Goal: Task Accomplishment & Management: Complete application form

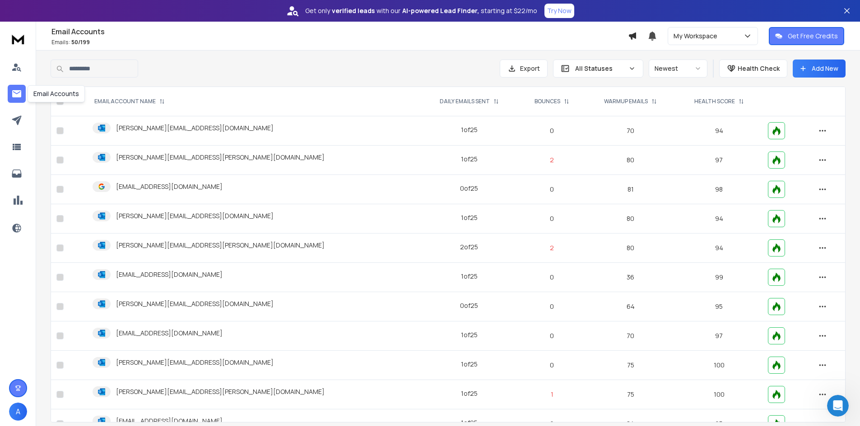
scroll to position [68, 0]
click at [9, 122] on link at bounding box center [17, 120] width 18 height 18
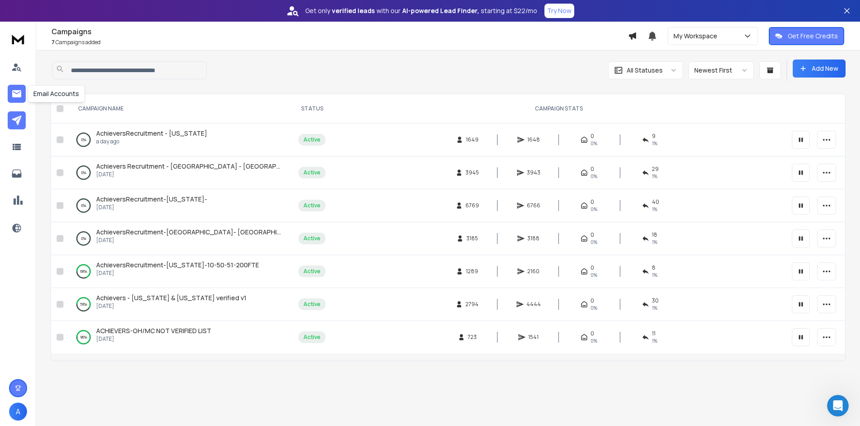
click at [15, 95] on icon at bounding box center [16, 93] width 9 height 7
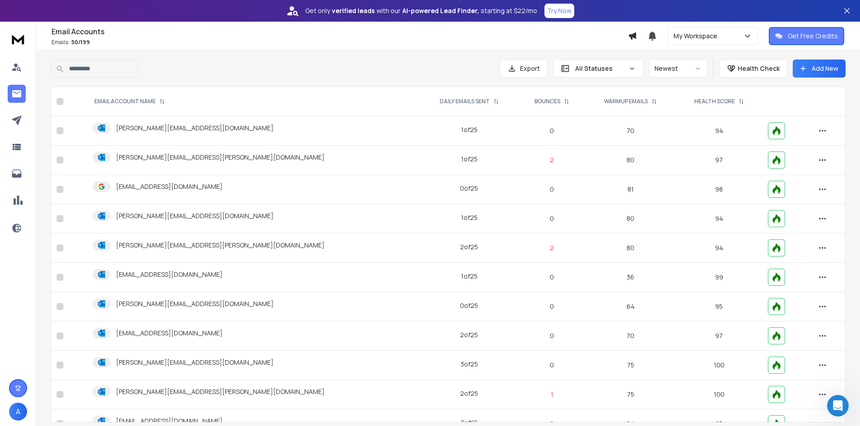
click at [625, 65] on p "All Statuses" at bounding box center [600, 68] width 50 height 9
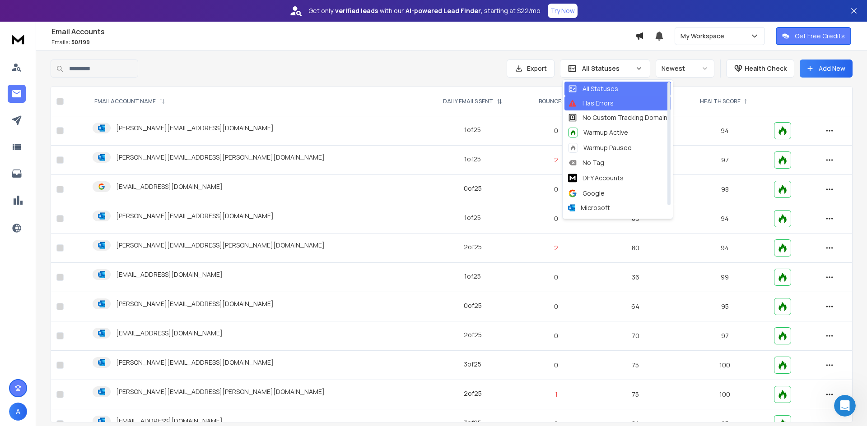
click at [615, 99] on div "Has Errors" at bounding box center [617, 103] width 107 height 14
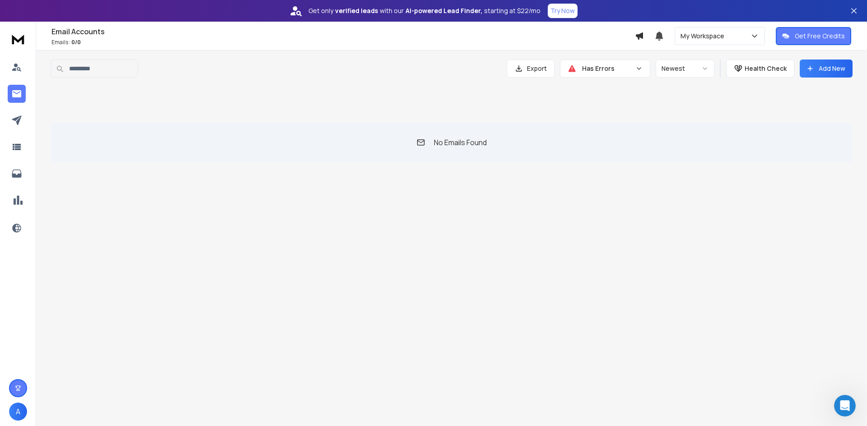
click at [603, 70] on p "Has Errors" at bounding box center [607, 68] width 50 height 9
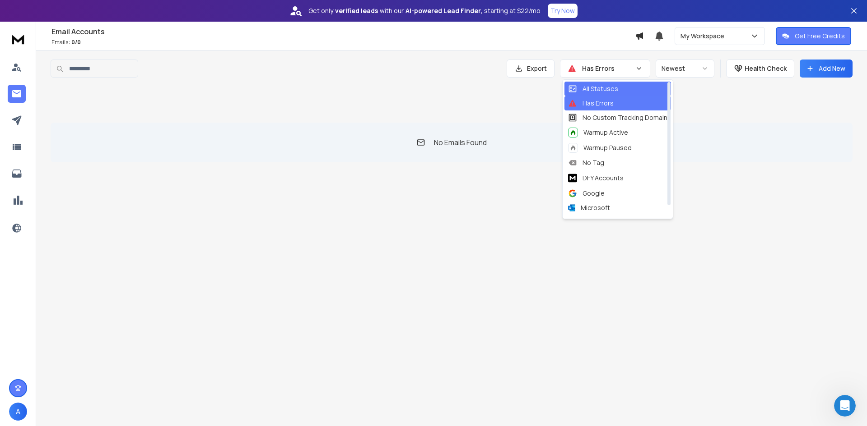
click at [589, 88] on div "All Statuses" at bounding box center [593, 88] width 50 height 9
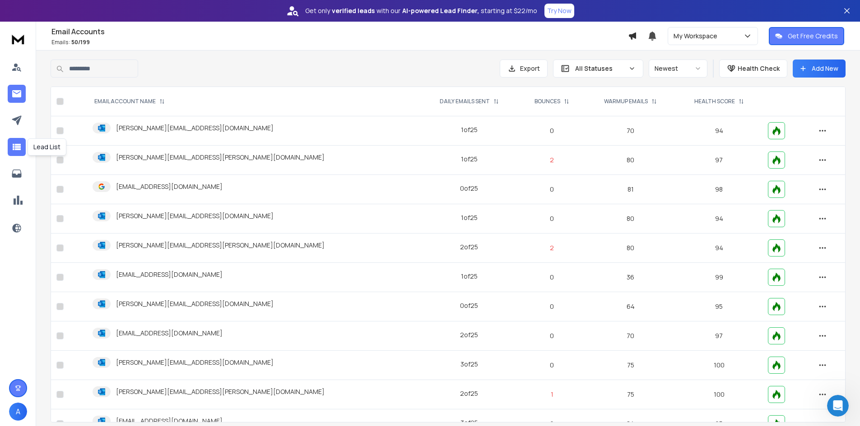
click at [20, 143] on icon at bounding box center [16, 147] width 11 height 11
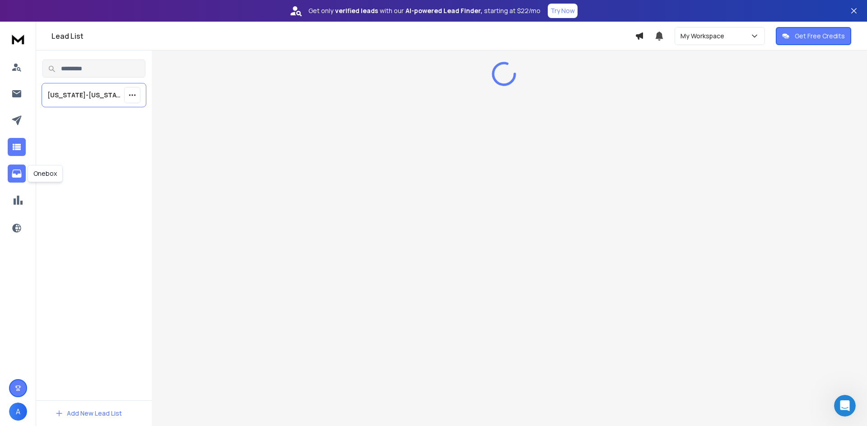
click at [20, 172] on icon at bounding box center [16, 173] width 11 height 11
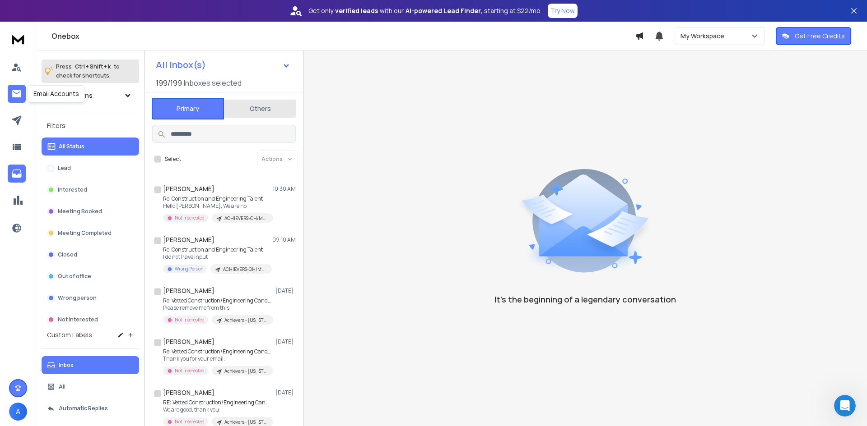
click at [16, 95] on icon at bounding box center [16, 93] width 9 height 7
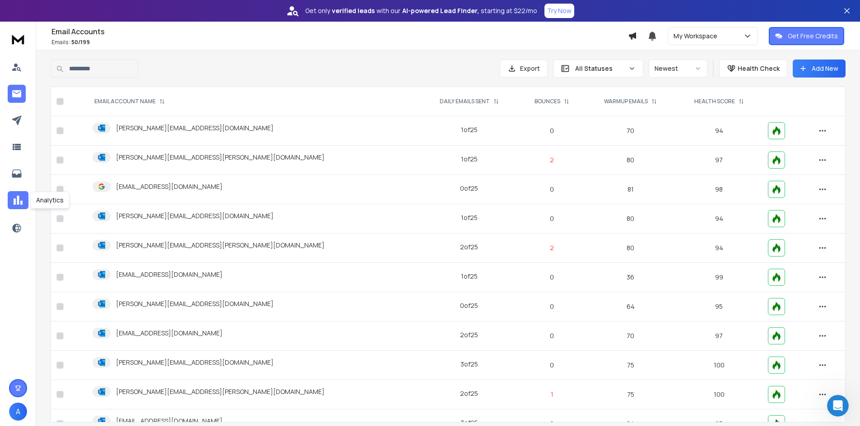
click at [15, 203] on icon at bounding box center [18, 200] width 9 height 9
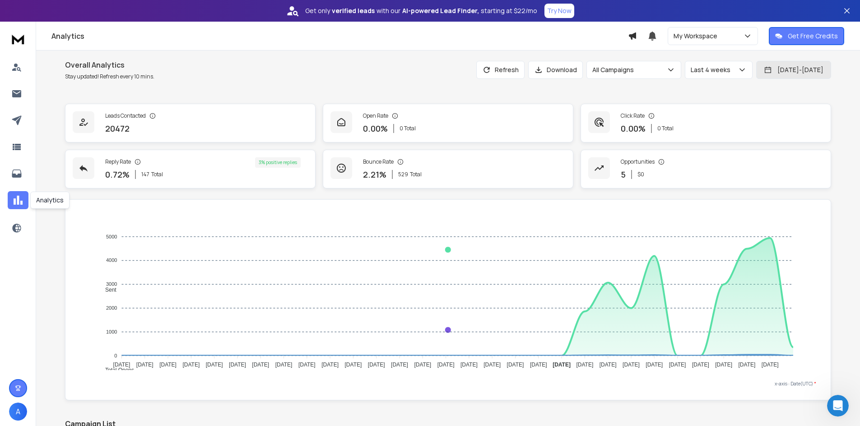
click at [792, 70] on button "[DATE] - [DATE]" at bounding box center [793, 70] width 75 height 18
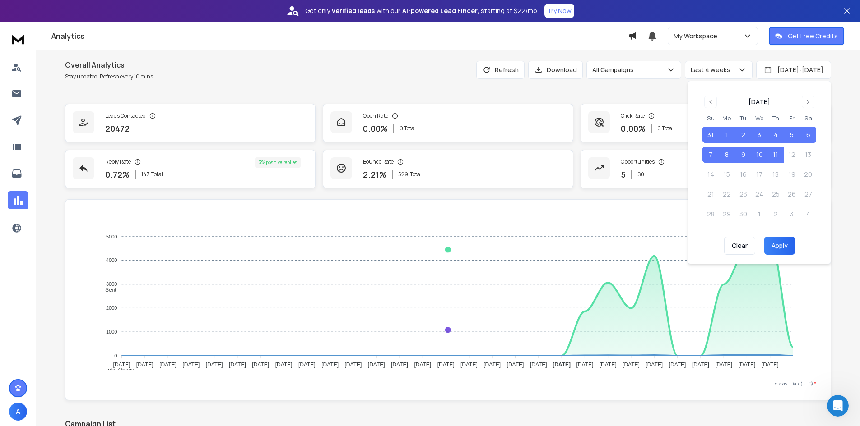
click at [773, 153] on button "11" at bounding box center [775, 155] width 16 height 16
click at [781, 251] on button "Apply" at bounding box center [779, 246] width 31 height 18
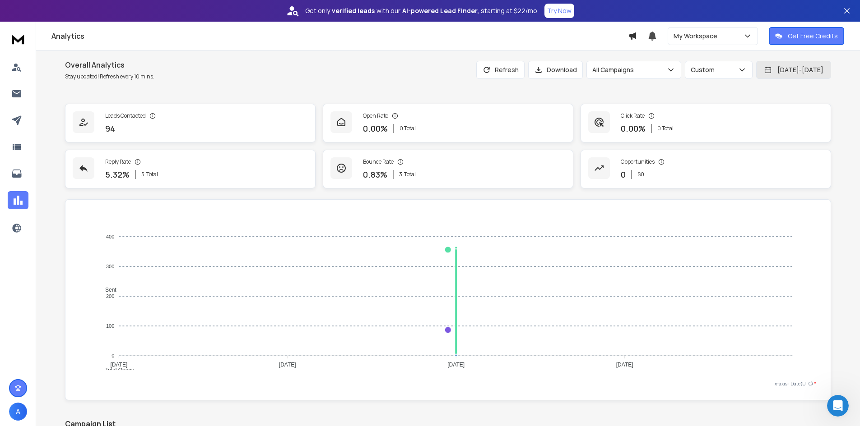
click at [799, 69] on button "[DATE] - [DATE]" at bounding box center [793, 70] width 75 height 18
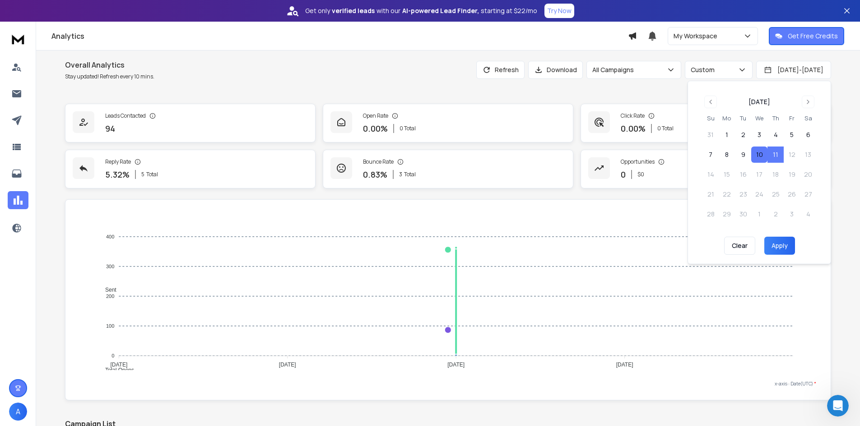
click at [755, 149] on button "10" at bounding box center [759, 155] width 16 height 16
click at [789, 250] on button "Apply" at bounding box center [779, 246] width 31 height 18
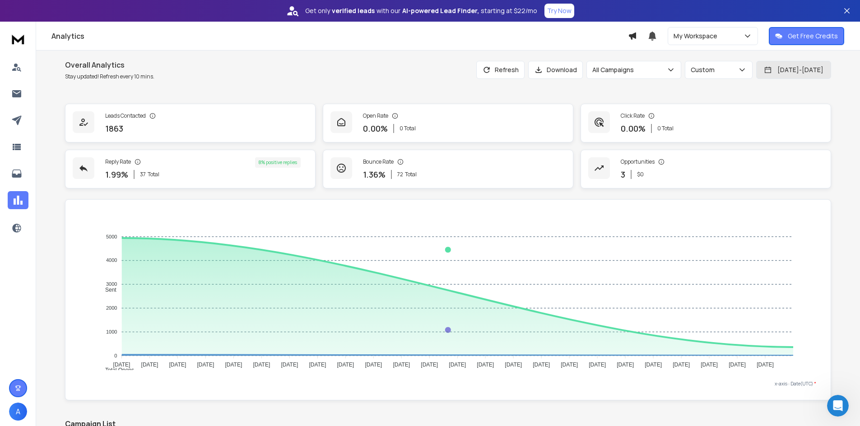
click at [766, 68] on button "[DATE] - [DATE]" at bounding box center [793, 70] width 75 height 18
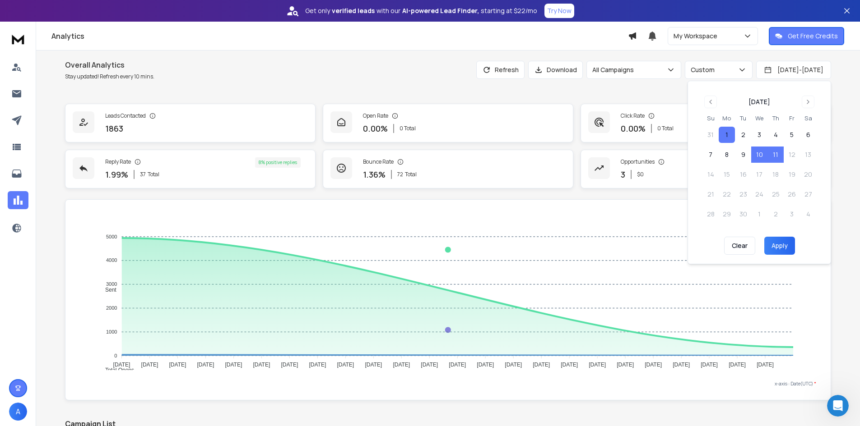
click at [727, 131] on button "1" at bounding box center [726, 135] width 16 height 16
click at [788, 248] on button "Apply" at bounding box center [779, 246] width 31 height 18
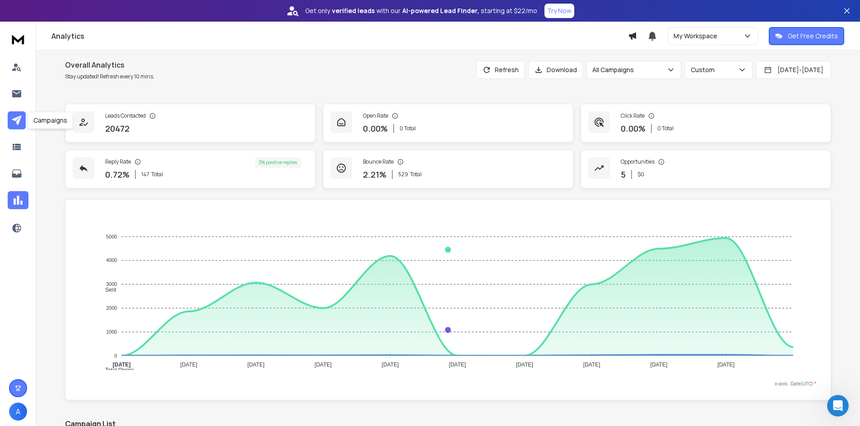
click at [22, 117] on link at bounding box center [17, 120] width 18 height 18
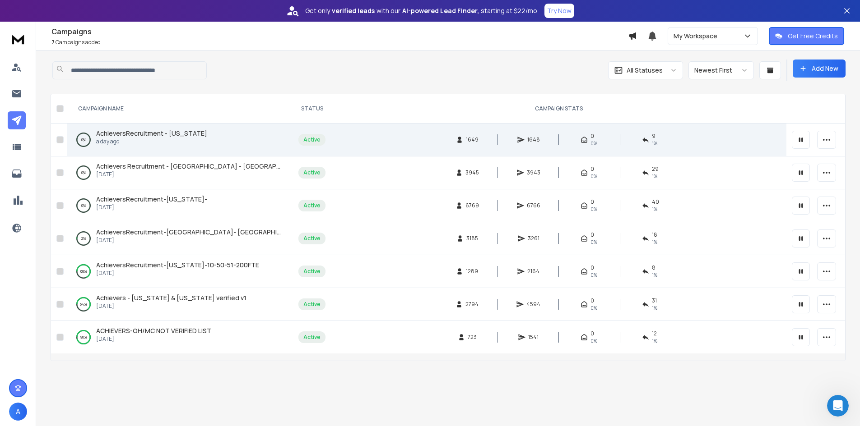
click at [168, 140] on p "a day ago" at bounding box center [151, 141] width 111 height 7
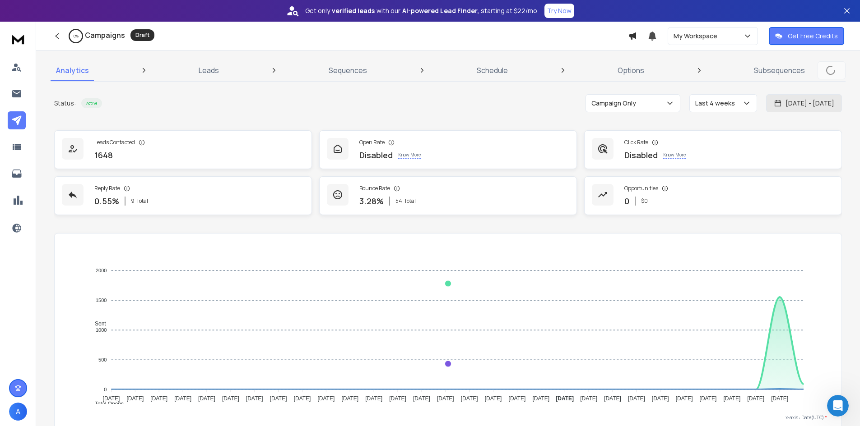
click at [800, 98] on button "[DATE] - [DATE]" at bounding box center [804, 103] width 76 height 18
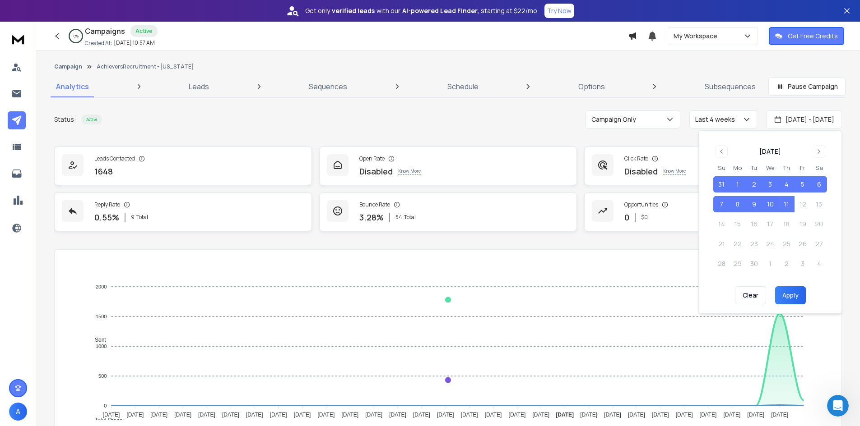
click at [796, 296] on button "Apply" at bounding box center [790, 296] width 31 height 18
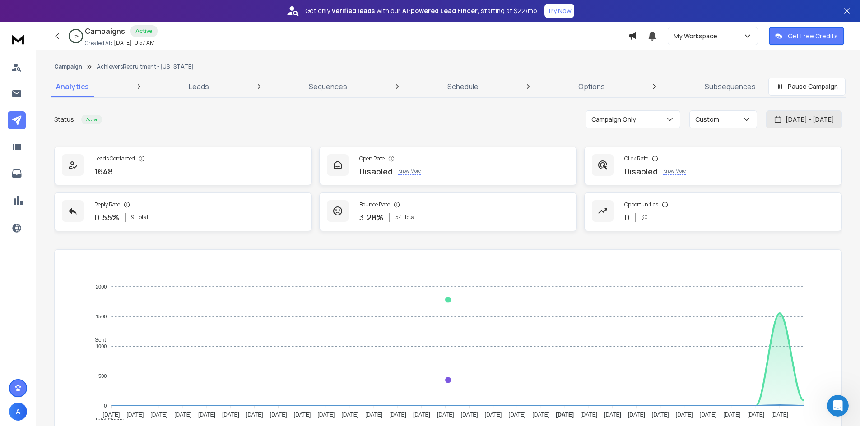
click at [766, 123] on button "[DATE] - [DATE]" at bounding box center [804, 120] width 76 height 18
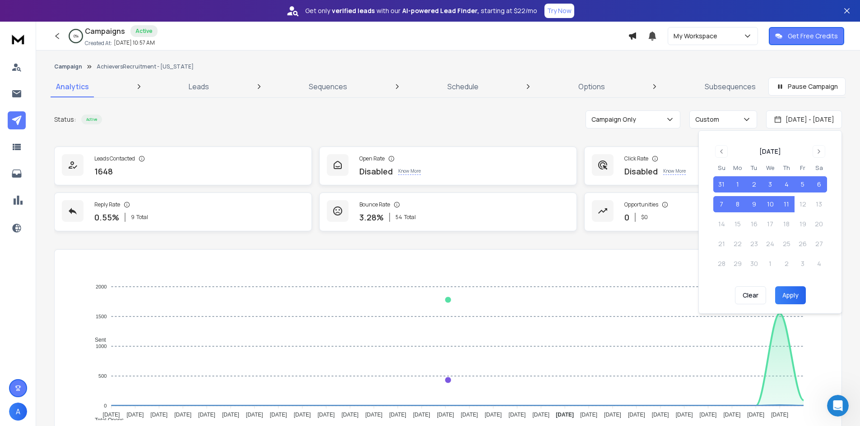
click at [769, 205] on button "10" at bounding box center [770, 204] width 16 height 16
click at [316, 161] on div "Leads Contacted 1648 Open Rate Disabled Know More Click Rate Disabled Know More…" at bounding box center [448, 189] width 788 height 85
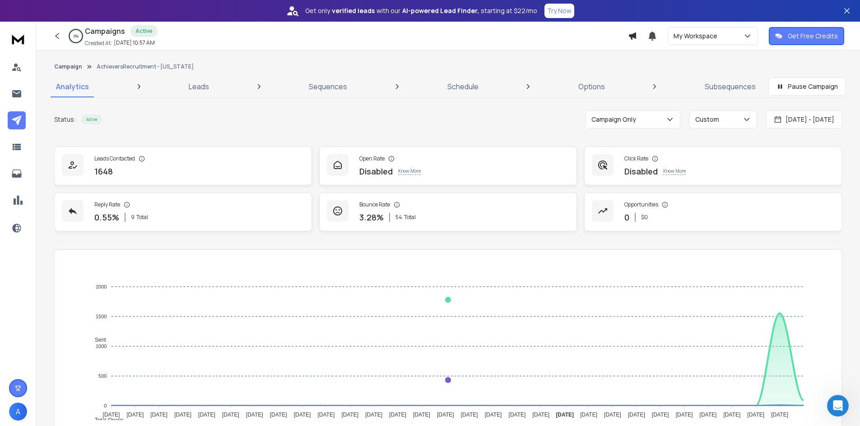
click at [61, 68] on button "Campaign" at bounding box center [68, 66] width 28 height 7
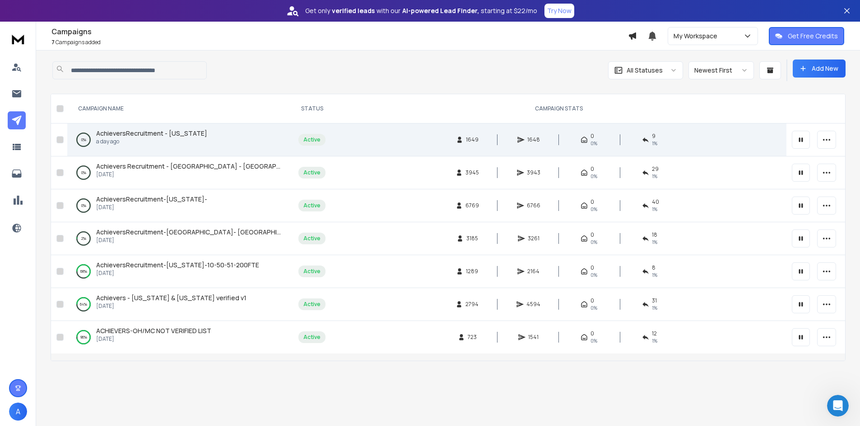
click at [132, 138] on link "AchieversRecruitment - [US_STATE]" at bounding box center [151, 133] width 111 height 9
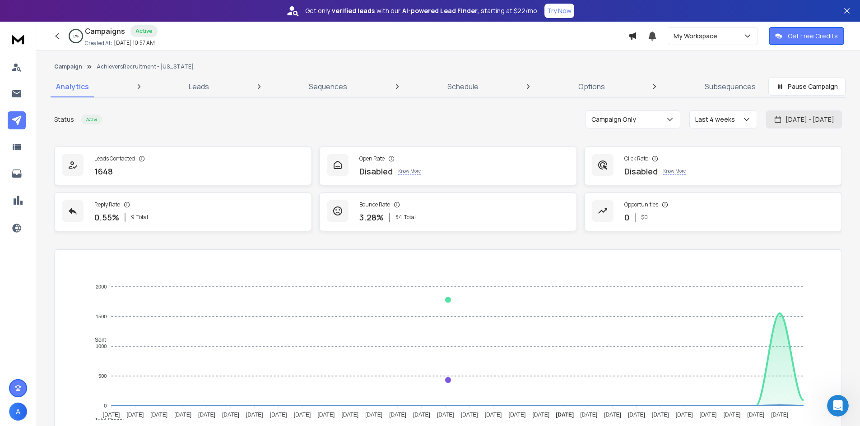
click at [769, 117] on button "[DATE] - [DATE]" at bounding box center [804, 120] width 76 height 18
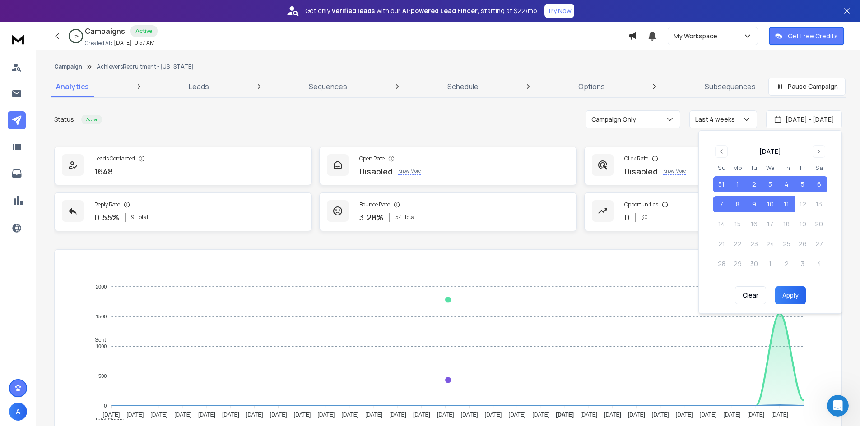
click at [764, 204] on button "10" at bounding box center [770, 204] width 16 height 16
click at [770, 210] on button "10" at bounding box center [770, 204] width 16 height 16
click at [795, 292] on button "Apply" at bounding box center [790, 296] width 31 height 18
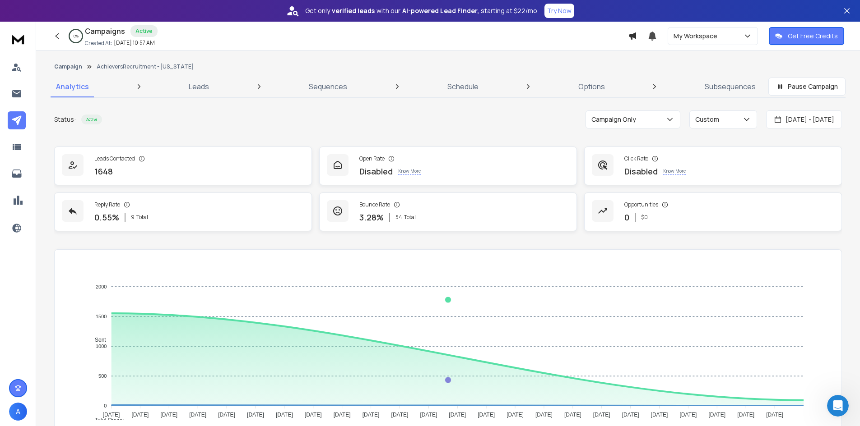
click at [62, 58] on div "Campaign AchieversRecruitment - [US_STATE] Analytics Leads Sequences Schedule O…" at bounding box center [448, 318] width 824 height 535
click at [68, 77] on link "Analytics" at bounding box center [73, 87] width 44 height 22
click at [71, 71] on div "Campaign AchieversRecruitment - [US_STATE]" at bounding box center [448, 67] width 795 height 14
click at [79, 69] on button "Campaign" at bounding box center [68, 66] width 28 height 7
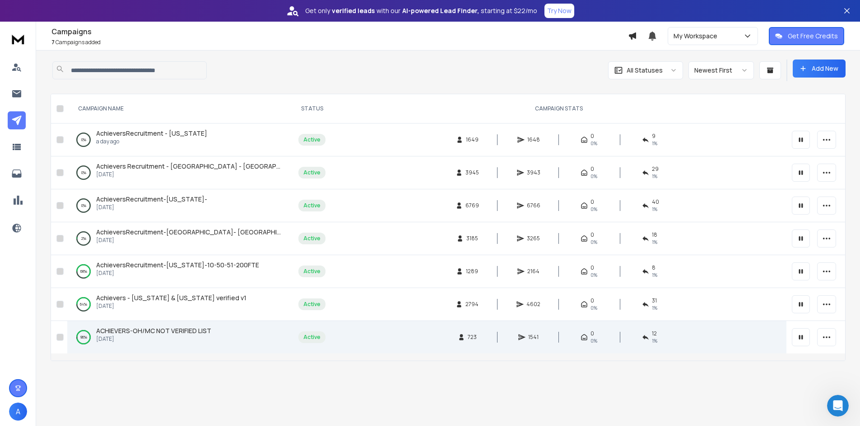
click at [163, 336] on p "[DATE]" at bounding box center [153, 339] width 115 height 7
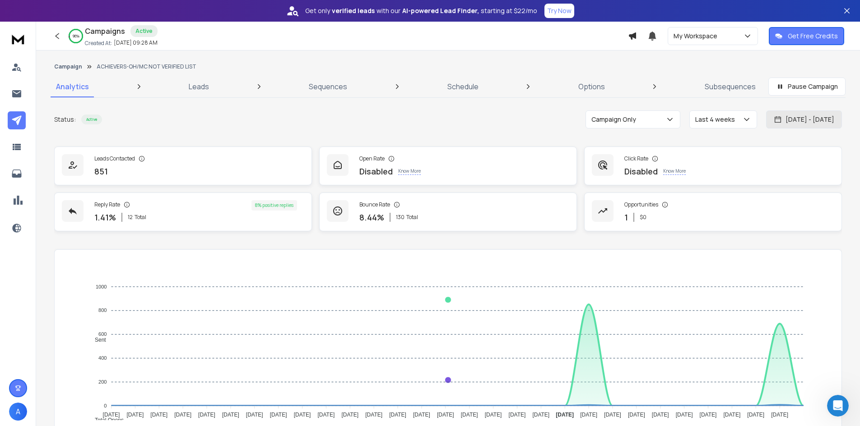
click at [766, 119] on button "[DATE] - [DATE]" at bounding box center [804, 120] width 76 height 18
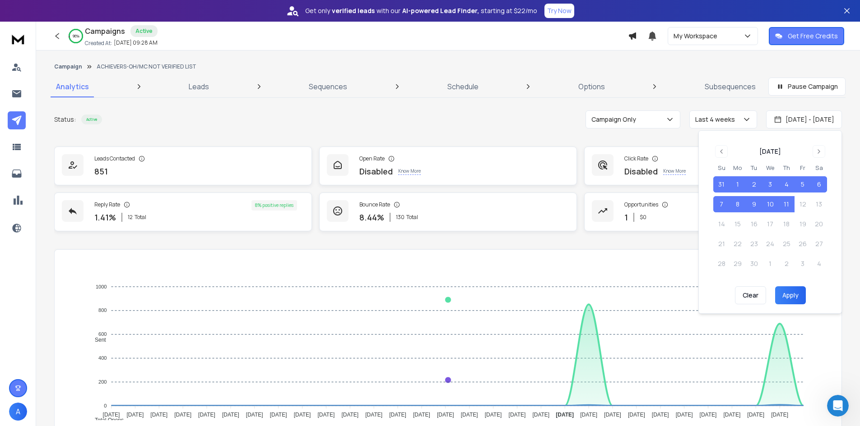
click at [75, 64] on button "Campaign" at bounding box center [68, 66] width 28 height 7
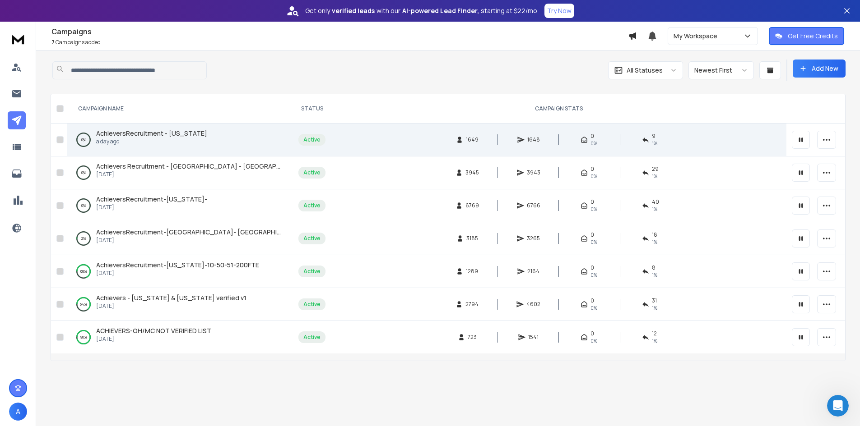
click at [145, 135] on span "AchieversRecruitment - [US_STATE]" at bounding box center [151, 133] width 111 height 9
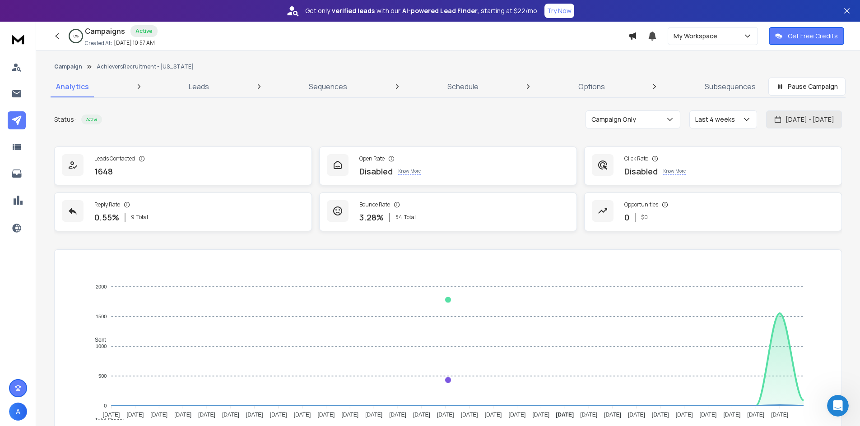
click at [781, 119] on button "[DATE] - [DATE]" at bounding box center [804, 120] width 76 height 18
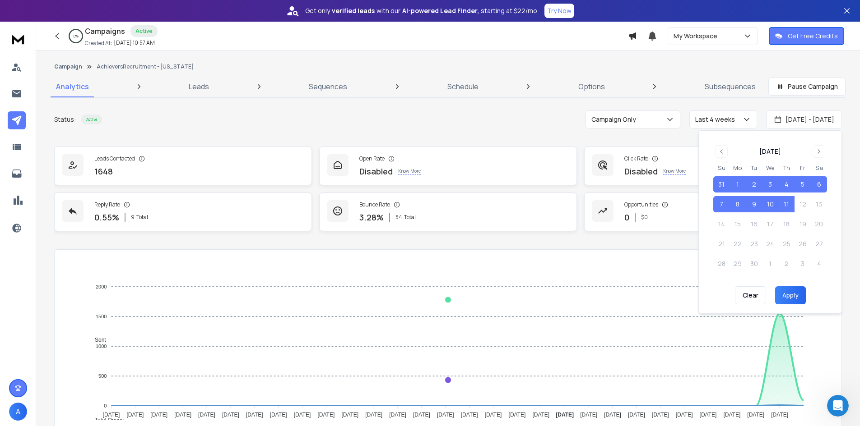
click at [79, 63] on button "Campaign" at bounding box center [68, 66] width 28 height 7
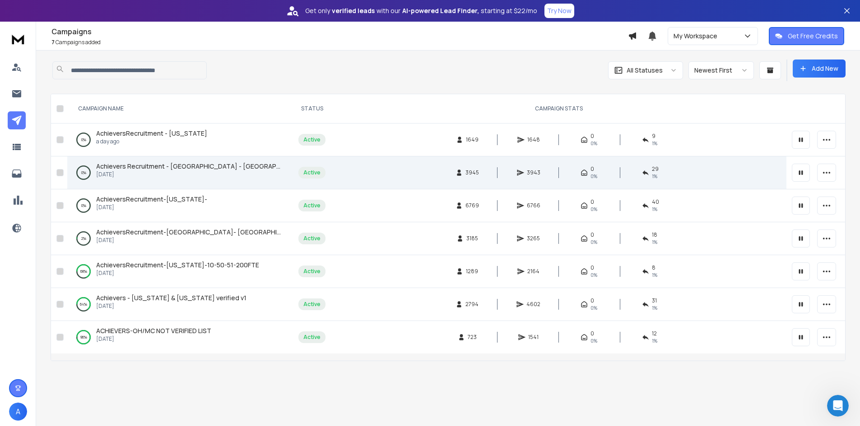
click at [139, 177] on p "[DATE]" at bounding box center [190, 174] width 188 height 7
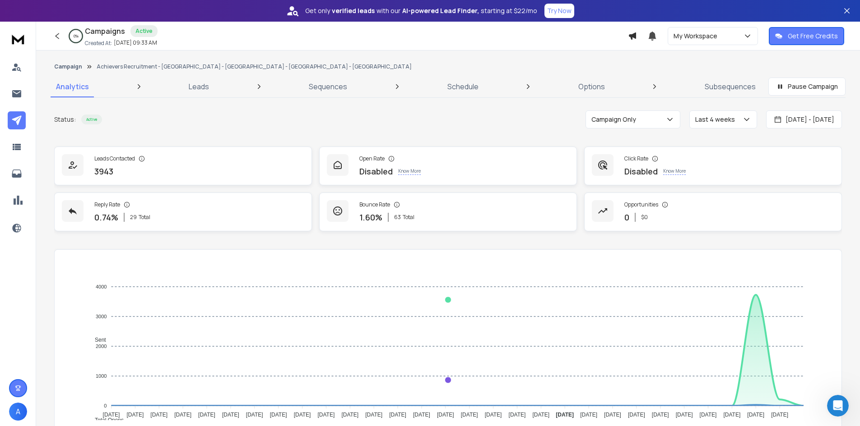
click at [70, 68] on button "Campaign" at bounding box center [68, 66] width 28 height 7
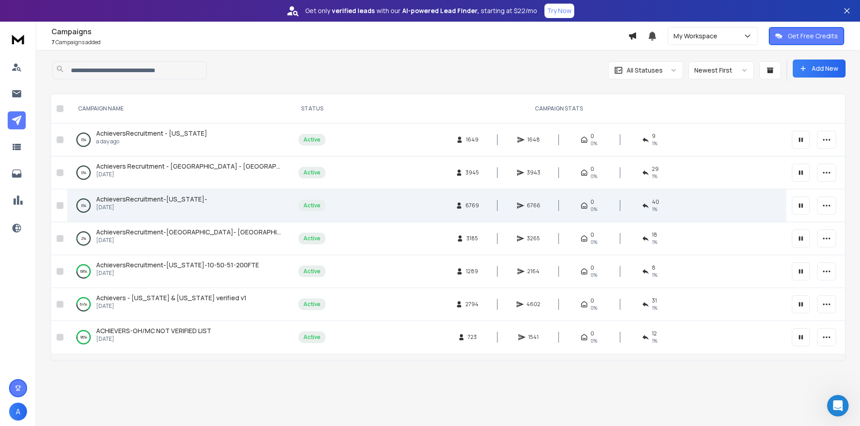
click at [135, 198] on span "AchieversRecruitment-[US_STATE]-" at bounding box center [151, 199] width 111 height 9
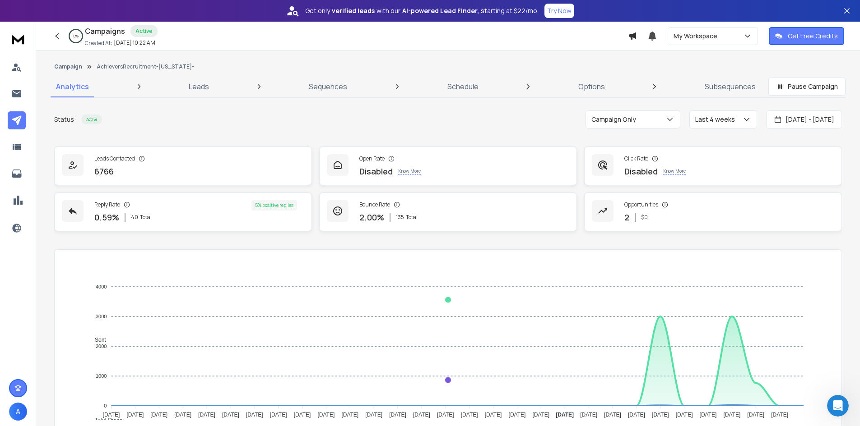
click at [76, 68] on button "Campaign" at bounding box center [68, 66] width 28 height 7
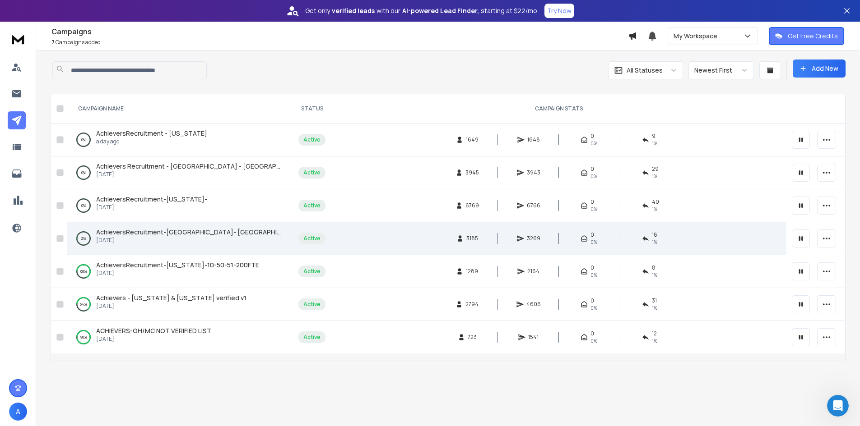
click at [153, 232] on span "AchieversRecruitment-[GEOGRAPHIC_DATA]- [GEOGRAPHIC_DATA]-" at bounding box center [201, 232] width 211 height 9
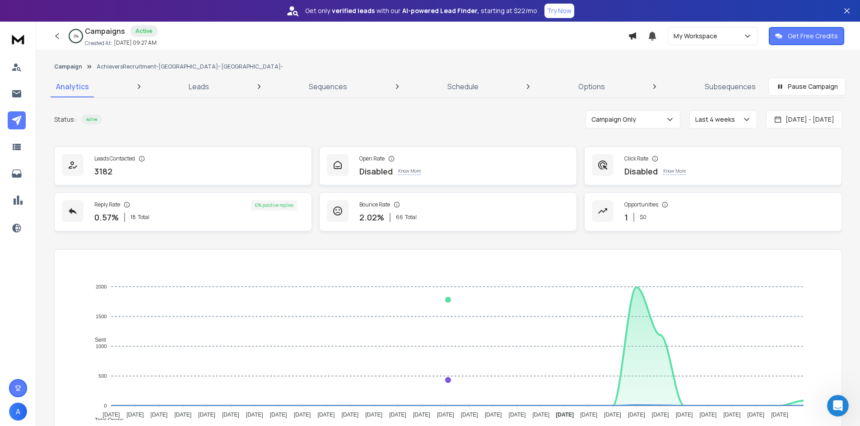
click at [74, 67] on button "Campaign" at bounding box center [68, 66] width 28 height 7
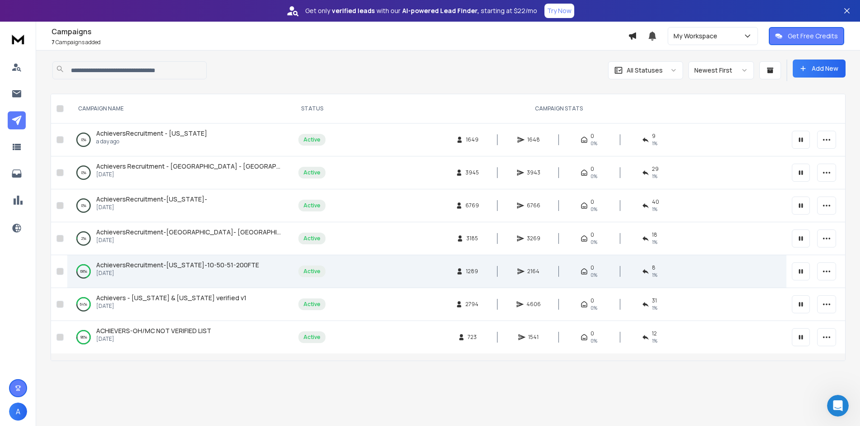
click at [185, 264] on span "AchieversRecruitment-[US_STATE]-10-50-51-200FTE" at bounding box center [177, 265] width 163 height 9
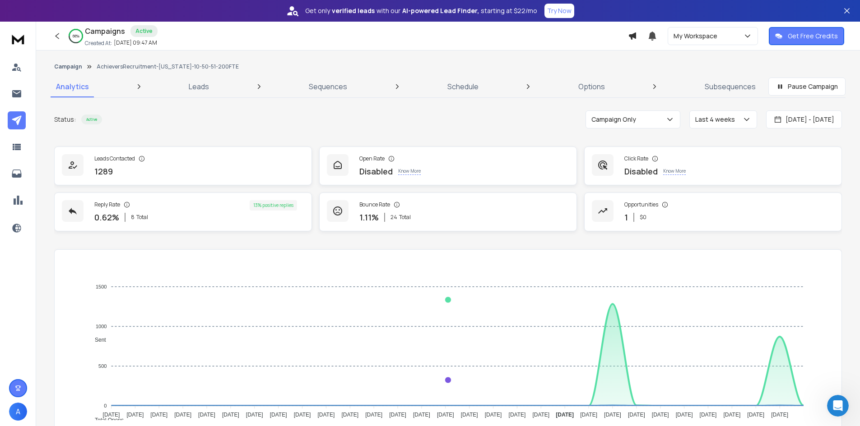
click at [74, 66] on button "Campaign" at bounding box center [68, 66] width 28 height 7
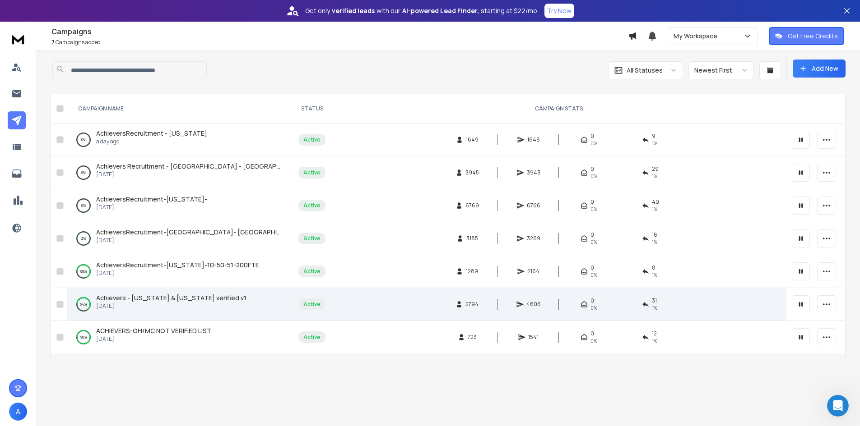
click at [181, 296] on span "Achievers - [US_STATE] & [US_STATE] verified v1" at bounding box center [171, 298] width 150 height 9
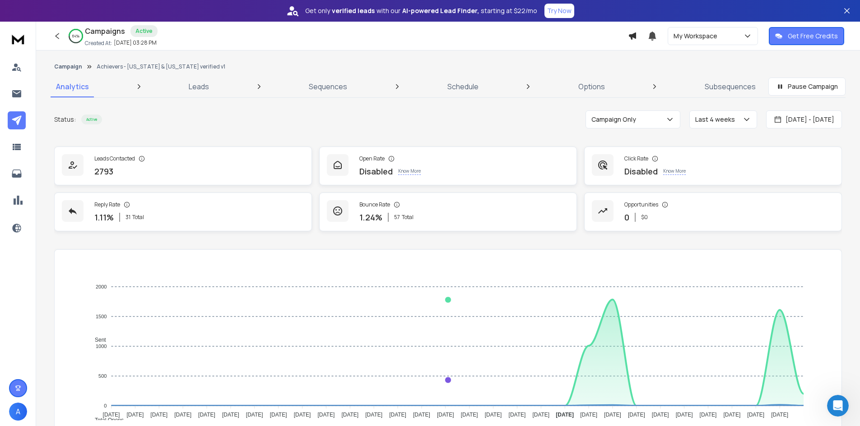
click at [71, 68] on button "Campaign" at bounding box center [68, 66] width 28 height 7
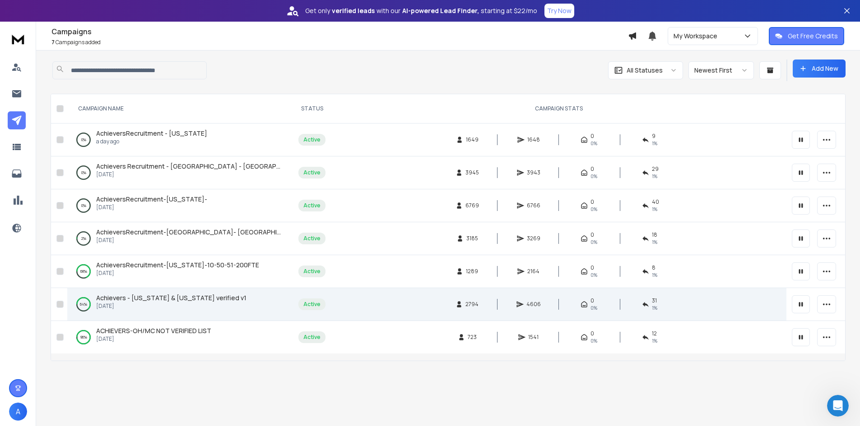
click at [146, 300] on span "Achievers - [US_STATE] & [US_STATE] verified v1" at bounding box center [171, 298] width 150 height 9
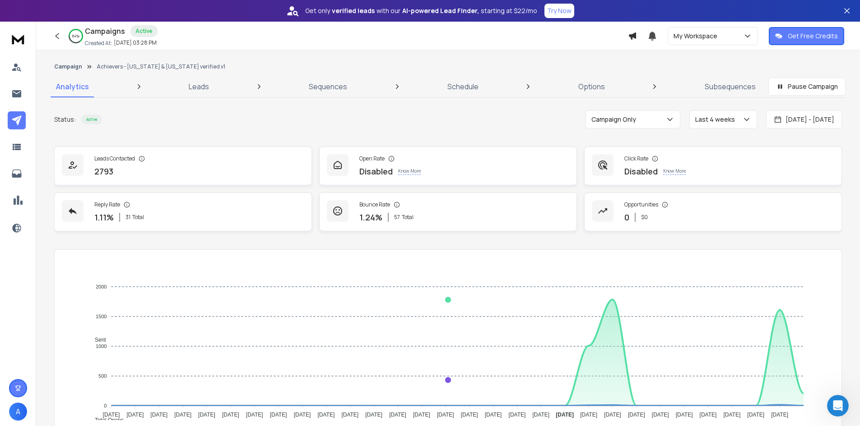
click at [65, 68] on button "Campaign" at bounding box center [68, 66] width 28 height 7
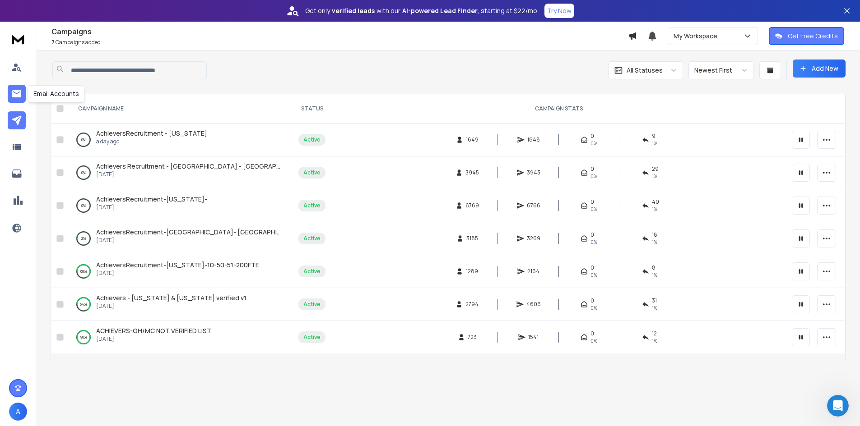
click at [13, 102] on link at bounding box center [17, 94] width 18 height 18
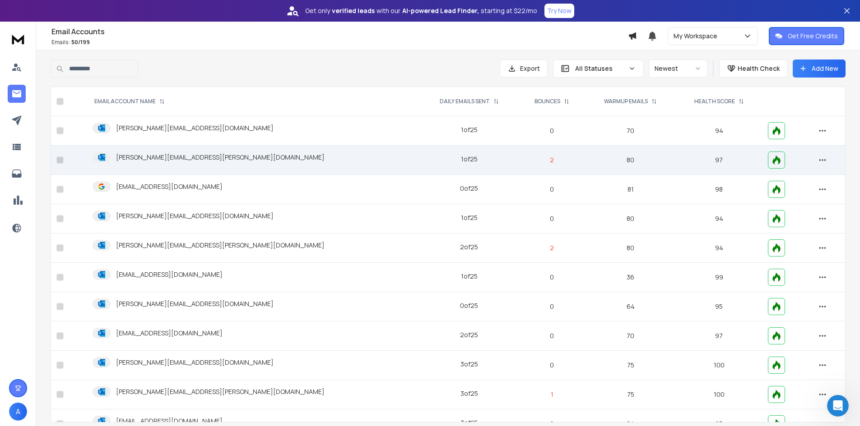
click at [297, 158] on div "[PERSON_NAME][EMAIL_ADDRESS][PERSON_NAME][DOMAIN_NAME]" at bounding box center [253, 157] width 321 height 11
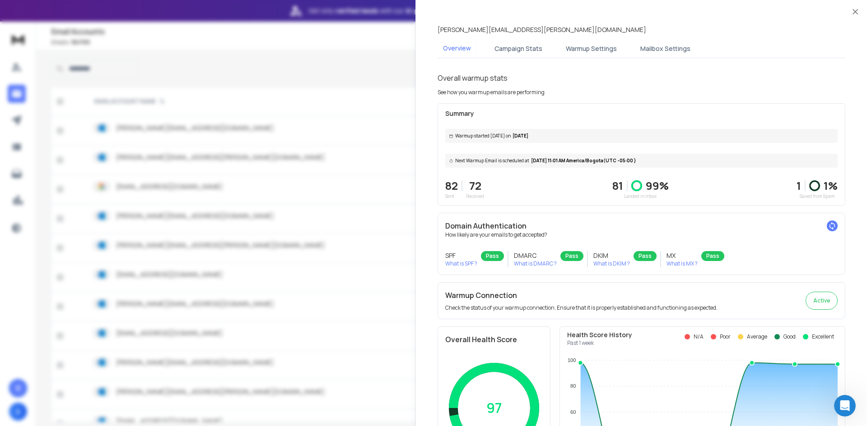
click at [662, 45] on button "Mailbox Settings" at bounding box center [665, 49] width 61 height 20
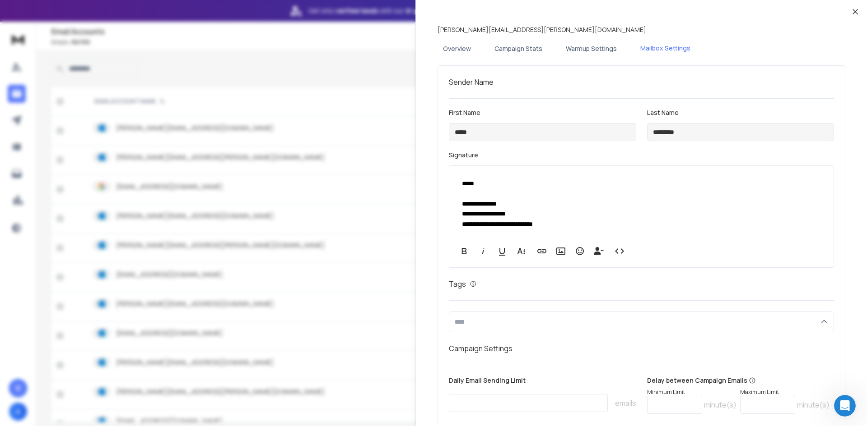
click at [850, 14] on icon "button" at bounding box center [854, 11] width 9 height 9
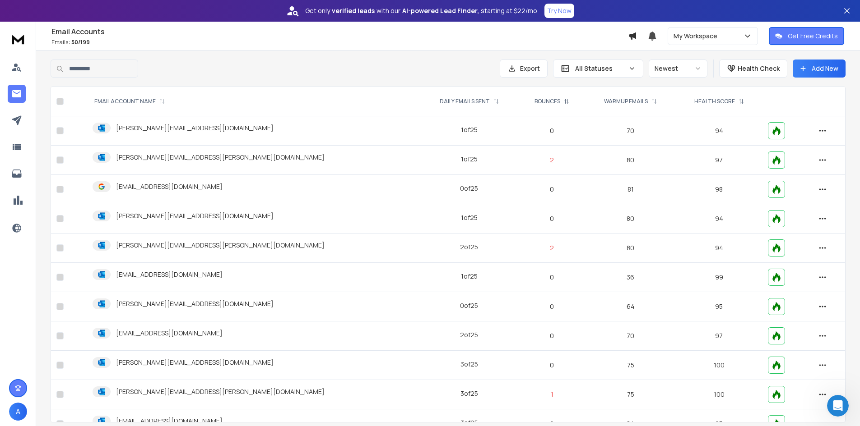
click at [351, 74] on div at bounding box center [273, 69] width 444 height 18
click at [14, 96] on icon at bounding box center [16, 93] width 9 height 7
click at [18, 119] on icon at bounding box center [16, 120] width 11 height 11
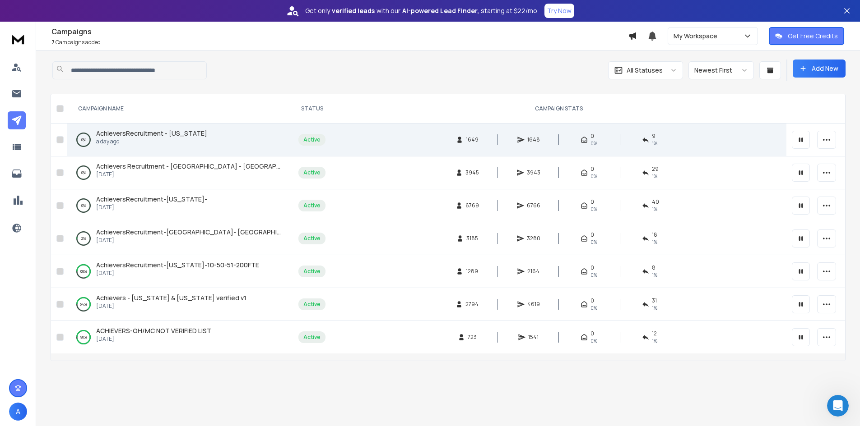
click at [142, 139] on p "a day ago" at bounding box center [151, 141] width 111 height 7
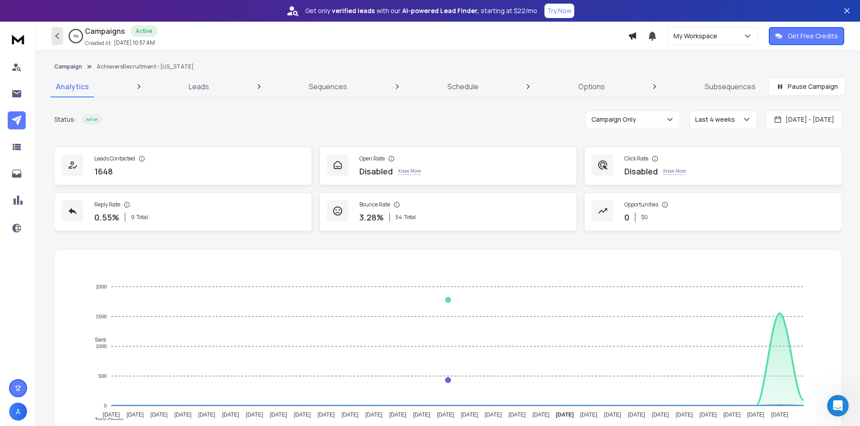
click at [58, 33] on icon at bounding box center [57, 36] width 8 height 8
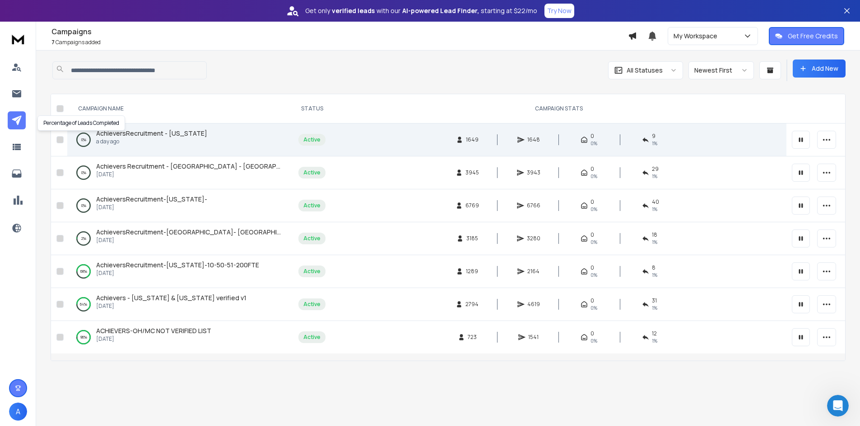
click at [91, 139] on div "0 % AchieversRecruitment - [US_STATE] a day ago" at bounding box center [180, 140] width 208 height 22
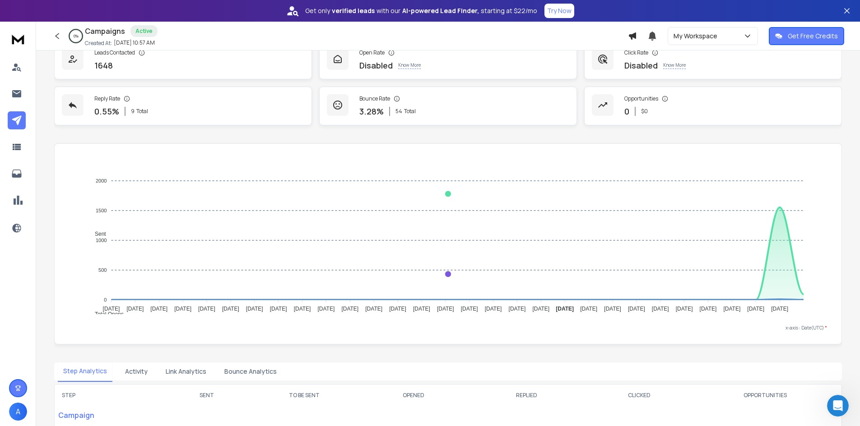
scroll to position [23, 0]
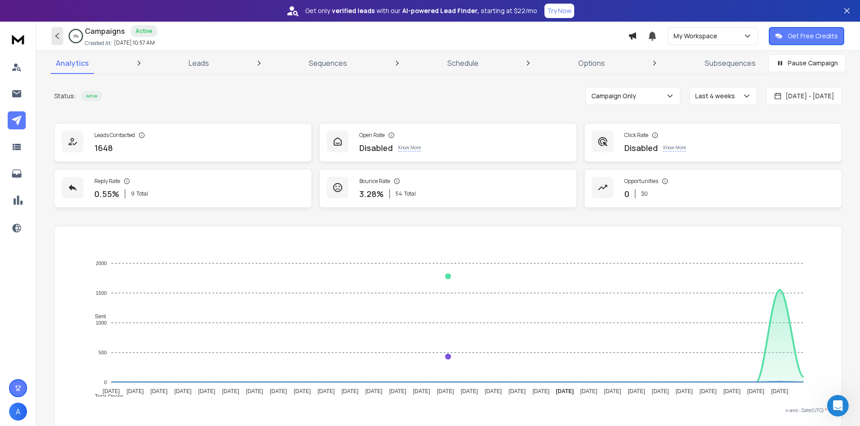
click at [60, 38] on icon at bounding box center [57, 36] width 8 height 8
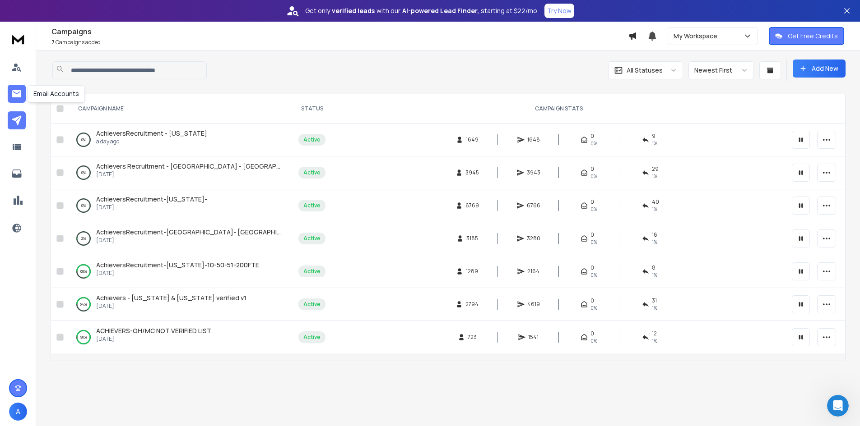
click at [18, 100] on link at bounding box center [17, 94] width 18 height 18
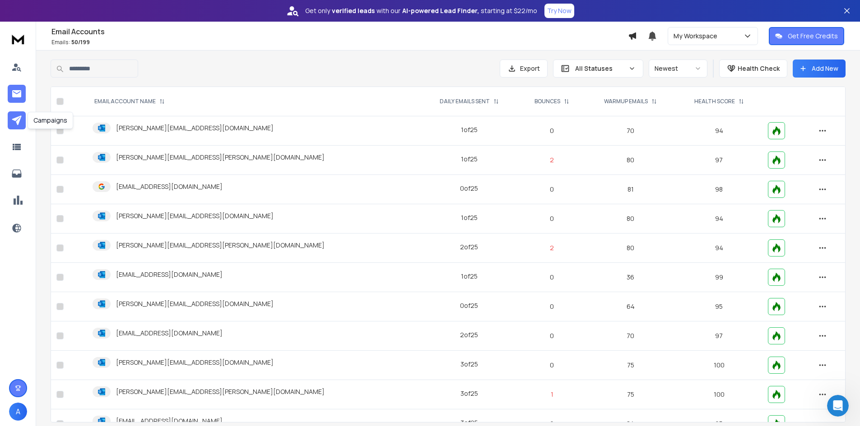
click at [13, 121] on icon at bounding box center [16, 120] width 11 height 11
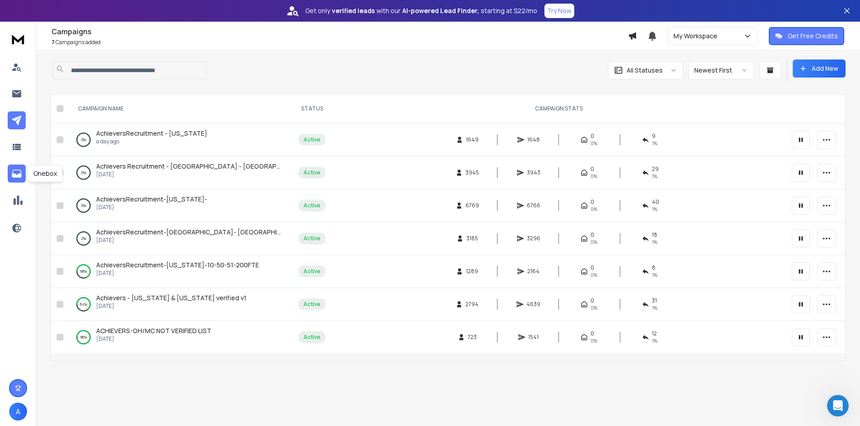
click at [12, 173] on icon at bounding box center [16, 173] width 11 height 11
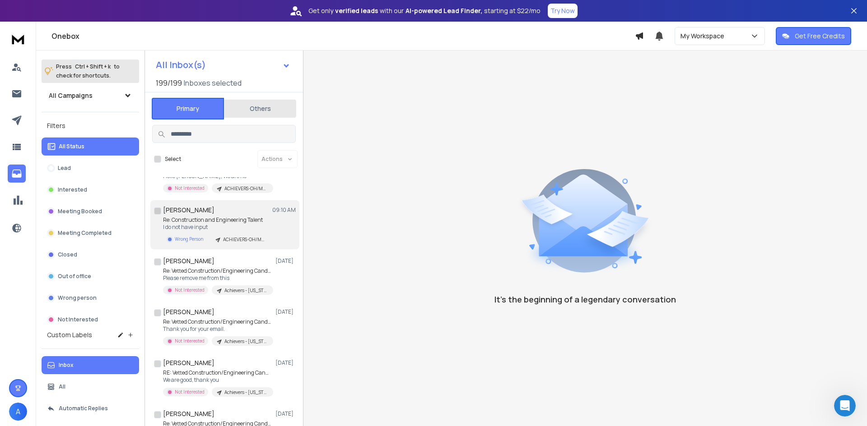
scroll to position [45, 0]
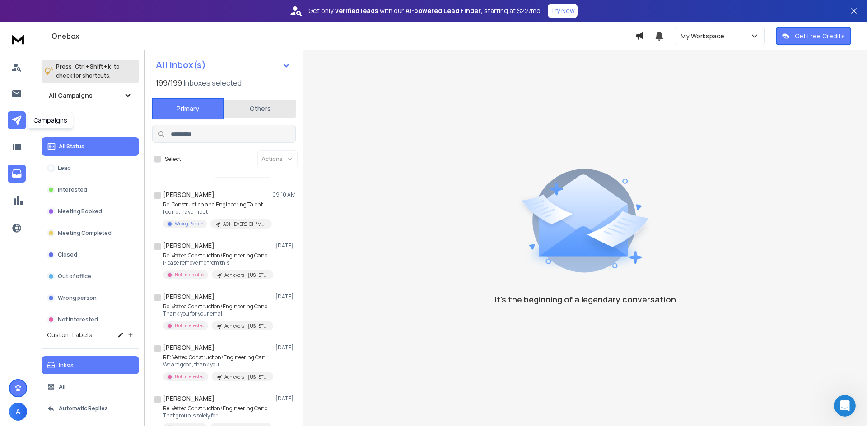
click at [22, 124] on icon at bounding box center [16, 120] width 11 height 11
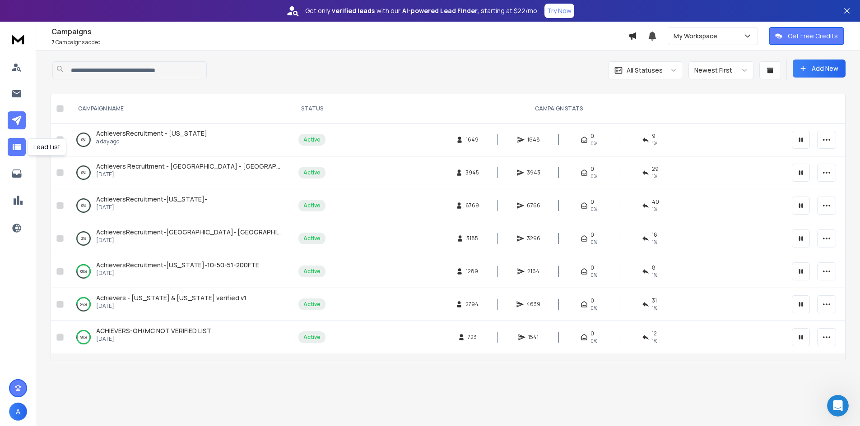
click at [13, 139] on link at bounding box center [17, 147] width 18 height 18
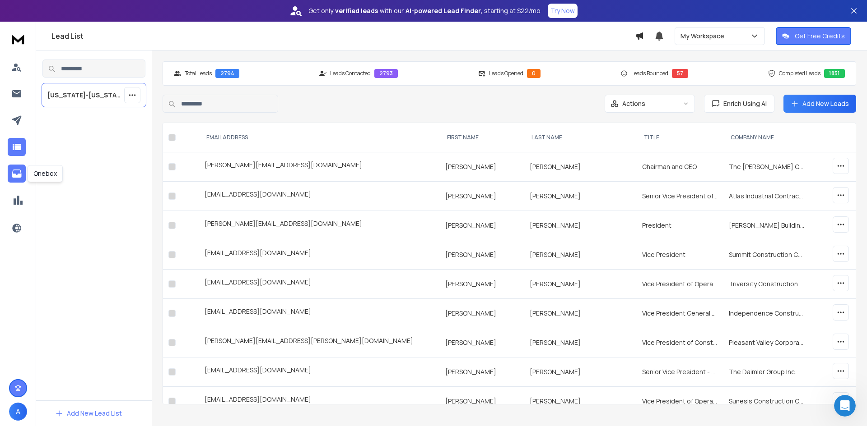
click at [14, 173] on icon at bounding box center [16, 173] width 11 height 11
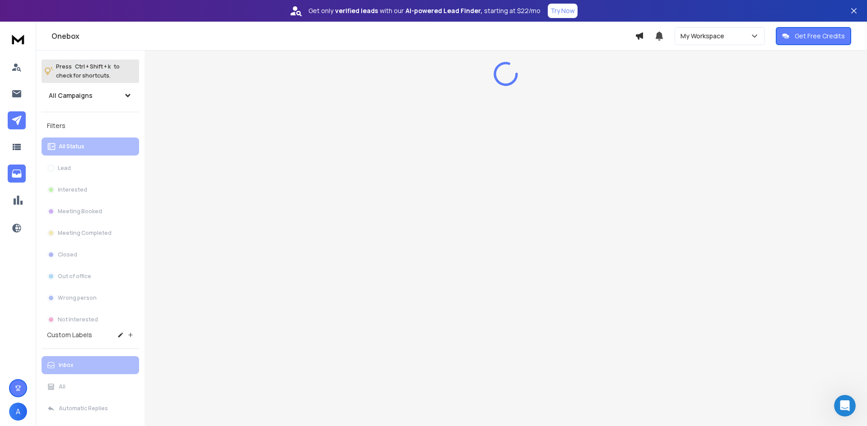
click at [17, 124] on icon at bounding box center [16, 120] width 11 height 11
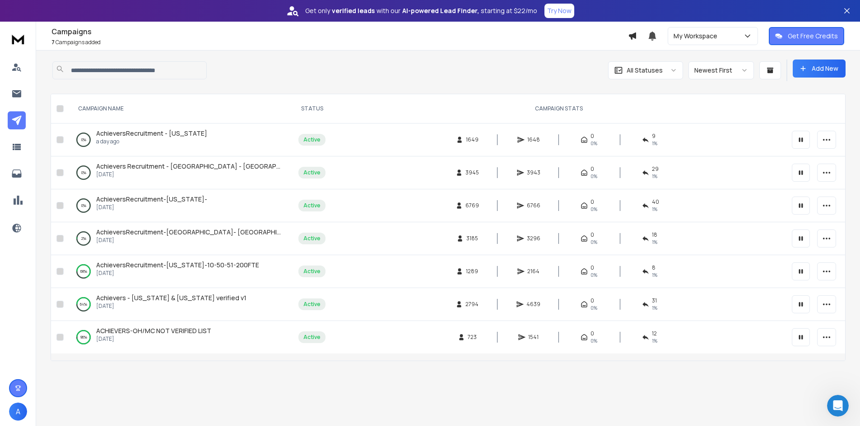
click at [822, 68] on button "Add New" at bounding box center [819, 69] width 53 height 18
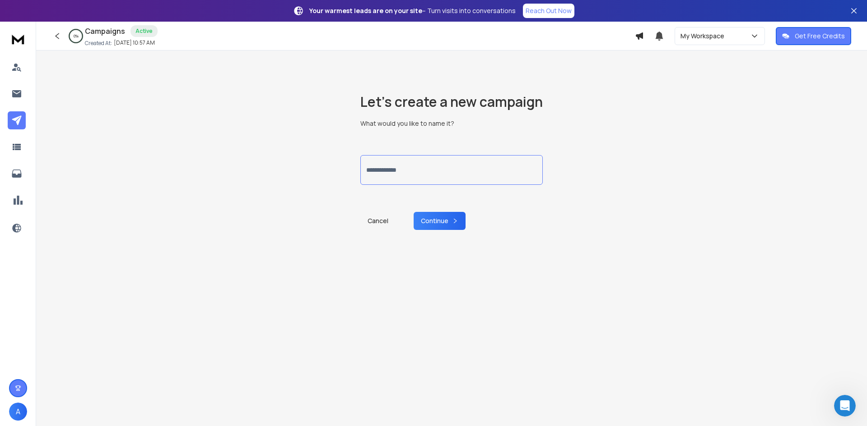
click at [405, 168] on input at bounding box center [451, 170] width 182 height 30
drag, startPoint x: 436, startPoint y: 168, endPoint x: 439, endPoint y: 172, distance: 4.9
click at [439, 172] on input at bounding box center [451, 170] width 182 height 30
click at [490, 170] on input at bounding box center [451, 170] width 182 height 30
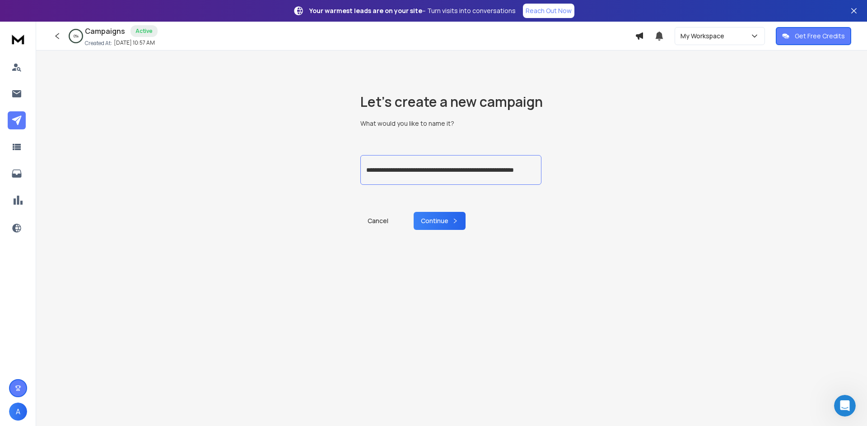
type input "**********"
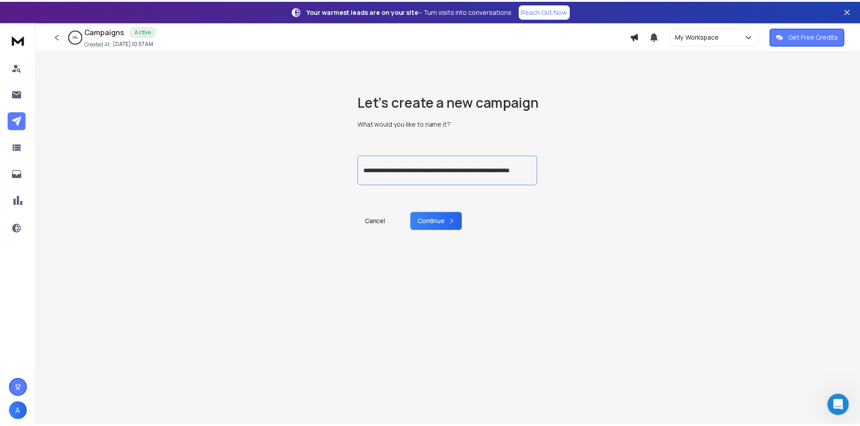
scroll to position [0, 0]
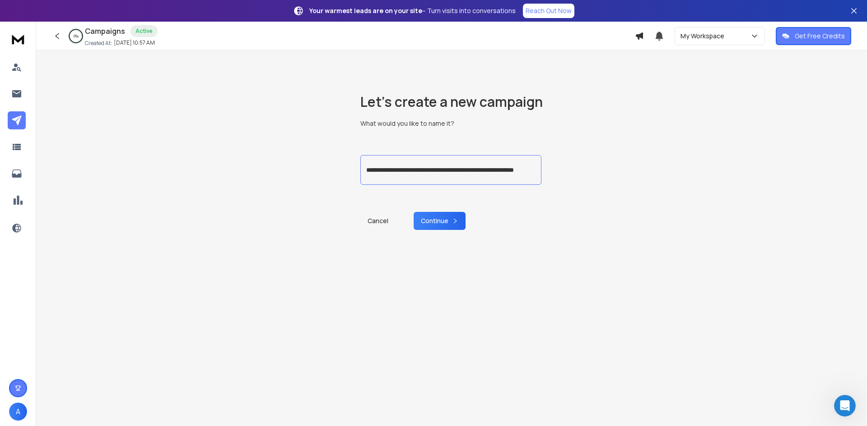
click at [441, 224] on button "Continue" at bounding box center [439, 221] width 52 height 18
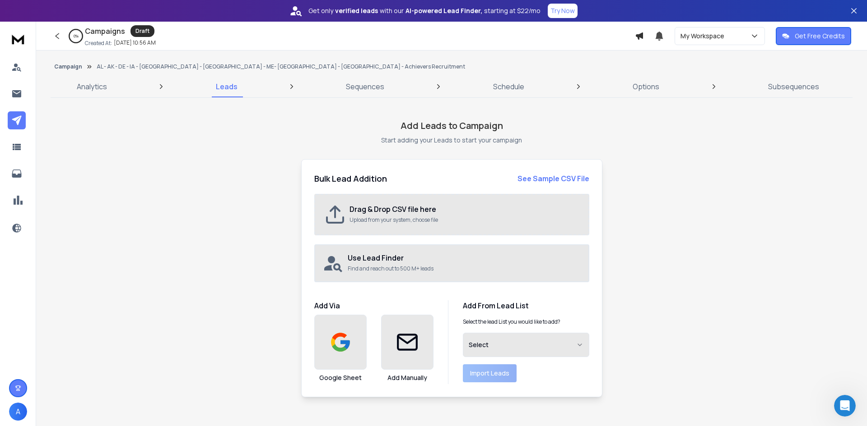
click at [67, 63] on button "Campaign" at bounding box center [68, 66] width 28 height 7
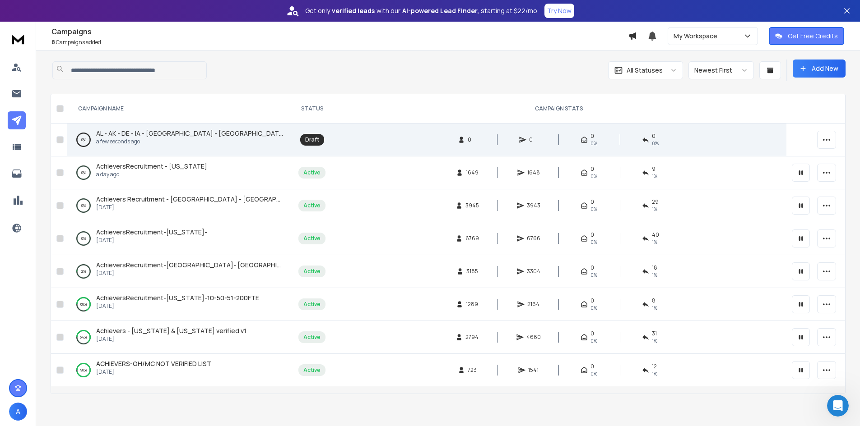
click at [166, 144] on p "a few seconds ago" at bounding box center [190, 141] width 188 height 7
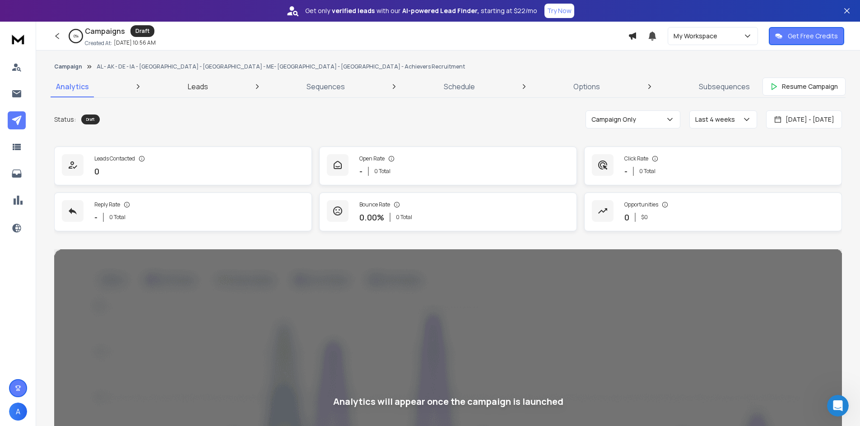
click at [204, 84] on p "Leads" at bounding box center [198, 86] width 20 height 11
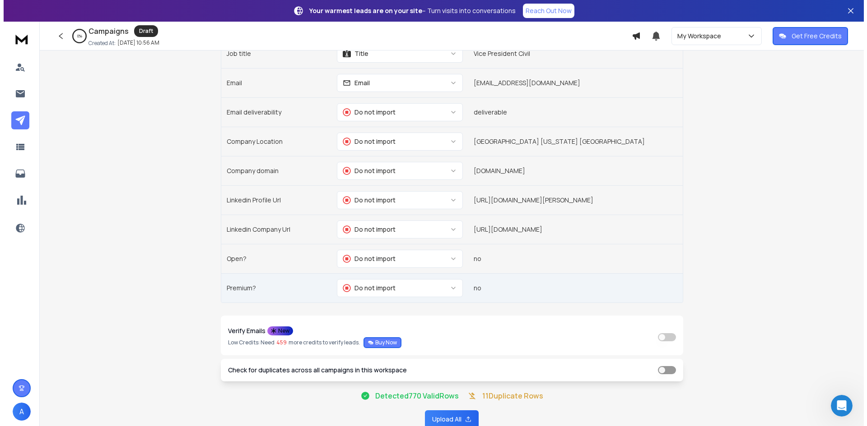
scroll to position [281, 0]
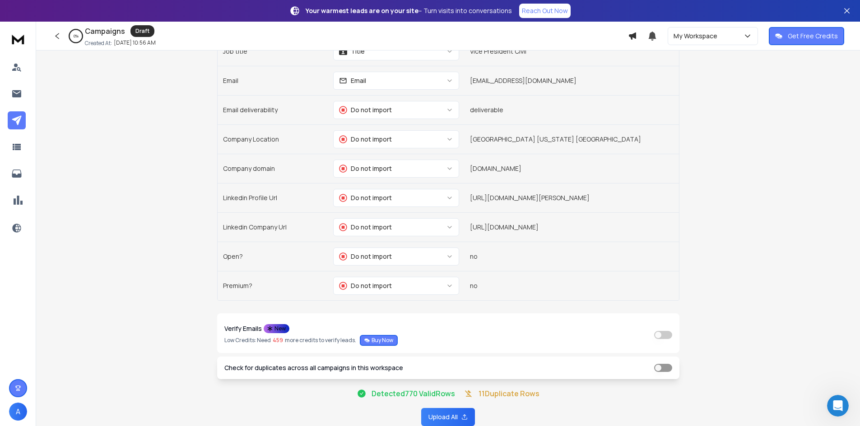
click at [663, 364] on button "Check for duplicates across all campaigns in this workspace" at bounding box center [663, 368] width 18 height 8
click at [455, 408] on button "Upload All" at bounding box center [448, 417] width 54 height 18
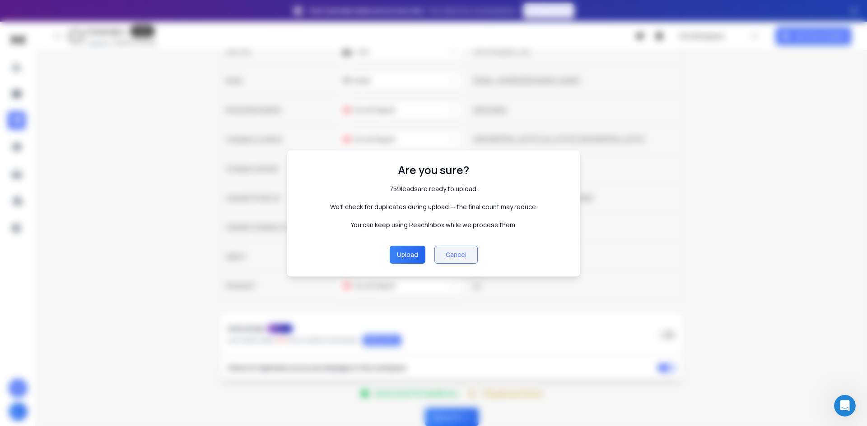
click at [410, 250] on button "Upload" at bounding box center [407, 255] width 36 height 18
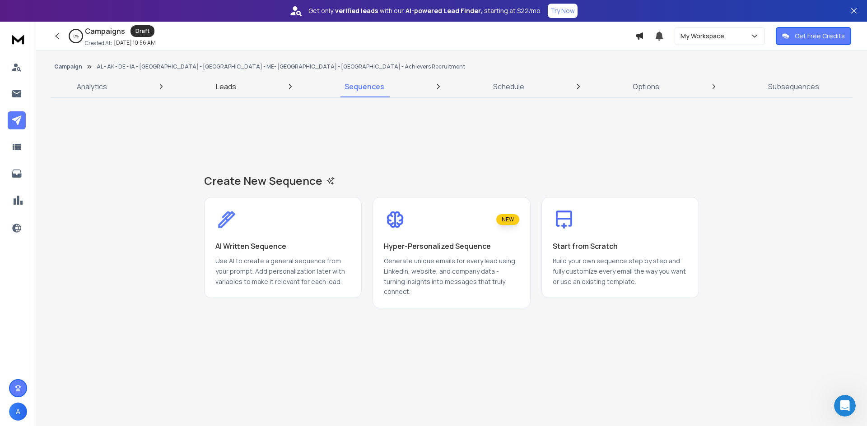
click at [224, 93] on link "Leads" at bounding box center [225, 87] width 31 height 22
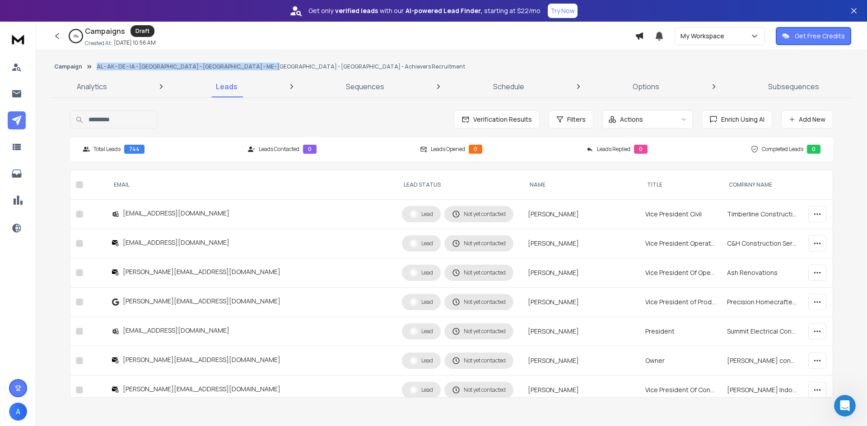
drag, startPoint x: 260, startPoint y: 67, endPoint x: 94, endPoint y: 68, distance: 165.6
click at [94, 68] on div "Campaign AL - AK - DE - [GEOGRAPHIC_DATA] - [GEOGRAPHIC_DATA] - [GEOGRAPHIC_DAT…" at bounding box center [451, 66] width 794 height 7
copy p "AL - AK - DE - IA - [GEOGRAPHIC_DATA] - [GEOGRAPHIC_DATA] - ME- [GEOGRAPHIC_DAT…"
click at [812, 125] on button "Add New" at bounding box center [807, 120] width 52 height 18
click at [808, 121] on button "Add New" at bounding box center [807, 120] width 52 height 18
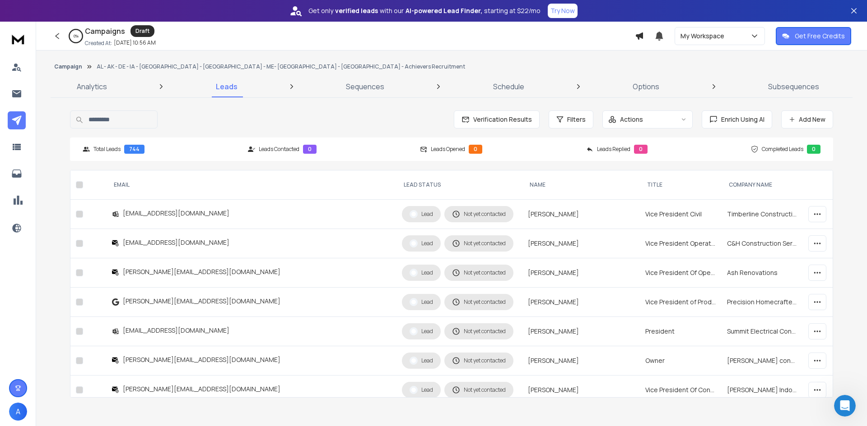
click at [357, 115] on div "Verification Results Filters Actions Enrich Using AI Add New" at bounding box center [451, 120] width 763 height 18
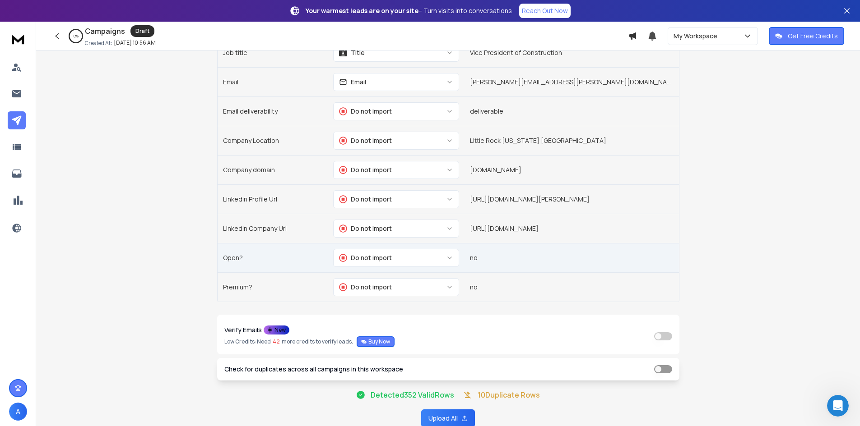
scroll to position [281, 0]
click at [663, 364] on button "Check for duplicates across all campaigns in this workspace" at bounding box center [663, 368] width 18 height 8
click at [468, 408] on button "Upload All" at bounding box center [448, 417] width 54 height 18
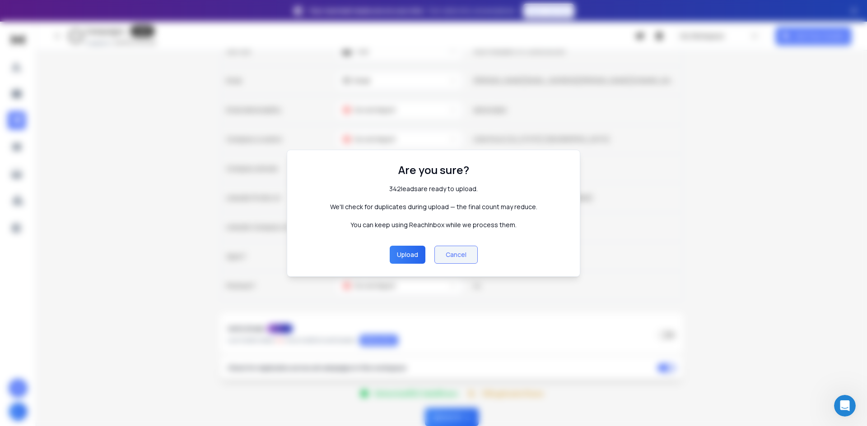
click at [422, 249] on button "Upload" at bounding box center [407, 255] width 36 height 18
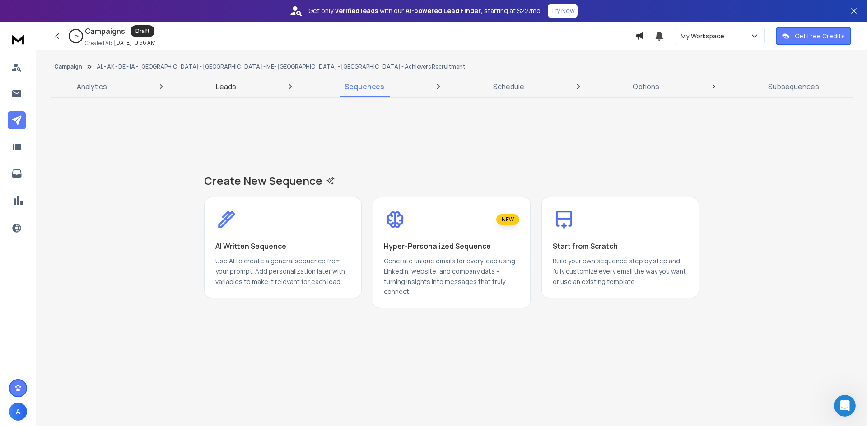
click at [218, 82] on p "Leads" at bounding box center [226, 86] width 20 height 11
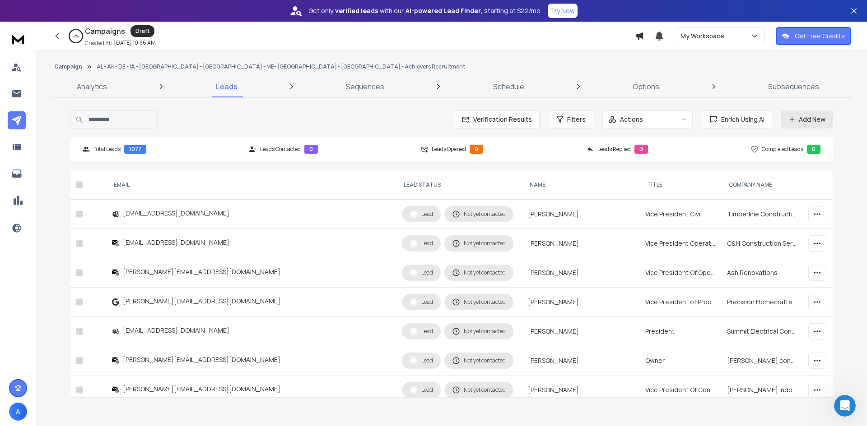
click at [819, 116] on button "Add New" at bounding box center [807, 120] width 52 height 18
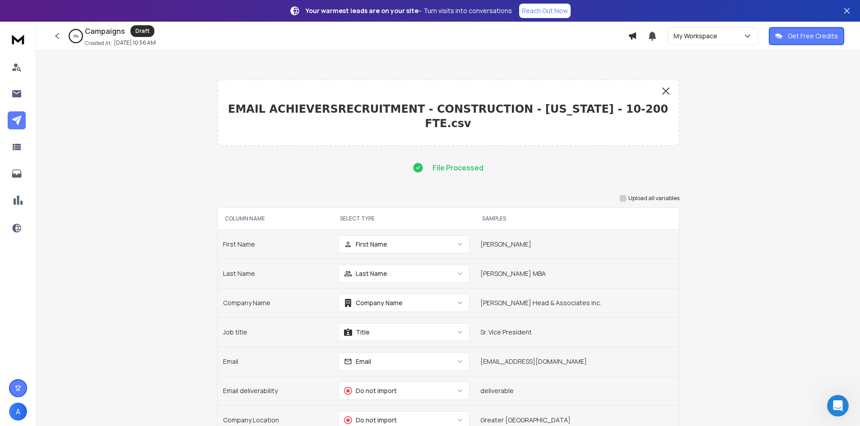
click at [612, 154] on div "EMAIL ACHIEVERSRECRUITMENT - CONSTRUCTION - [US_STATE] - 10-200FTE.csv File Pro…" at bounding box center [448, 398] width 462 height 639
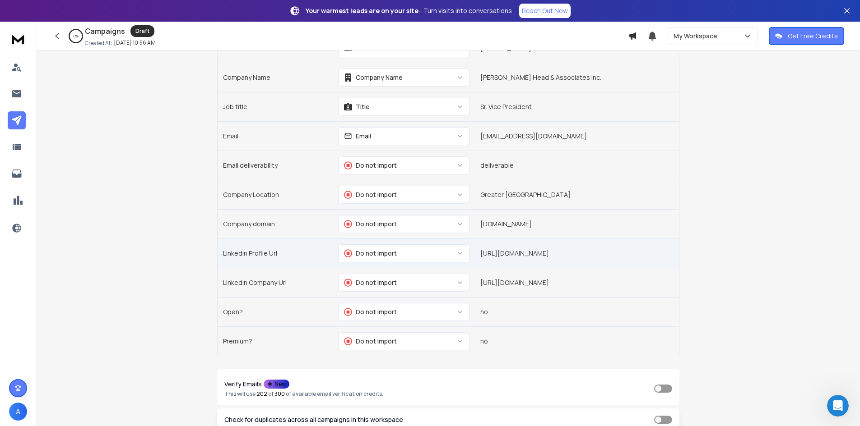
scroll to position [278, 0]
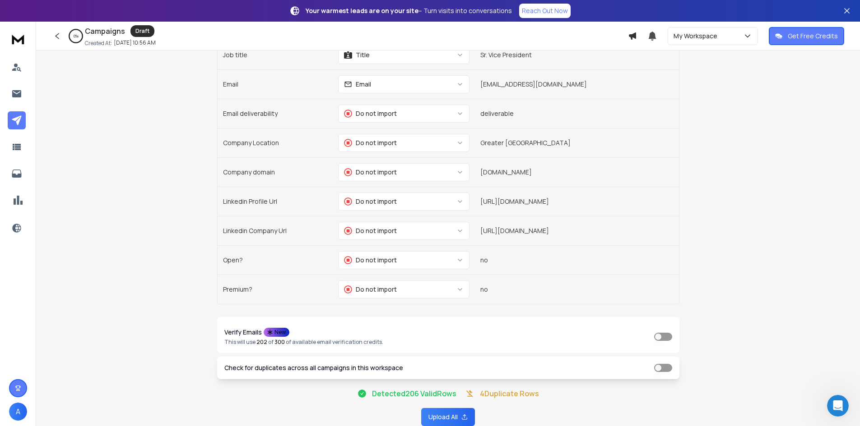
click at [664, 364] on button "Check for duplicates across all campaigns in this workspace" at bounding box center [663, 368] width 18 height 8
click at [446, 408] on button "Upload All" at bounding box center [448, 417] width 54 height 18
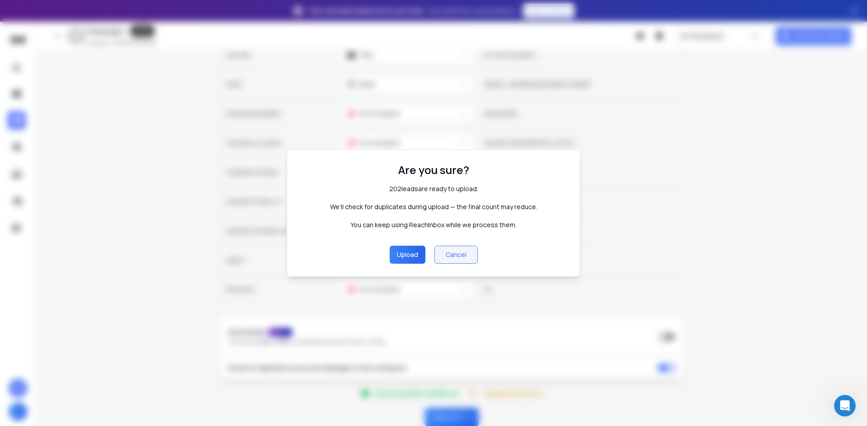
click at [405, 258] on button "Upload" at bounding box center [407, 255] width 36 height 18
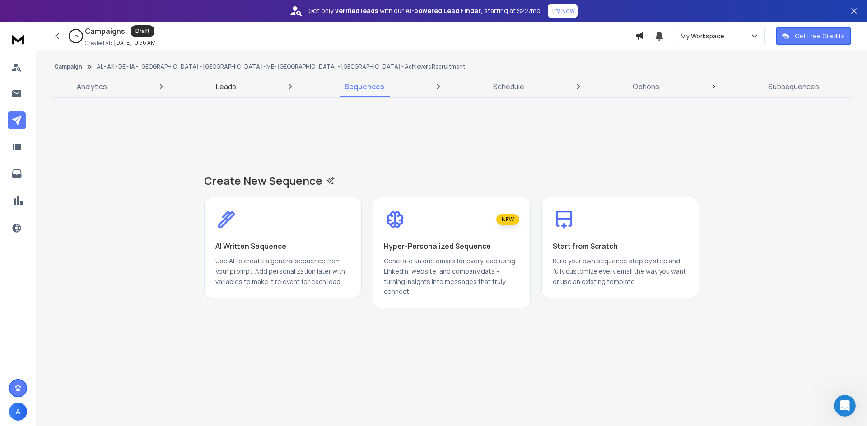
click at [229, 83] on p "Leads" at bounding box center [226, 86] width 20 height 11
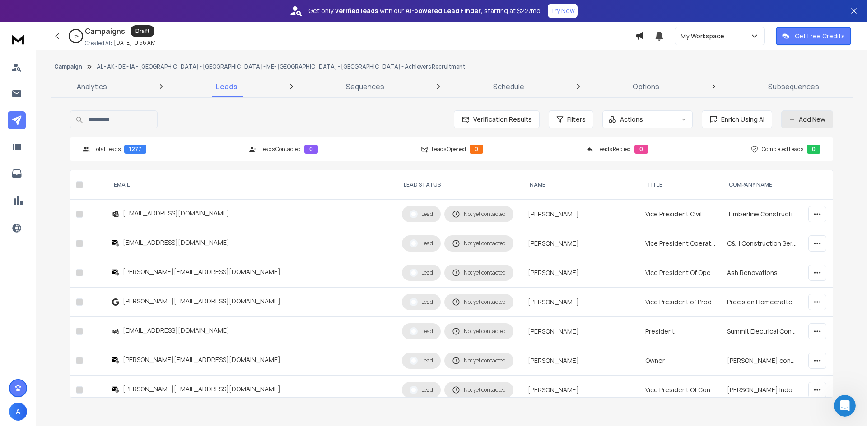
click at [809, 119] on button "Add New" at bounding box center [807, 120] width 52 height 18
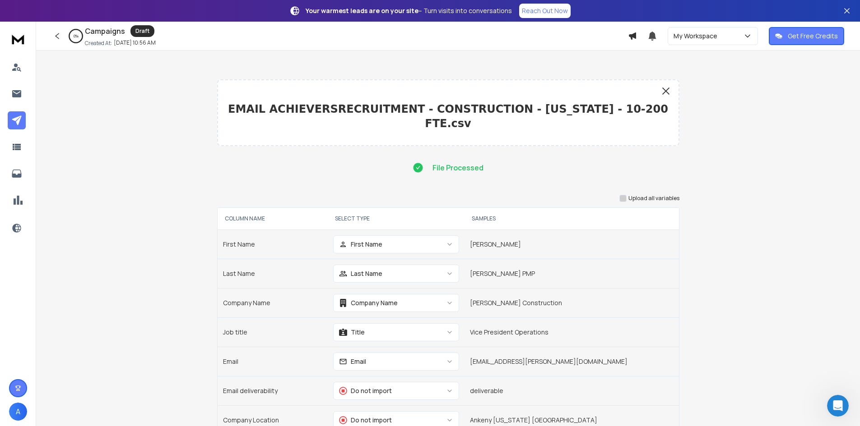
click at [733, 282] on div "EMAIL ACHIEVERSRECRUITMENT - CONSTRUCTION - [US_STATE] - 10-200FTE.csv File Pro…" at bounding box center [430, 372] width 860 height 700
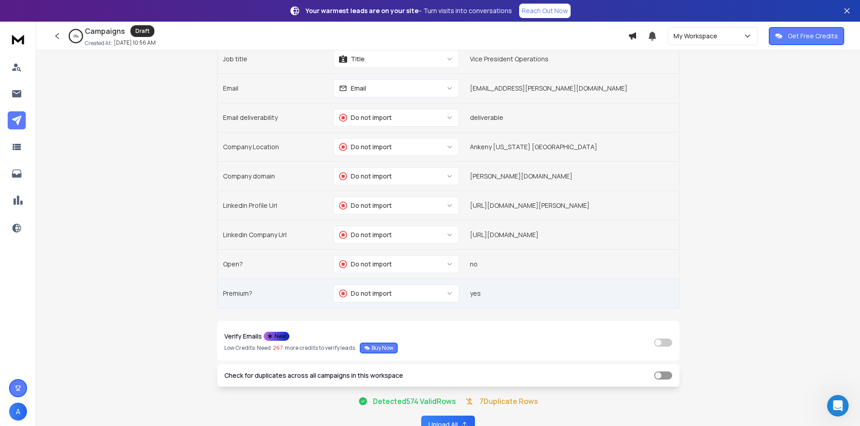
scroll to position [281, 0]
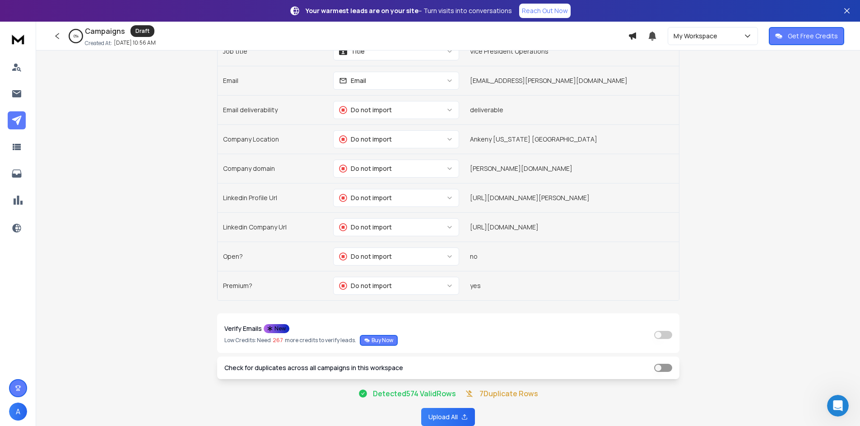
click at [674, 357] on div "Check for duplicates across all campaigns in this workspace" at bounding box center [448, 368] width 462 height 23
click at [667, 364] on button "Check for duplicates across all campaigns in this workspace" at bounding box center [663, 368] width 18 height 8
click at [466, 408] on button "Upload All" at bounding box center [448, 417] width 54 height 18
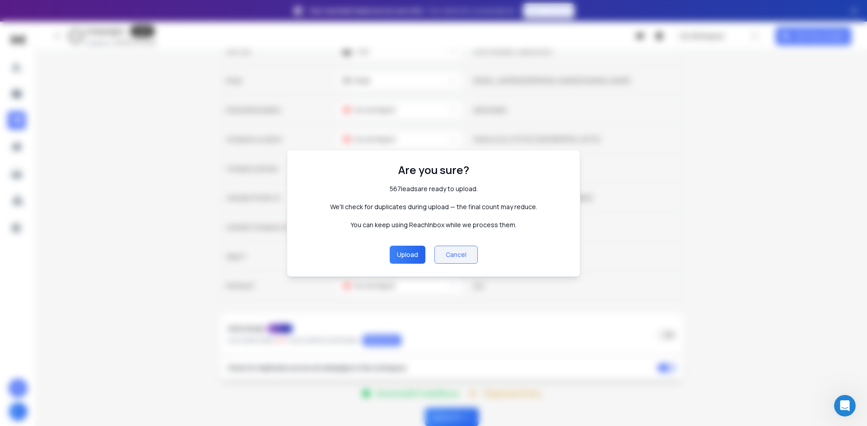
click at [413, 258] on button "Upload" at bounding box center [407, 255] width 36 height 18
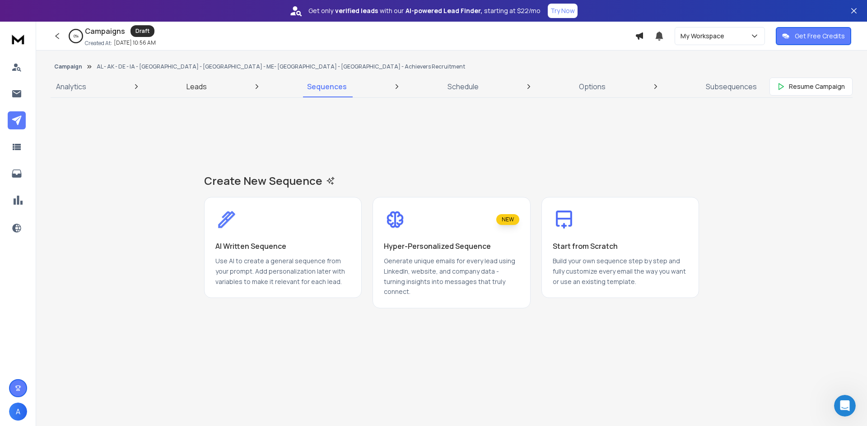
click at [198, 86] on p "Leads" at bounding box center [196, 86] width 20 height 11
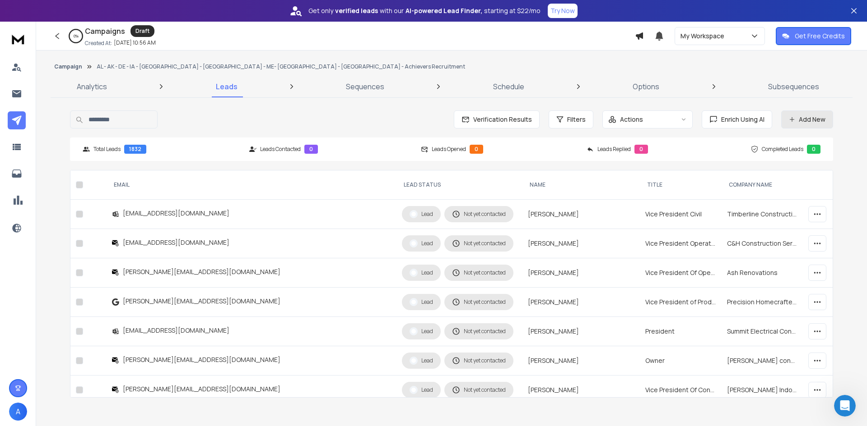
click at [811, 116] on button "Add New" at bounding box center [807, 120] width 52 height 18
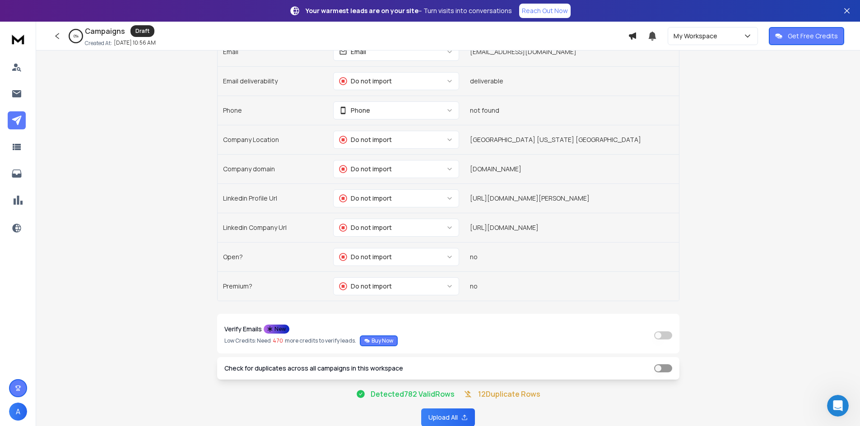
scroll to position [311, 0]
click at [658, 357] on div "Check for duplicates across all campaigns in this workspace" at bounding box center [448, 368] width 462 height 23
click at [663, 364] on button "Check for duplicates across all campaigns in this workspace" at bounding box center [663, 368] width 18 height 8
click at [442, 408] on button "Upload All" at bounding box center [448, 417] width 54 height 18
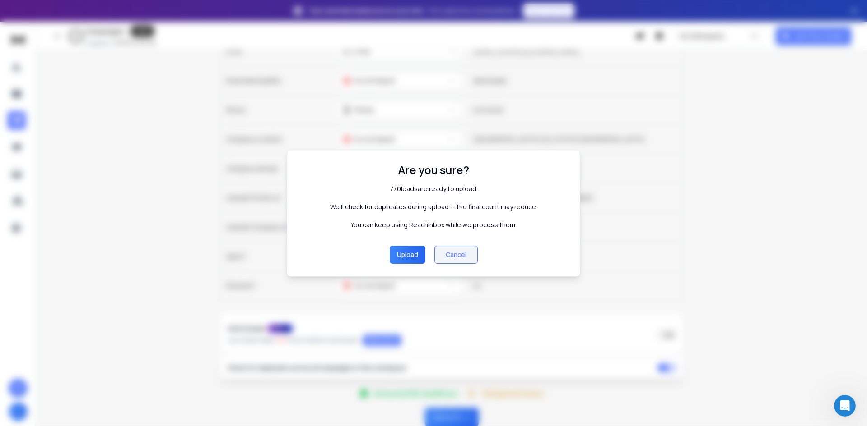
click at [404, 255] on button "Upload" at bounding box center [407, 255] width 36 height 18
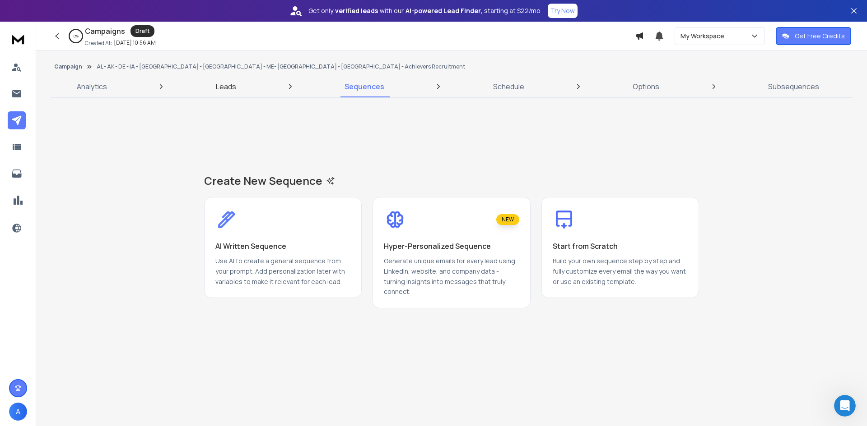
click at [232, 88] on p "Leads" at bounding box center [226, 86] width 20 height 11
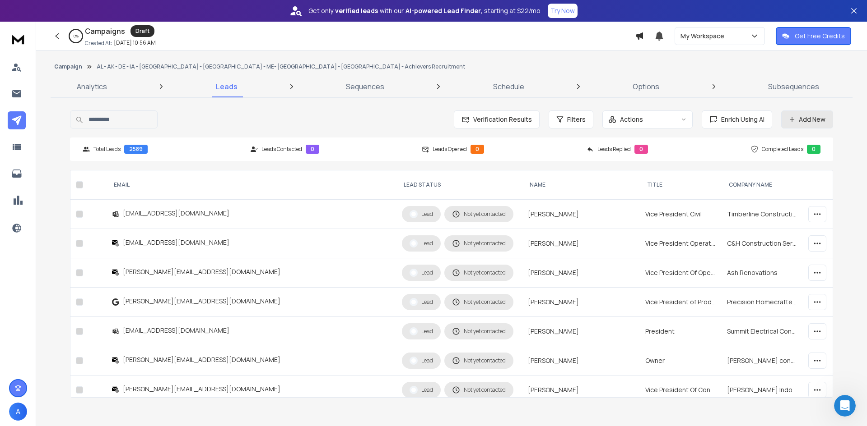
click at [812, 123] on button "Add New" at bounding box center [807, 120] width 52 height 18
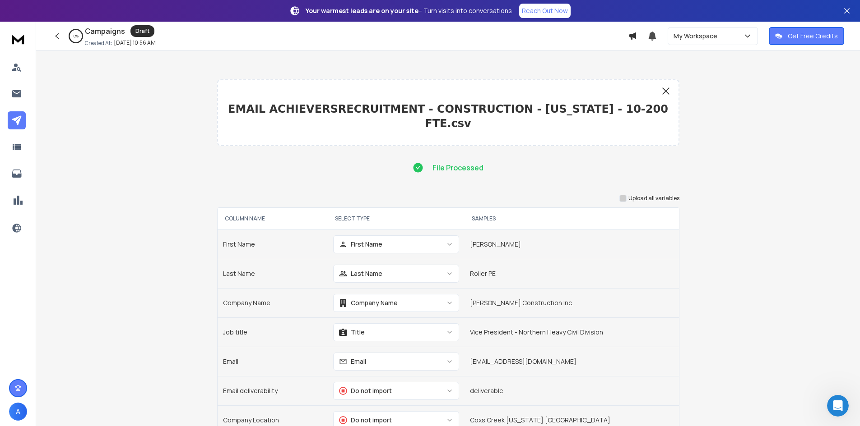
click at [598, 166] on div "EMAIL ACHIEVERSRECRUITMENT - CONSTRUCTION - [US_STATE] - 10-200FTE.csv File Pro…" at bounding box center [448, 400] width 462 height 643
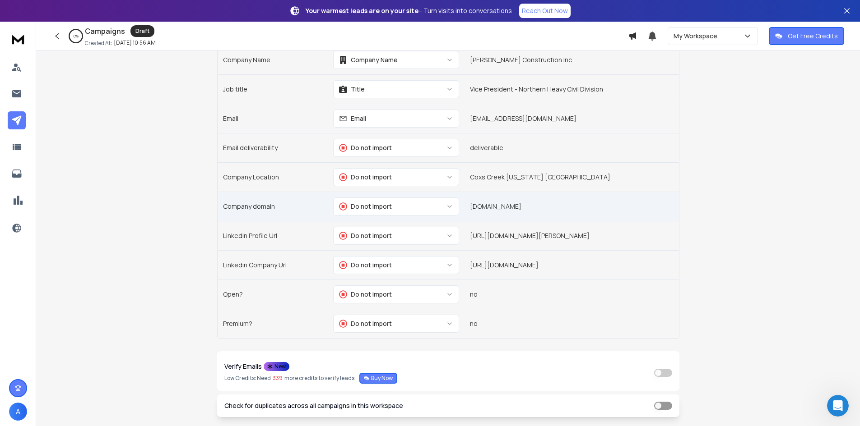
scroll to position [281, 0]
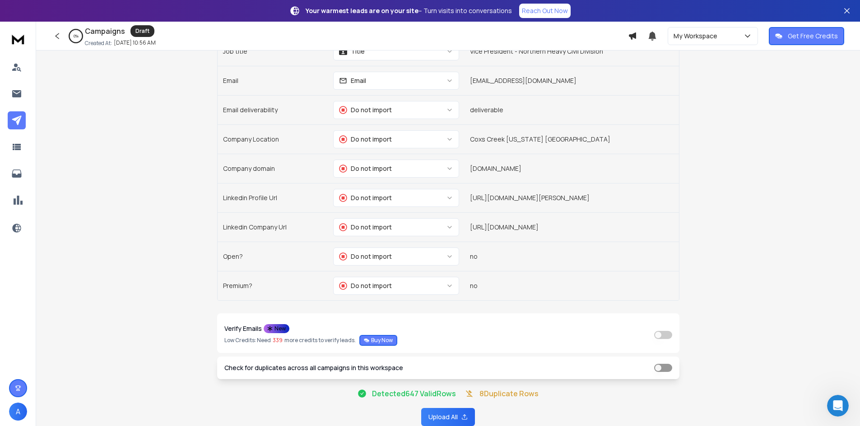
click at [671, 360] on div "Check for duplicates across all campaigns in this workspace" at bounding box center [448, 368] width 462 height 23
click at [667, 364] on button "Check for duplicates across all campaigns in this workspace" at bounding box center [663, 368] width 18 height 8
click at [450, 408] on button "Upload All" at bounding box center [448, 417] width 54 height 18
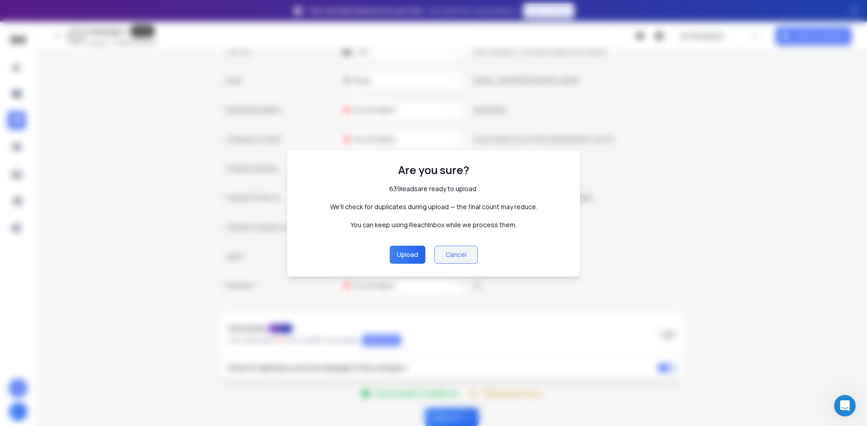
click at [397, 258] on button "Upload" at bounding box center [407, 255] width 36 height 18
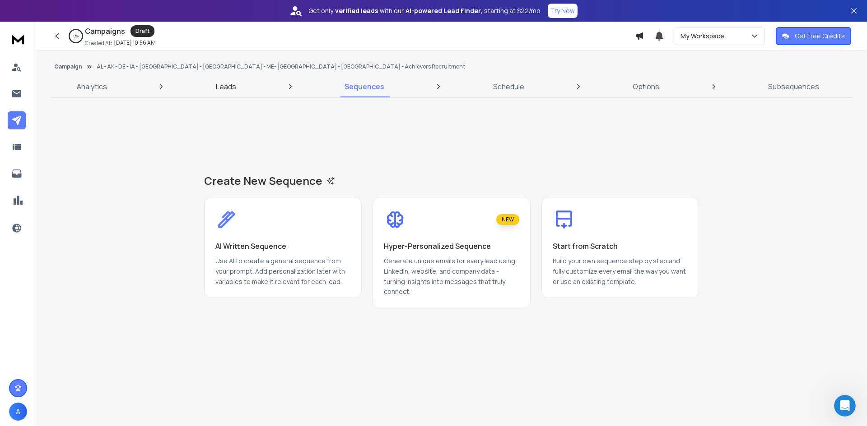
click at [212, 89] on link "Leads" at bounding box center [225, 87] width 31 height 22
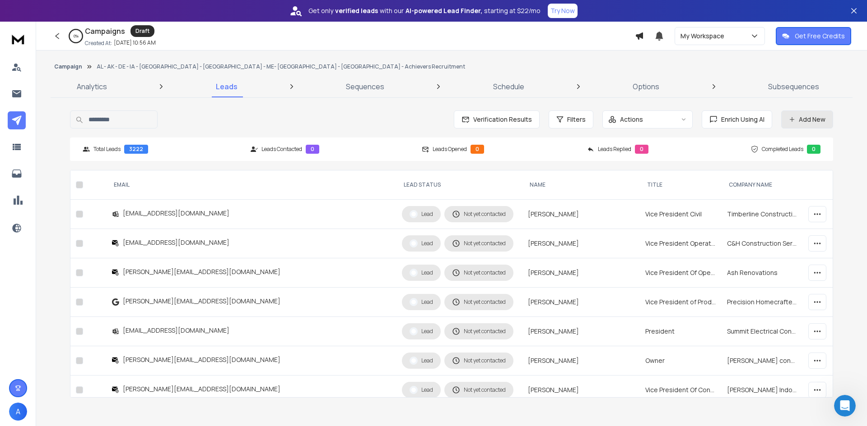
click at [802, 121] on button "Add New" at bounding box center [807, 120] width 52 height 18
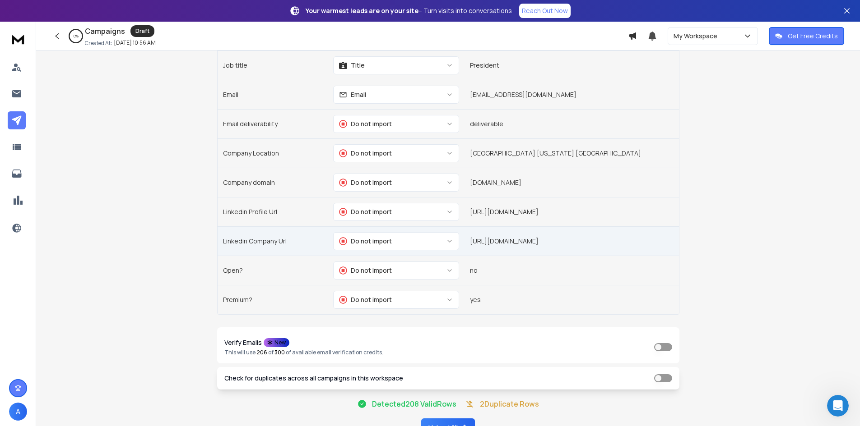
scroll to position [278, 0]
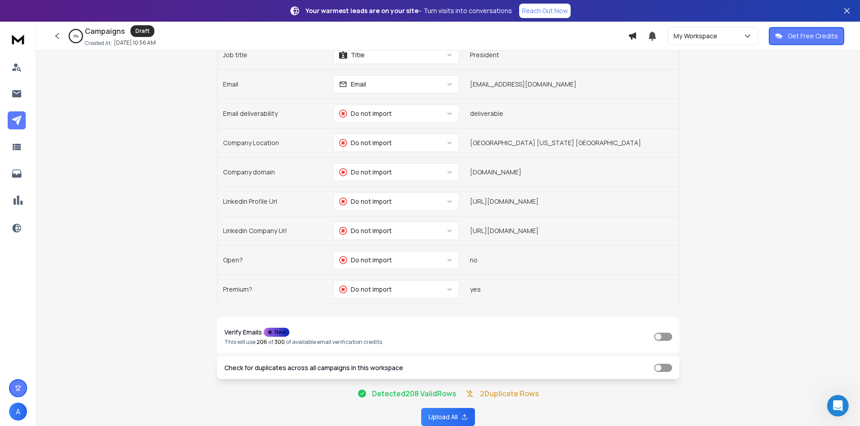
click at [664, 364] on button "Check for duplicates across all campaigns in this workspace" at bounding box center [663, 368] width 18 height 8
click at [457, 408] on button "Upload All" at bounding box center [448, 417] width 54 height 18
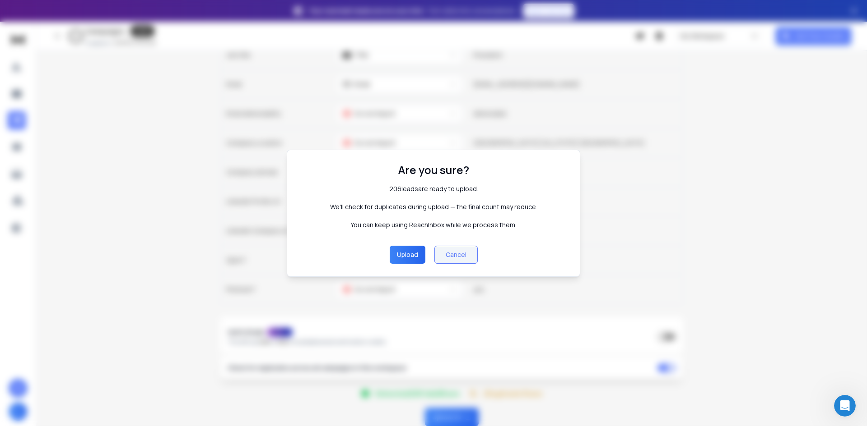
drag, startPoint x: 413, startPoint y: 256, endPoint x: 410, endPoint y: 260, distance: 5.1
click at [410, 260] on button "Upload" at bounding box center [407, 255] width 36 height 18
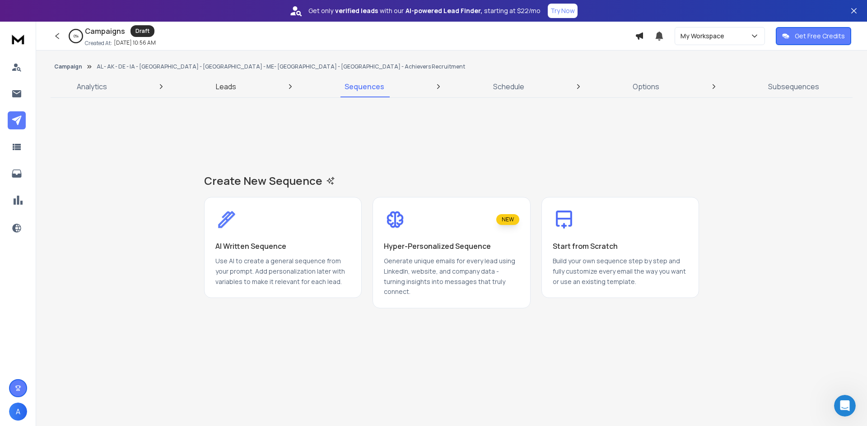
click at [219, 86] on p "Leads" at bounding box center [226, 86] width 20 height 11
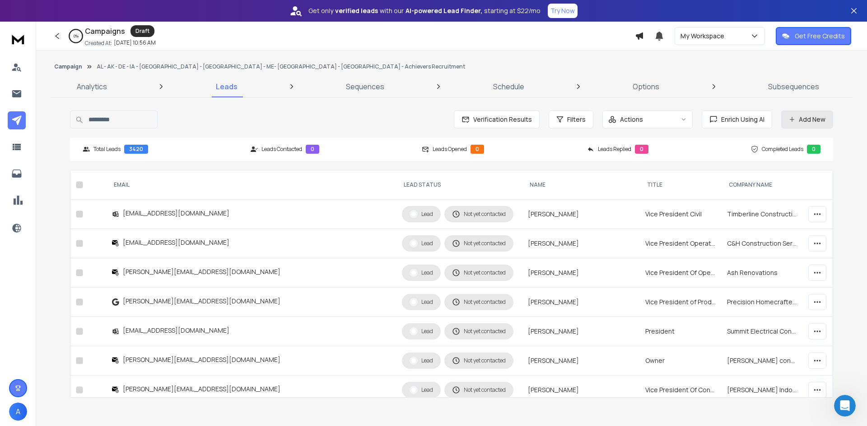
click at [808, 121] on button "Add New" at bounding box center [807, 120] width 52 height 18
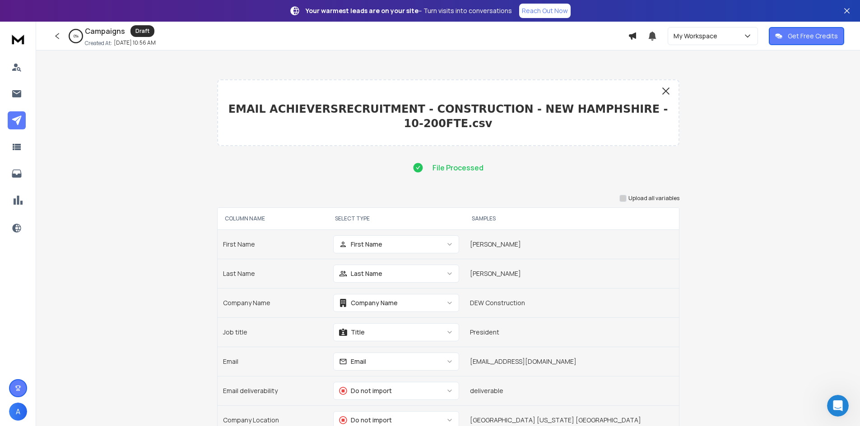
drag, startPoint x: 782, startPoint y: 312, endPoint x: 775, endPoint y: 310, distance: 7.3
click at [778, 314] on div "EMAIL ACHIEVERSRECRUITMENT - CONSTRUCTION - NEW HAMPHSHIRE - 10-200FTE.csv File…" at bounding box center [430, 370] width 860 height 697
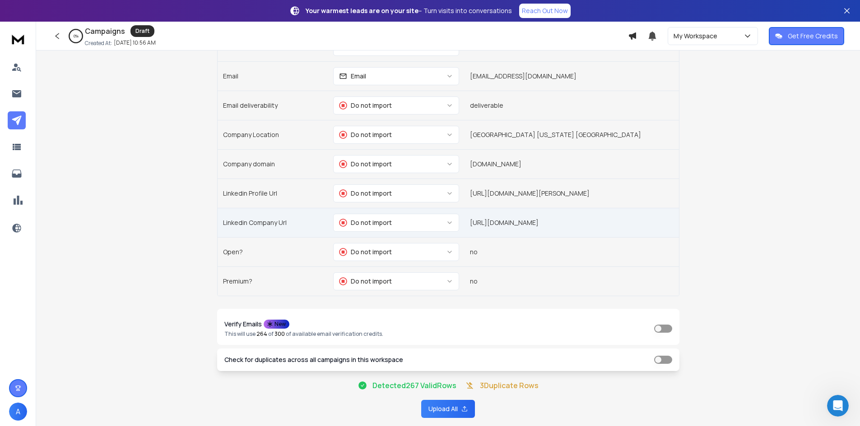
scroll to position [292, 0]
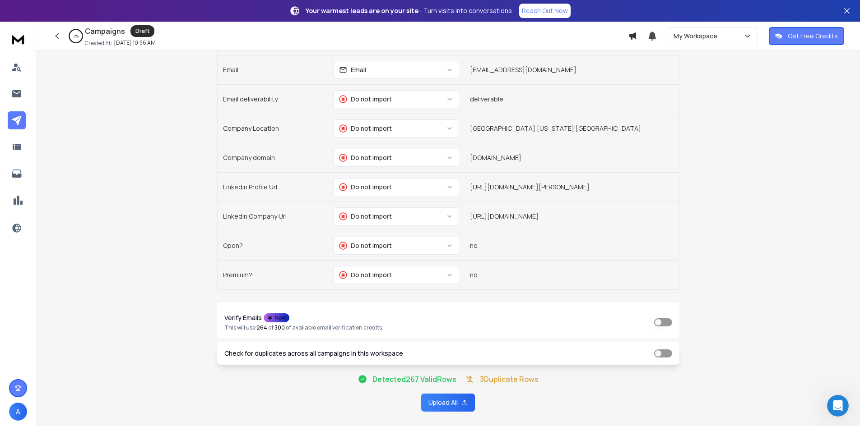
click at [667, 355] on button "Check for duplicates across all campaigns in this workspace" at bounding box center [663, 354] width 18 height 8
click at [475, 394] on div "Upload All" at bounding box center [448, 403] width 462 height 18
click at [466, 402] on polyline at bounding box center [464, 400] width 3 height 1
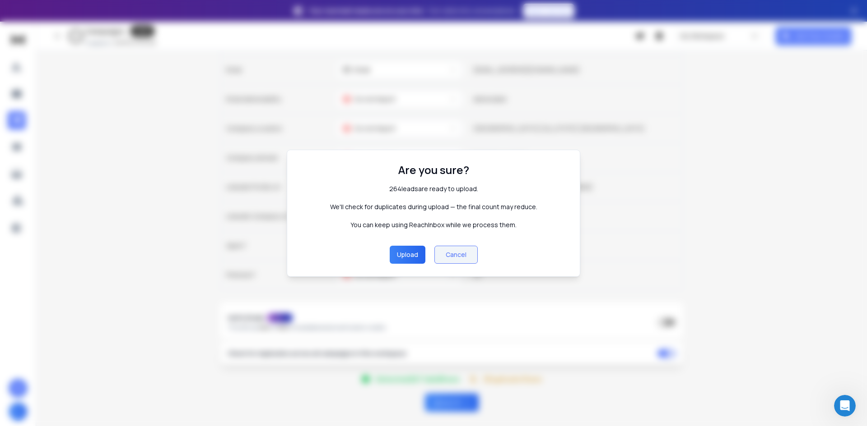
click at [406, 258] on button "Upload" at bounding box center [407, 255] width 36 height 18
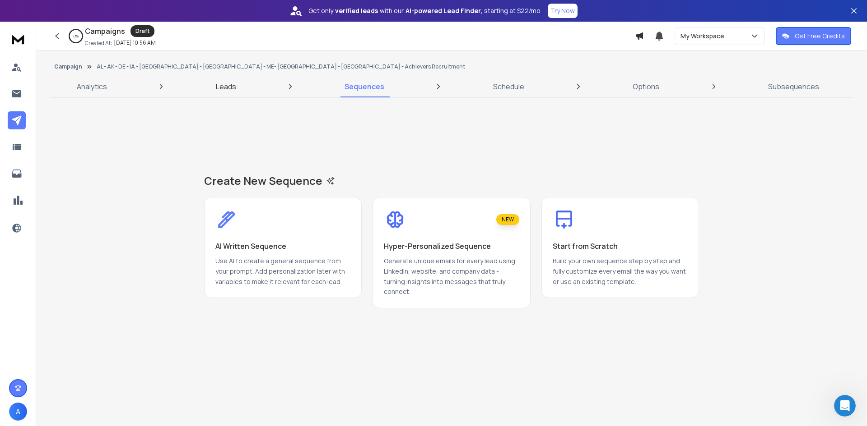
click at [226, 89] on p "Leads" at bounding box center [226, 86] width 20 height 11
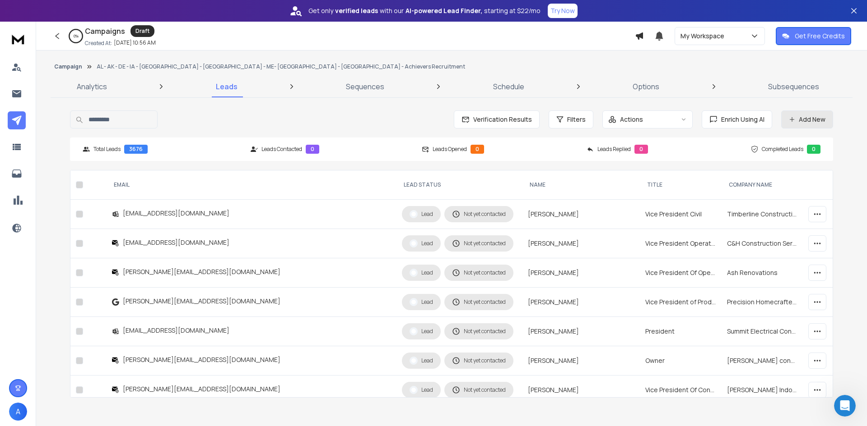
click at [809, 124] on button "Add New" at bounding box center [807, 120] width 52 height 18
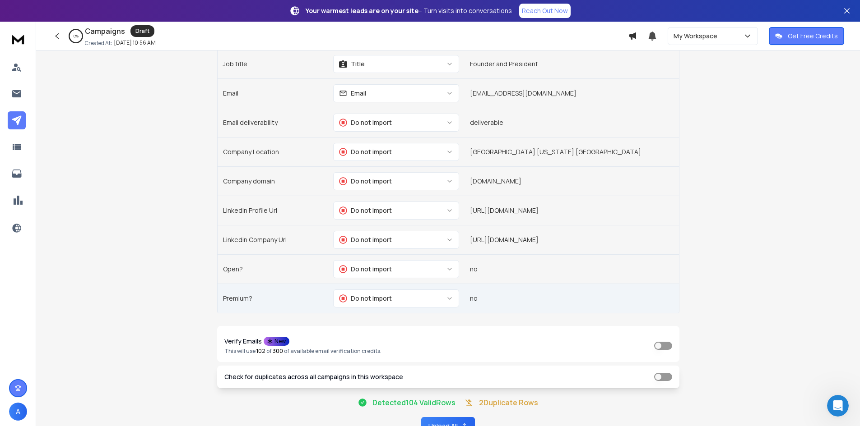
scroll to position [278, 0]
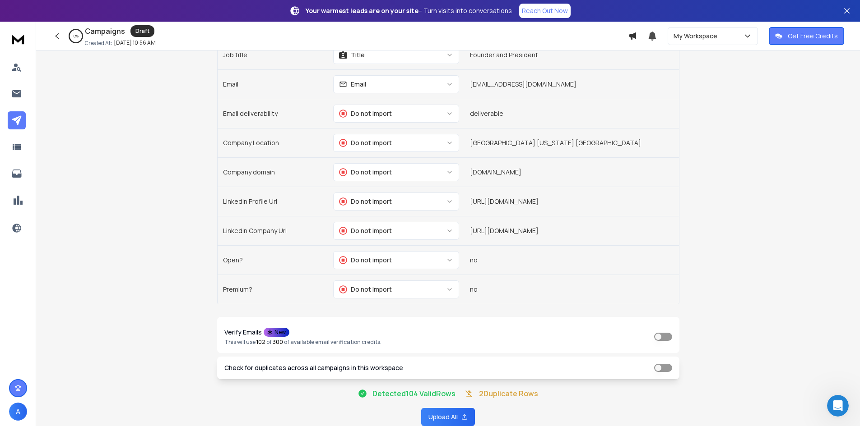
click at [664, 364] on button "Check for duplicates across all campaigns in this workspace" at bounding box center [663, 368] width 18 height 8
click at [461, 414] on icon at bounding box center [464, 417] width 6 height 6
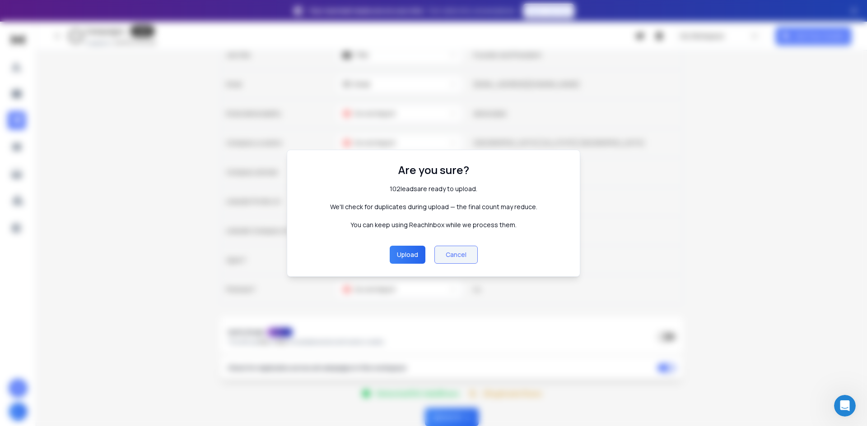
click at [408, 254] on button "Upload" at bounding box center [407, 255] width 36 height 18
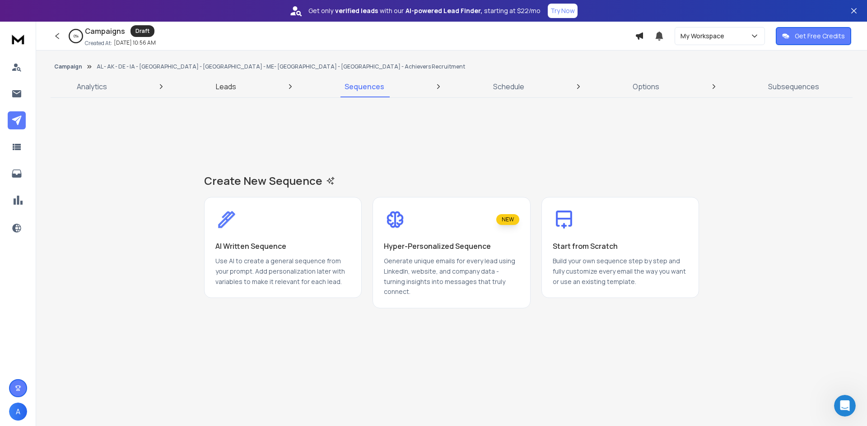
click at [220, 83] on p "Leads" at bounding box center [226, 86] width 20 height 11
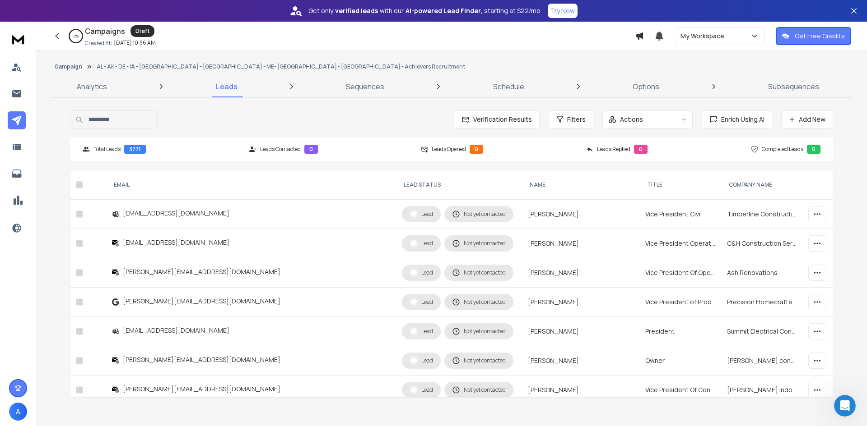
click at [81, 67] on button "Campaign" at bounding box center [68, 66] width 28 height 7
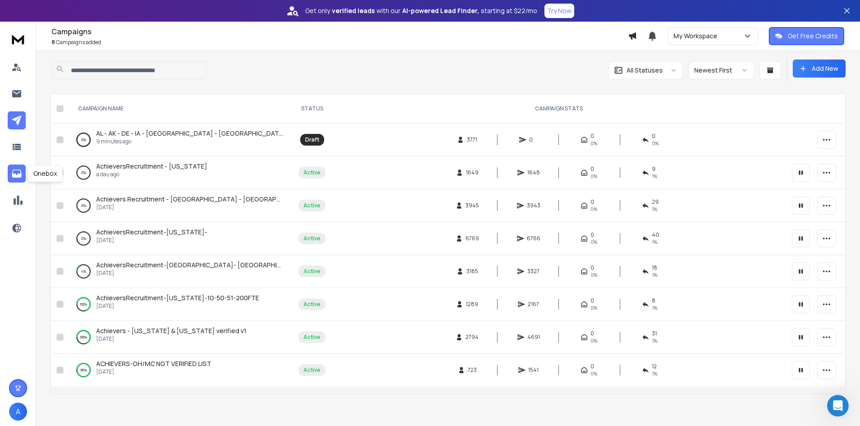
click at [18, 173] on icon at bounding box center [16, 173] width 11 height 11
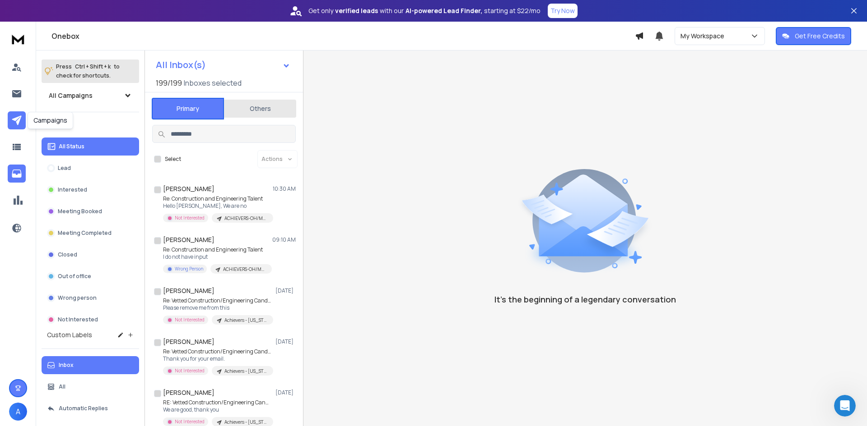
click at [14, 114] on link at bounding box center [17, 120] width 18 height 18
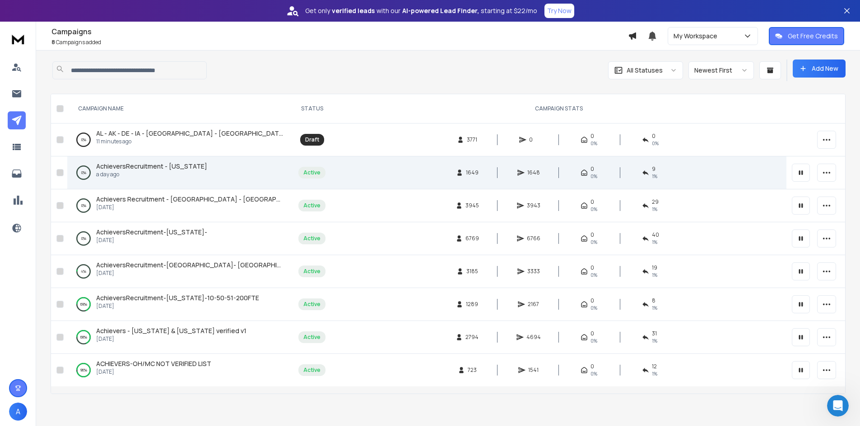
click at [176, 164] on span "AchieversRecruitment - [US_STATE]" at bounding box center [151, 166] width 111 height 9
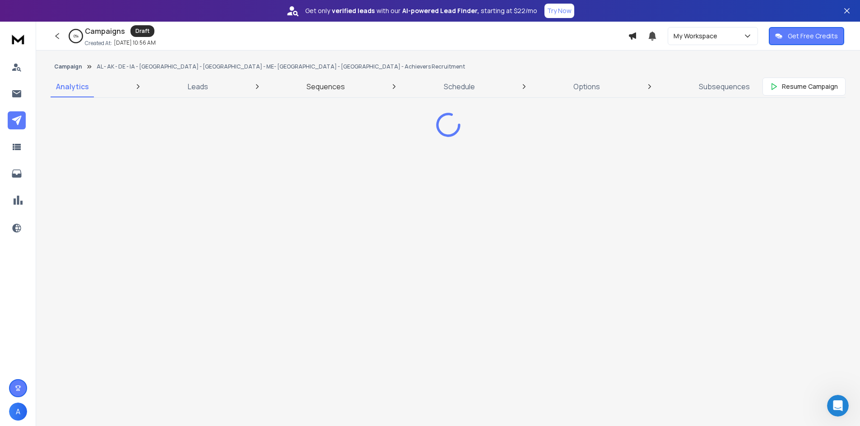
click at [318, 92] on link "Sequences" at bounding box center [325, 87] width 49 height 22
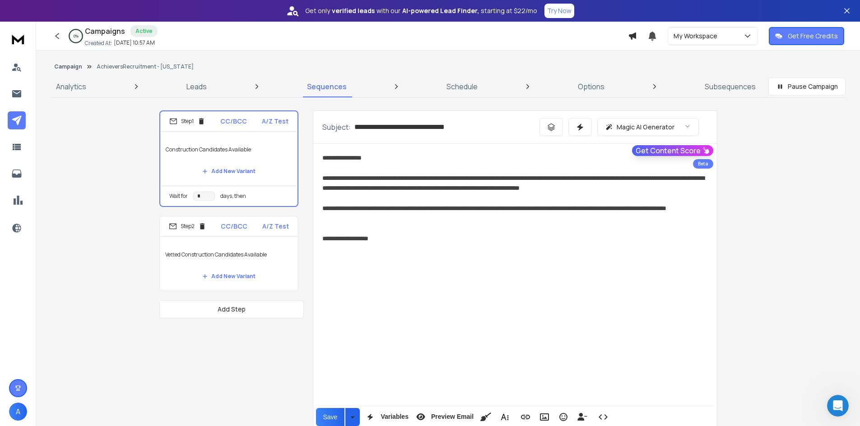
click at [248, 258] on p "Vetted Construction Candidates Available" at bounding box center [228, 254] width 127 height 25
type input "**********"
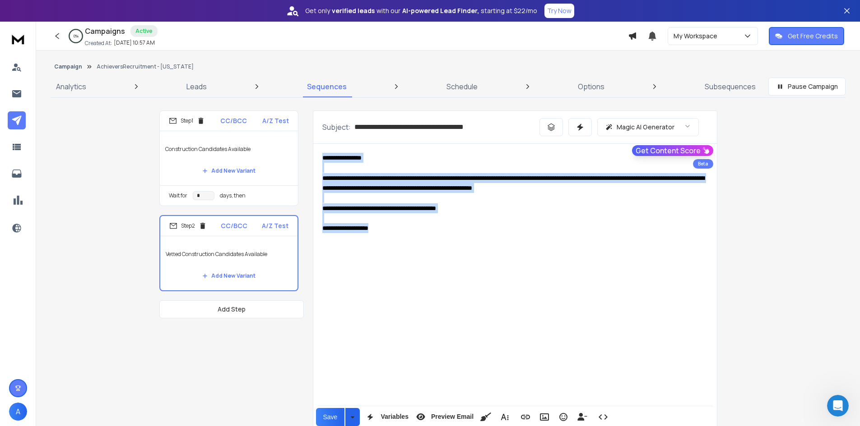
drag, startPoint x: 443, startPoint y: 237, endPoint x: 317, endPoint y: 157, distance: 149.1
click at [317, 157] on div "**********" at bounding box center [514, 272] width 403 height 256
copy div "**********"
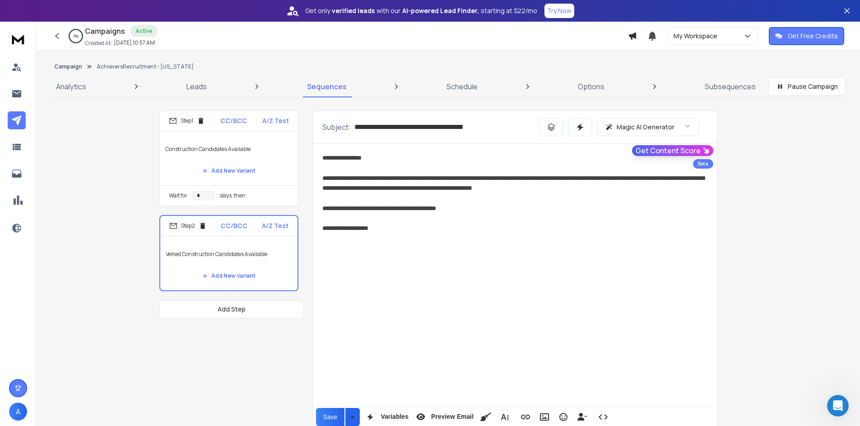
click at [65, 72] on div "Campaign AchieversRecruitment - [US_STATE]" at bounding box center [448, 67] width 795 height 14
click at [67, 70] on button "Campaign" at bounding box center [68, 66] width 28 height 7
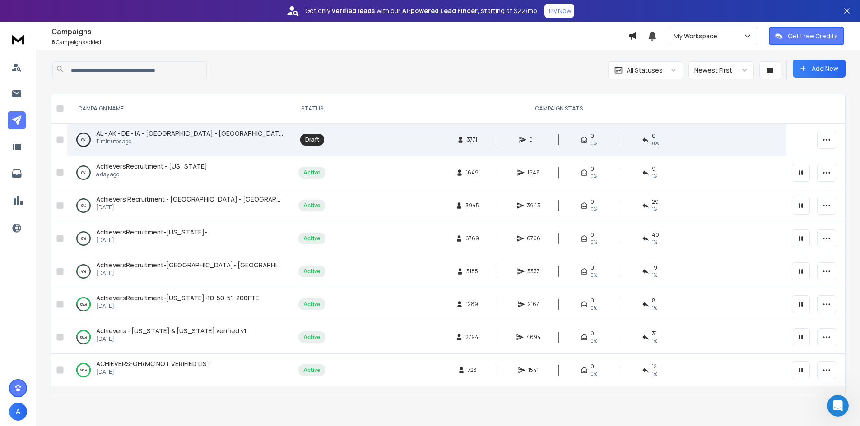
click at [122, 132] on span "AL - AK - DE - IA - [GEOGRAPHIC_DATA] - [GEOGRAPHIC_DATA] - ME- [GEOGRAPHIC_DAT…" at bounding box center [307, 133] width 422 height 9
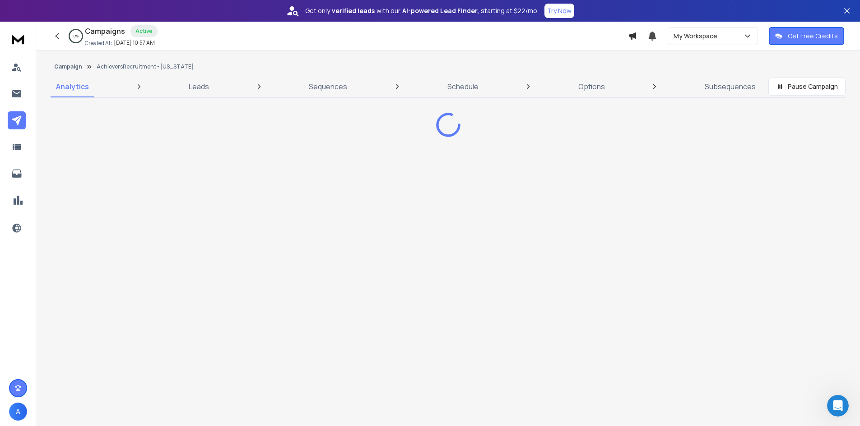
click at [122, 132] on div at bounding box center [448, 125] width 788 height 29
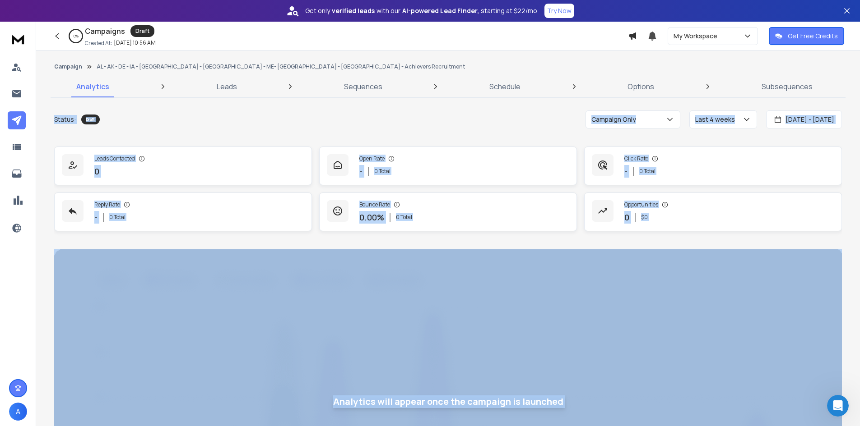
click at [245, 122] on div "Status: Draft Campaign Only Last 4 weeks [DATE] - [DATE]" at bounding box center [448, 120] width 788 height 18
click at [351, 84] on p "Sequences" at bounding box center [363, 86] width 38 height 11
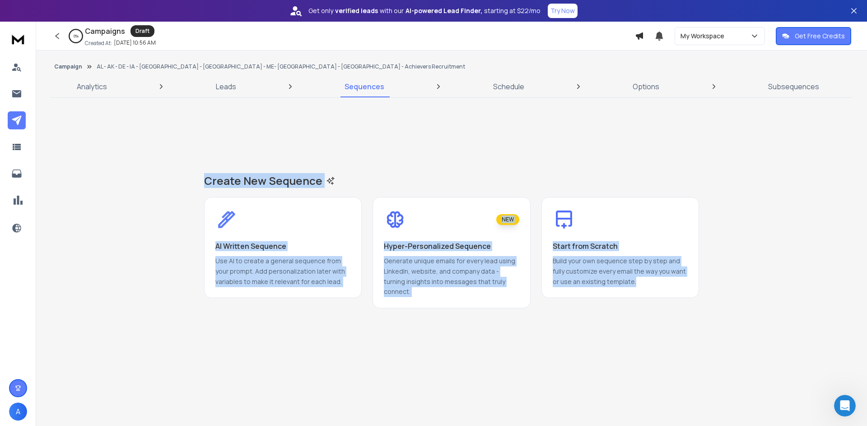
click at [267, 235] on div "AI Written Sequence Use AI to create a general sequence from your prompt. Add p…" at bounding box center [282, 248] width 157 height 100
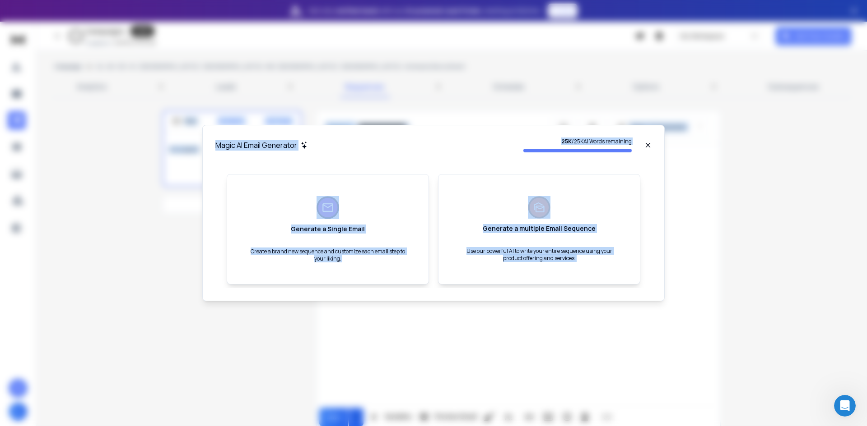
click at [434, 156] on div "Magic AI Email Generator 25K / 25K AI Words remaining Generate a Single Email C…" at bounding box center [433, 213] width 436 height 150
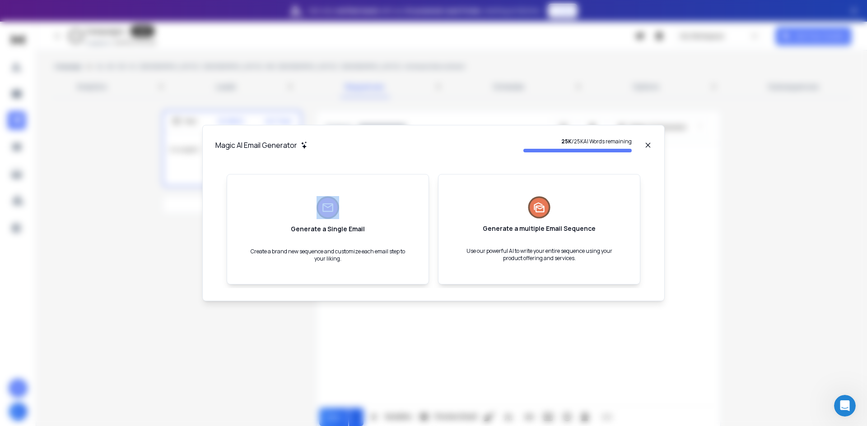
click at [647, 146] on icon at bounding box center [647, 145] width 7 height 7
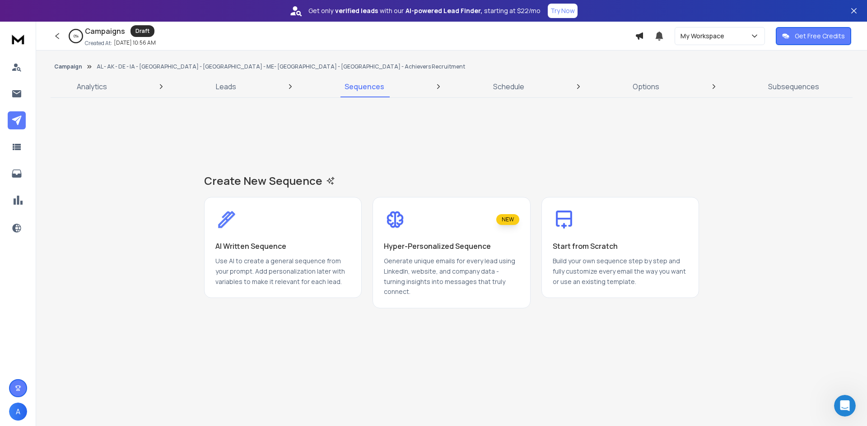
click at [287, 236] on div "AI Written Sequence Use AI to create a general sequence from your prompt. Add p…" at bounding box center [282, 248] width 157 height 100
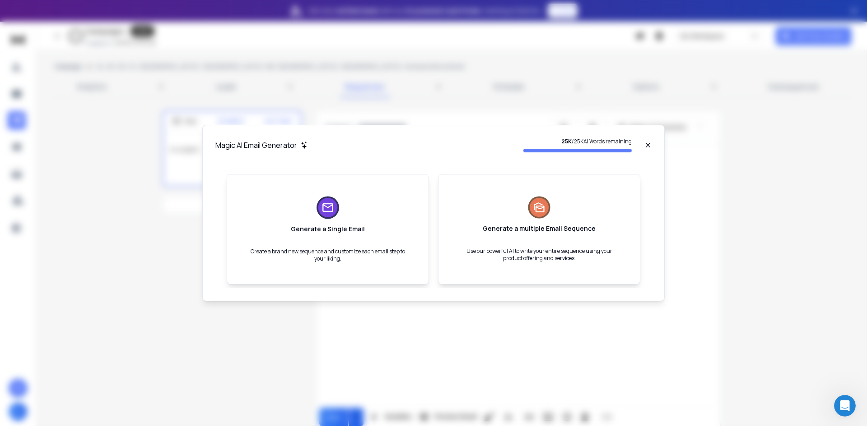
click at [309, 236] on div "Generate a Single Email Create a brand new sequence and customize each email st…" at bounding box center [328, 229] width 176 height 84
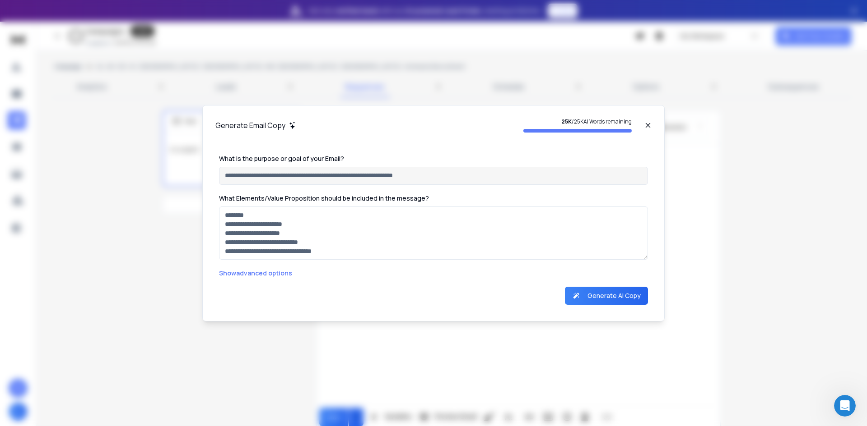
click at [649, 126] on icon at bounding box center [647, 125] width 7 height 7
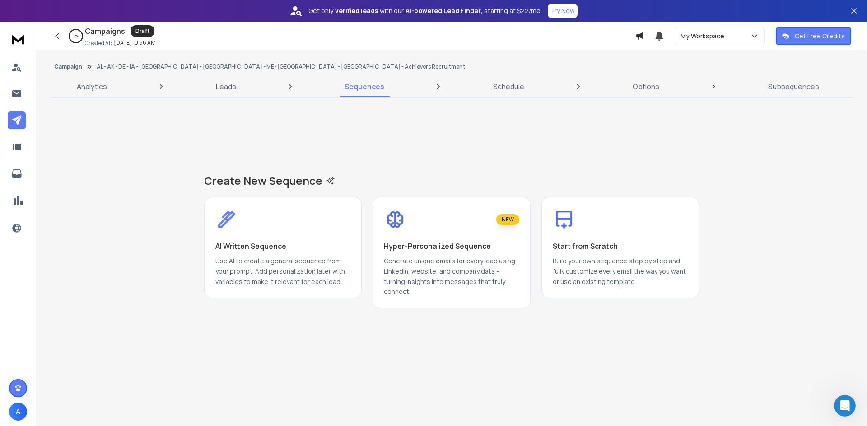
click at [619, 253] on div "Start from Scratch Build your own sequence step by step and fully customize eve…" at bounding box center [620, 248] width 157 height 100
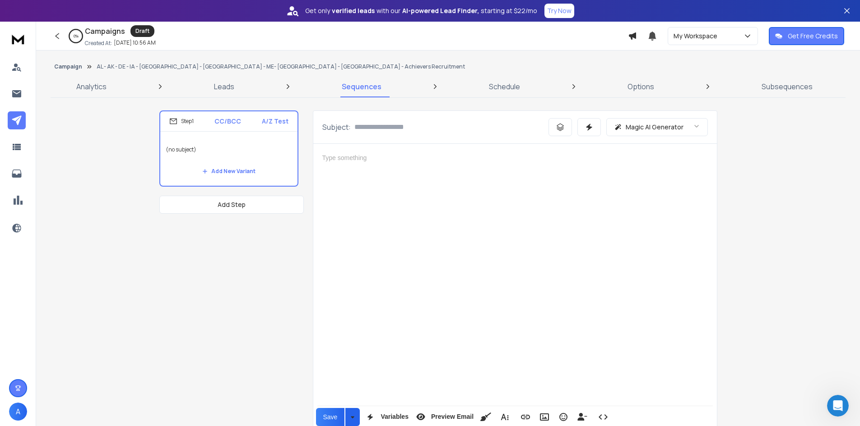
click at [404, 131] on input at bounding box center [446, 127] width 185 height 11
click at [394, 167] on div at bounding box center [514, 272] width 403 height 256
click at [256, 206] on button "Add Step" at bounding box center [231, 205] width 144 height 18
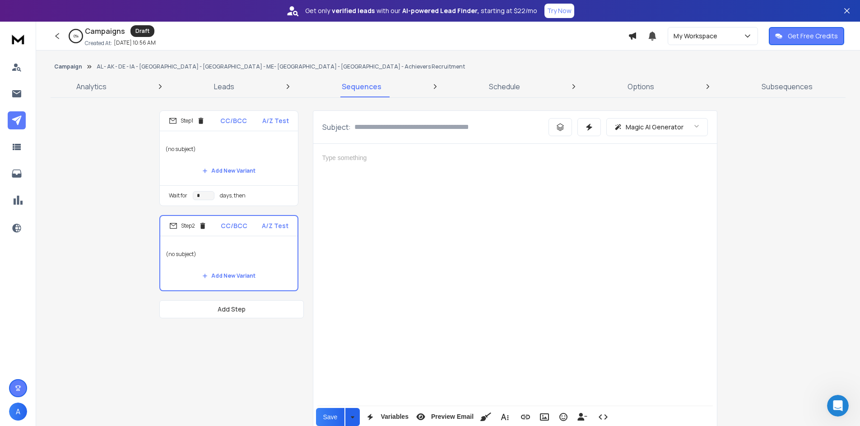
click at [254, 253] on p "(no subject)" at bounding box center [229, 254] width 126 height 25
drag, startPoint x: 369, startPoint y: 192, endPoint x: 366, endPoint y: 197, distance: 5.9
click at [366, 196] on div at bounding box center [514, 272] width 403 height 256
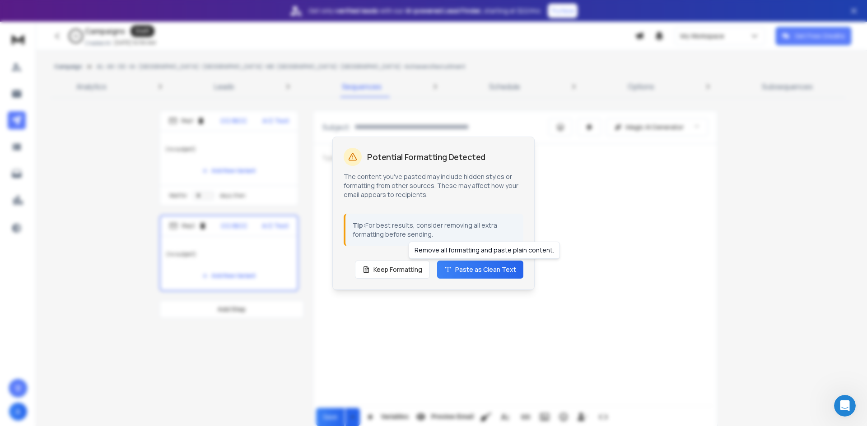
drag, startPoint x: 499, startPoint y: 270, endPoint x: 499, endPoint y: 276, distance: 6.3
click at [499, 276] on button "Paste as Clean Text" at bounding box center [480, 270] width 86 height 18
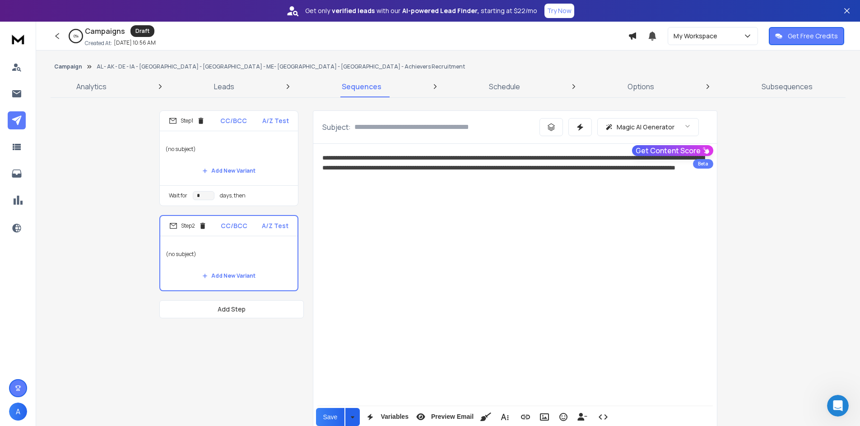
click at [367, 158] on div "**********" at bounding box center [514, 168] width 385 height 30
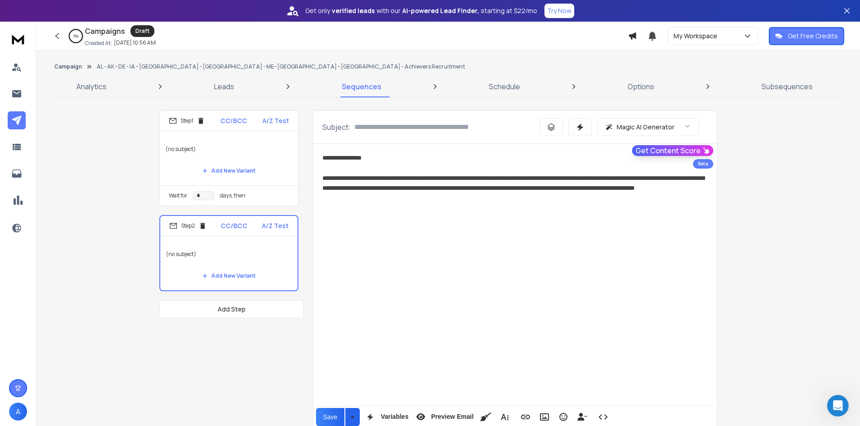
click at [637, 188] on div "**********" at bounding box center [514, 188] width 385 height 30
click at [635, 188] on div "**********" at bounding box center [514, 188] width 385 height 30
click at [402, 202] on div at bounding box center [514, 198] width 385 height 10
click at [468, 206] on div "**********" at bounding box center [514, 209] width 385 height 10
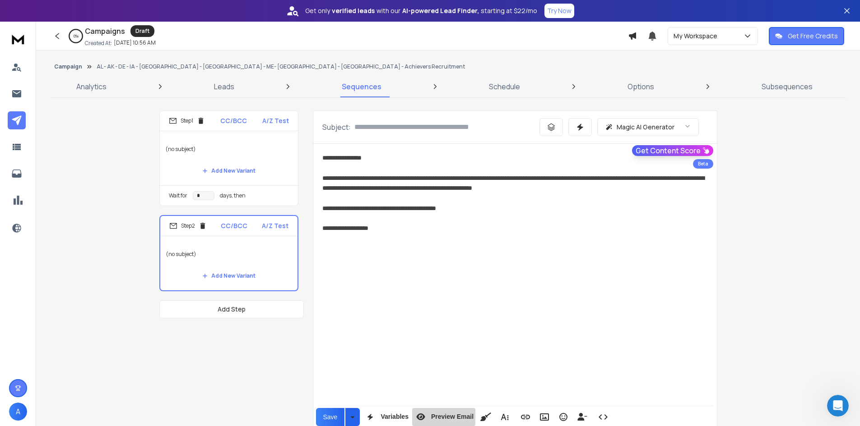
click at [456, 417] on span "Preview Email" at bounding box center [452, 417] width 46 height 8
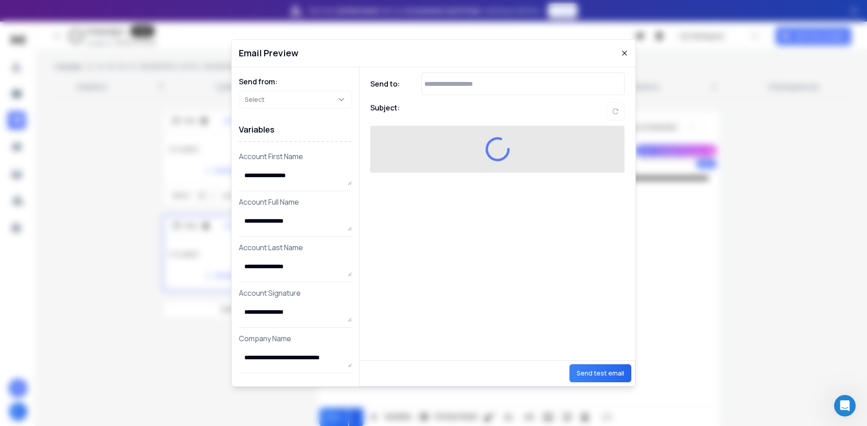
type textarea "**********"
type textarea "******"
type textarea "*****"
type textarea "**********"
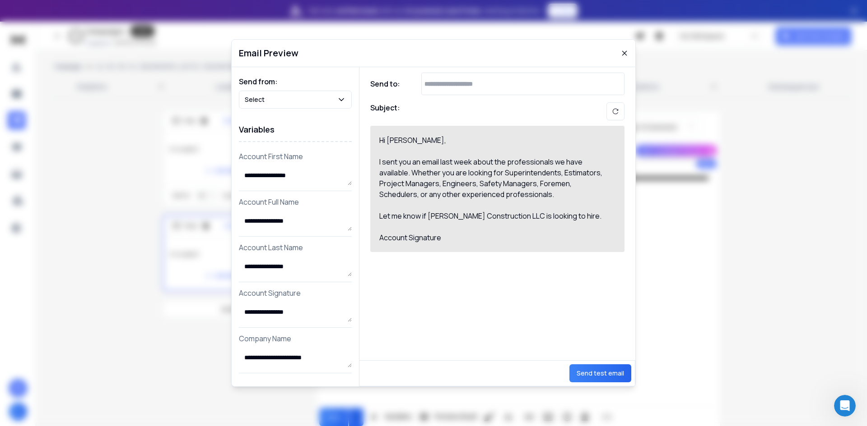
type textarea "*****"
type textarea "**********"
type textarea "*********"
type textarea "**********"
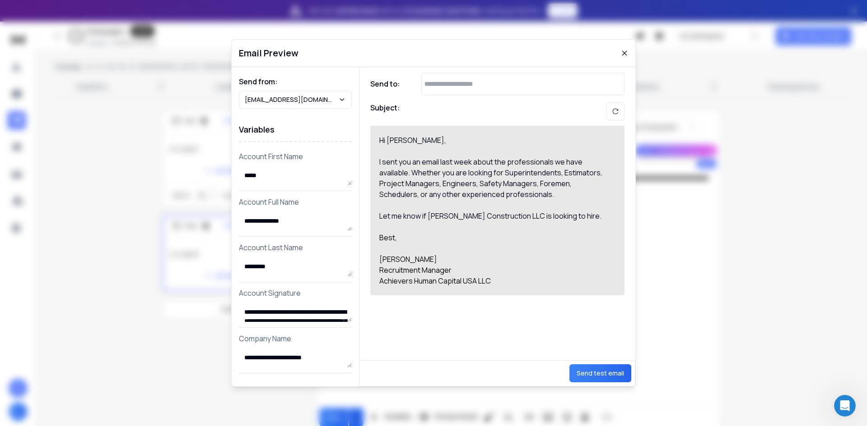
click at [625, 52] on icon at bounding box center [624, 53] width 7 height 7
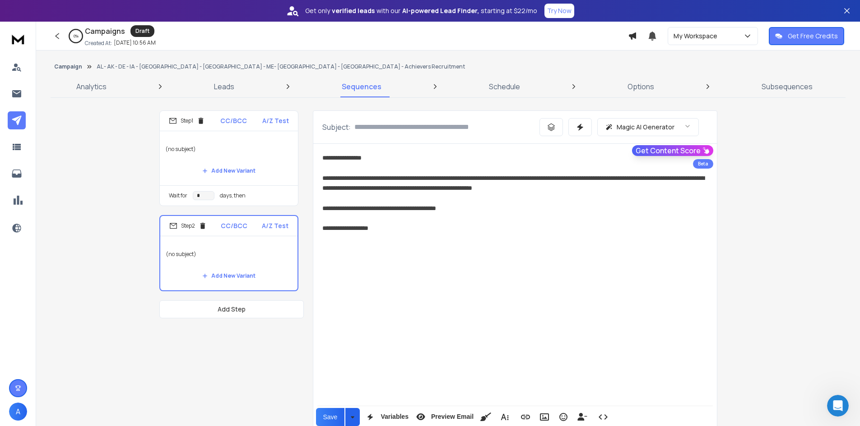
click at [232, 148] on p "(no subject)" at bounding box center [228, 149] width 127 height 25
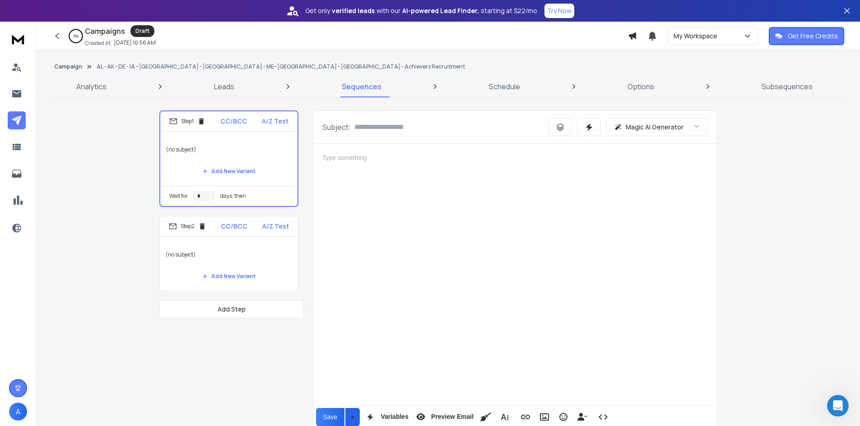
click at [416, 179] on div at bounding box center [514, 272] width 403 height 256
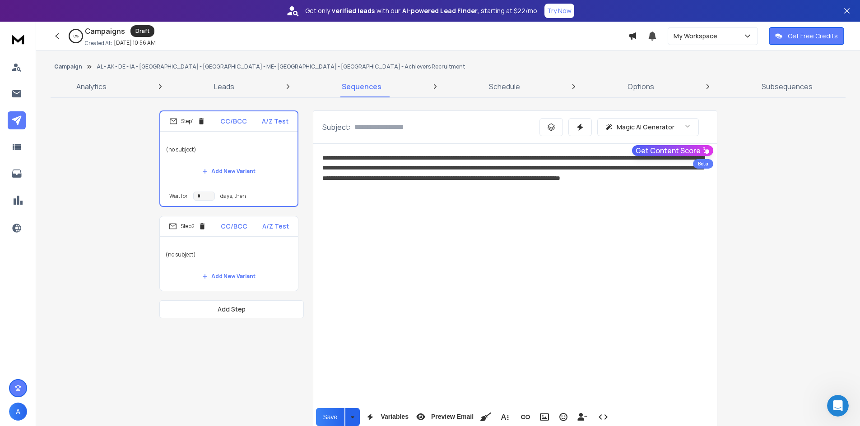
click at [371, 158] on div "**********" at bounding box center [514, 173] width 385 height 41
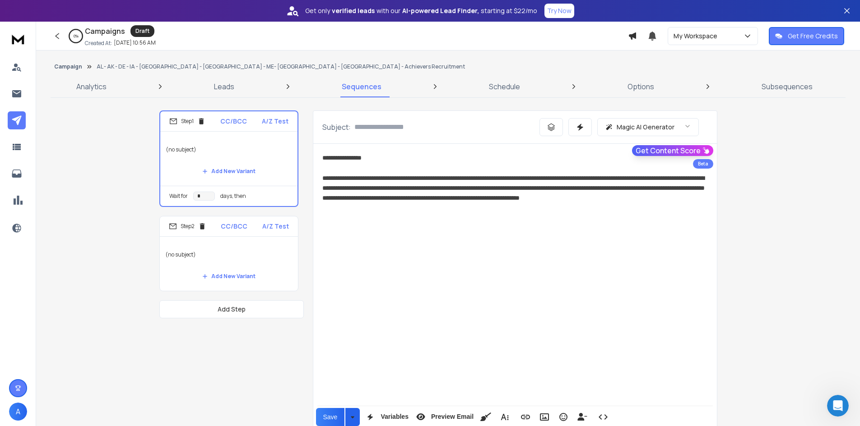
click at [676, 189] on div "**********" at bounding box center [514, 193] width 385 height 41
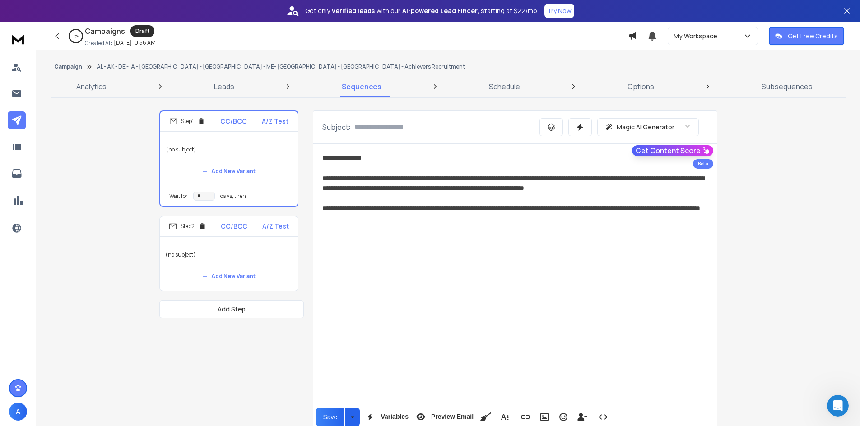
click at [377, 217] on div "**********" at bounding box center [514, 214] width 385 height 20
click at [454, 420] on span "Preview Email" at bounding box center [452, 417] width 46 height 8
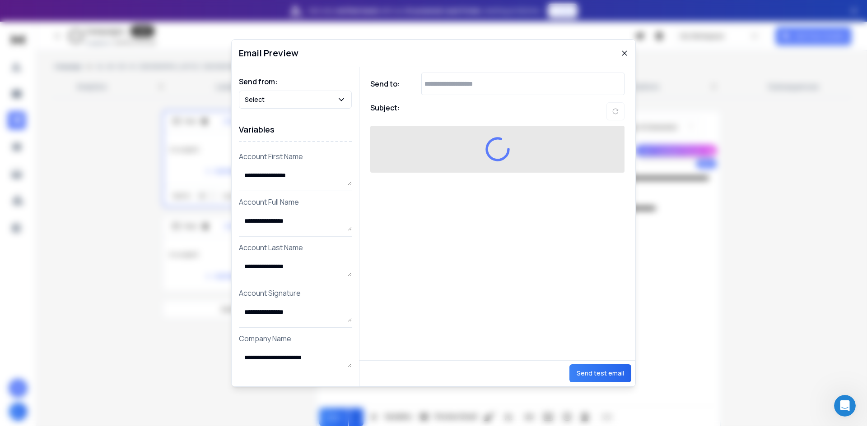
type textarea "**********"
type textarea "*******"
type textarea "*****"
type textarea "*********"
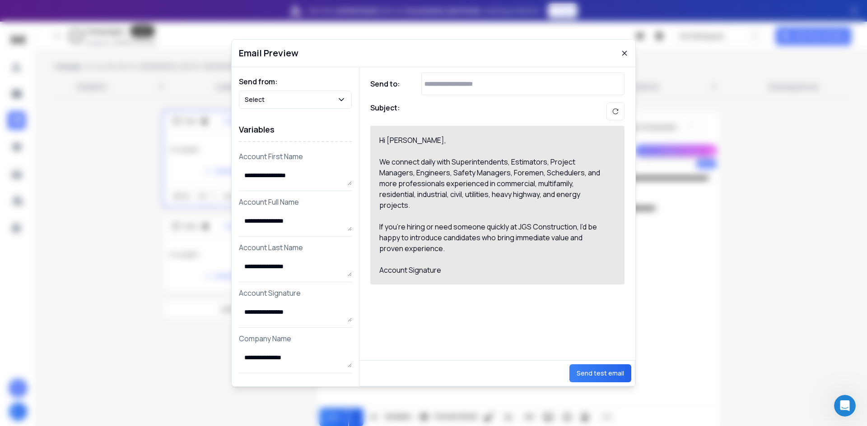
type textarea "*****"
type textarea "**********"
type textarea "*********"
type textarea "**********"
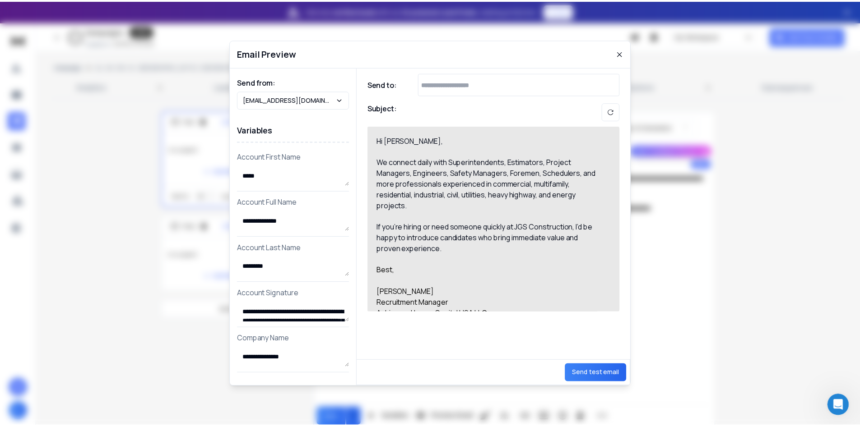
scroll to position [7, 0]
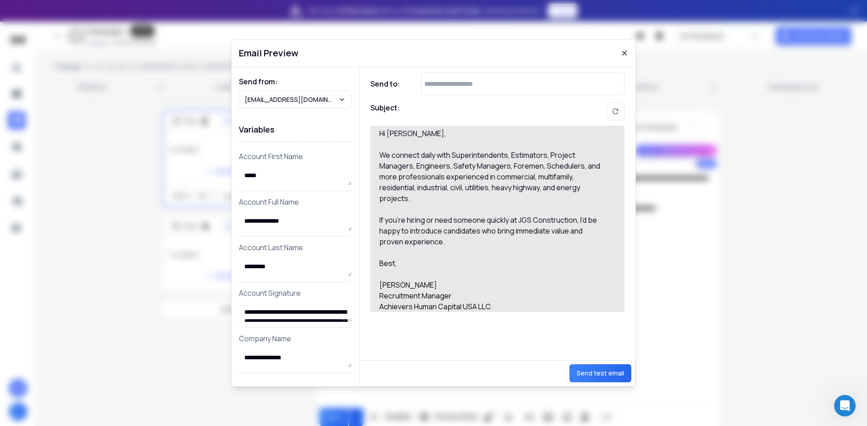
click at [621, 58] on div "Email Preview" at bounding box center [433, 53] width 403 height 27
click at [625, 52] on icon at bounding box center [624, 53] width 7 height 7
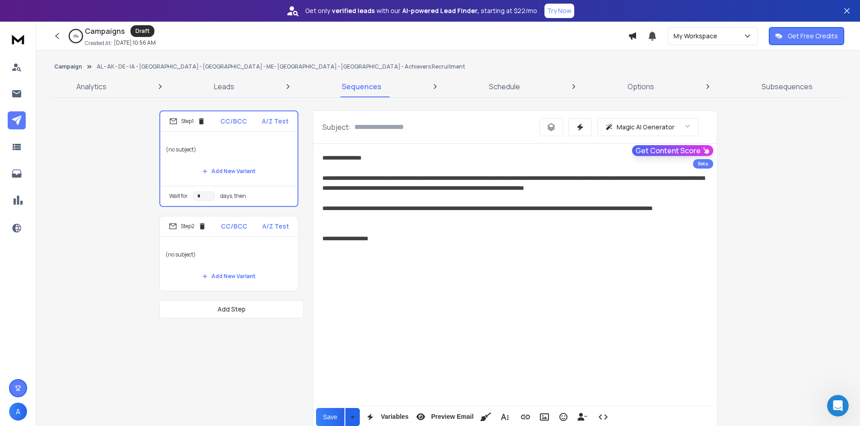
click at [400, 116] on div "Subject: Magic AI Generator Get Content Score Beta" at bounding box center [514, 127] width 403 height 33
click at [403, 124] on input at bounding box center [442, 127] width 176 height 11
click at [413, 315] on div "**********" at bounding box center [514, 272] width 403 height 256
click at [392, 128] on input at bounding box center [442, 127] width 176 height 11
type input "*"
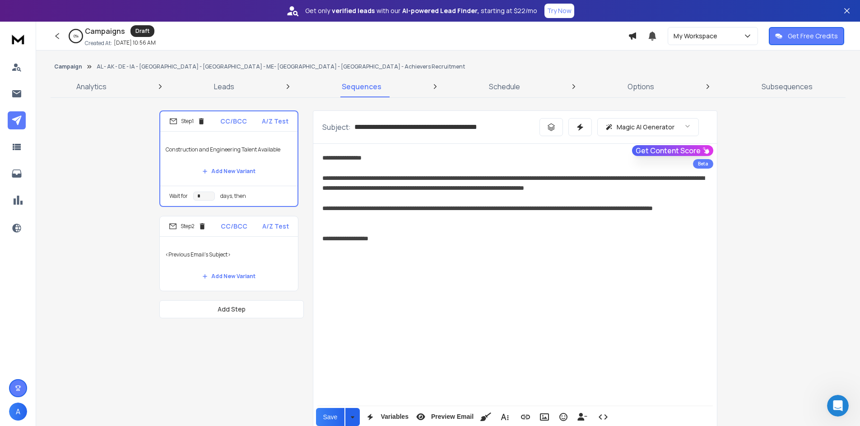
type input "**********"
click at [702, 154] on button "Get Content Score" at bounding box center [672, 150] width 81 height 11
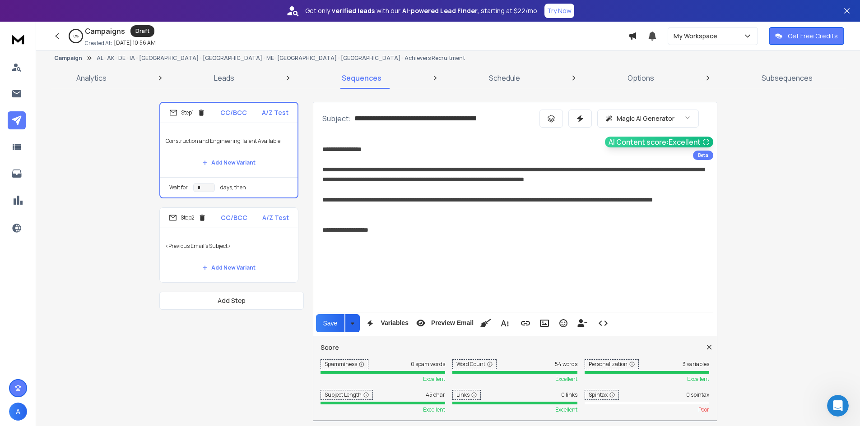
scroll to position [17, 0]
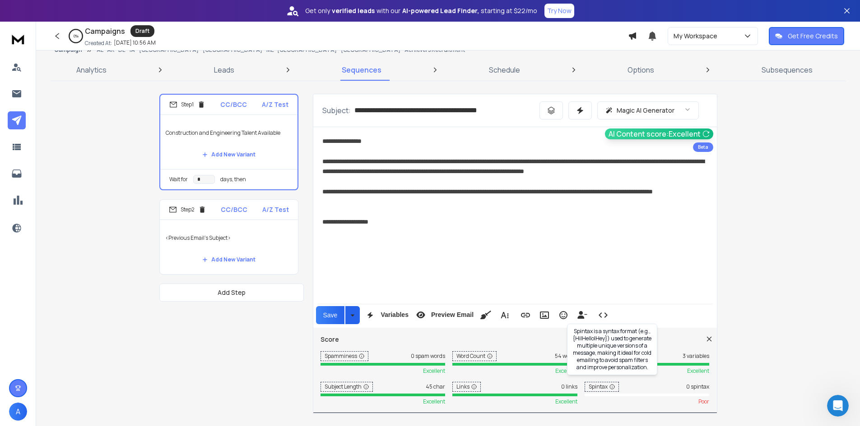
click at [611, 388] on icon at bounding box center [611, 387] width 5 height 5
click at [385, 313] on span "Variables" at bounding box center [395, 315] width 32 height 8
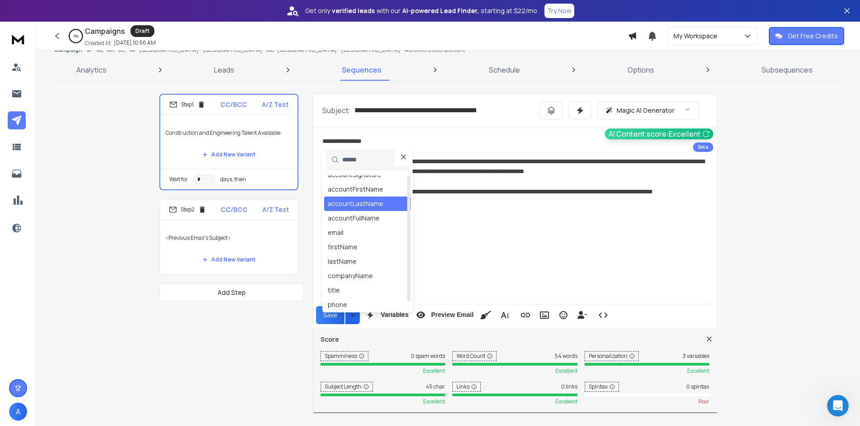
scroll to position [9, 0]
click at [351, 284] on div "title" at bounding box center [367, 289] width 87 height 14
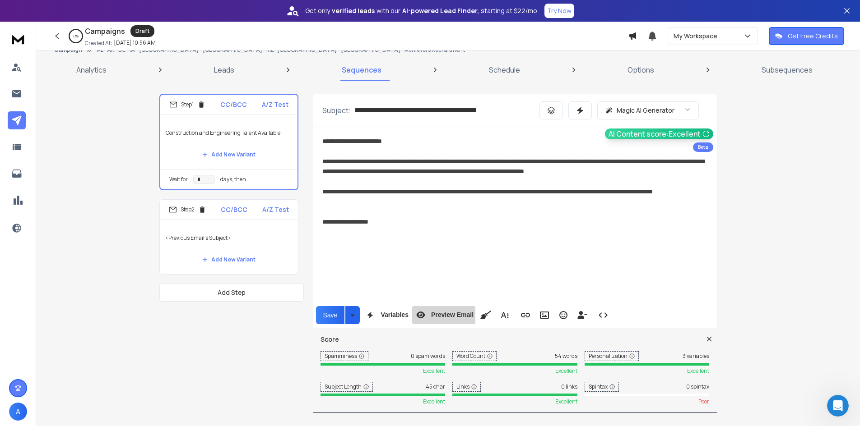
click at [450, 309] on div "Preview Email" at bounding box center [443, 315] width 63 height 15
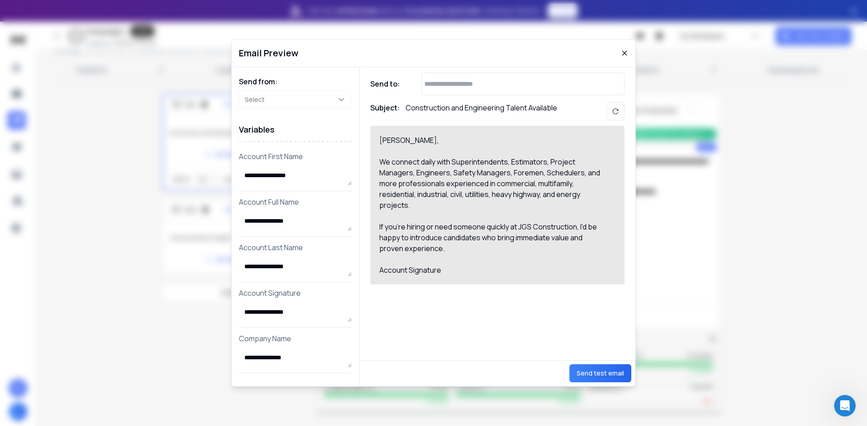
type textarea "**********"
type textarea "*****"
type textarea "**********"
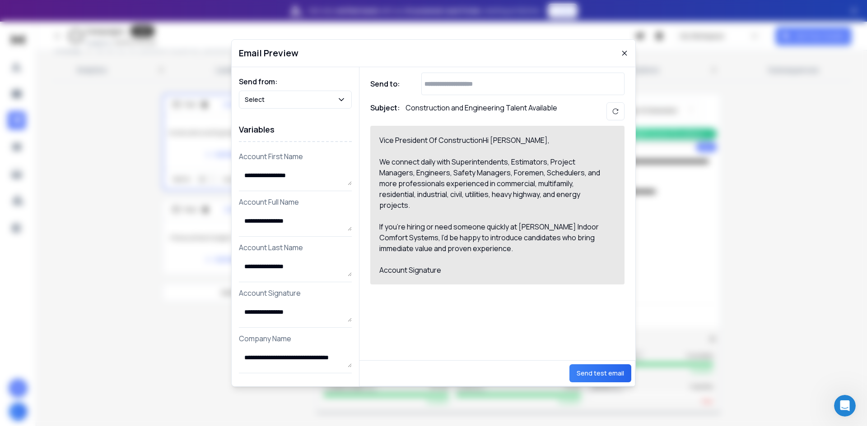
type textarea "*****"
type textarea "**********"
type textarea "*********"
type textarea "**********"
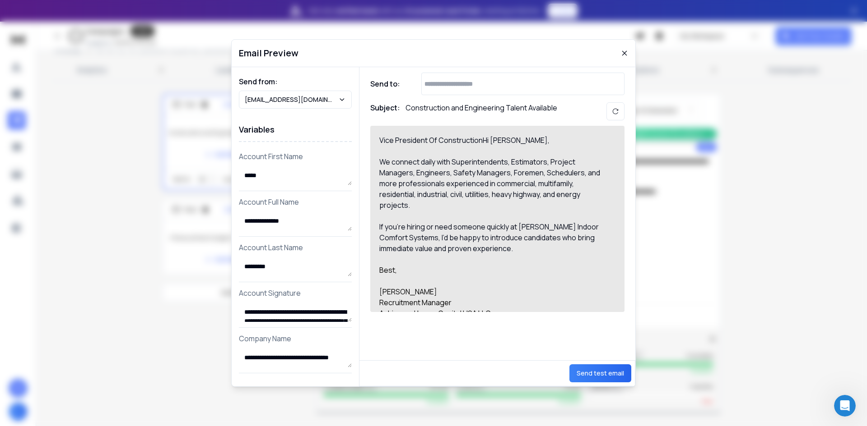
click at [630, 50] on div "Email Preview" at bounding box center [433, 53] width 403 height 27
click at [623, 54] on icon at bounding box center [624, 53] width 7 height 7
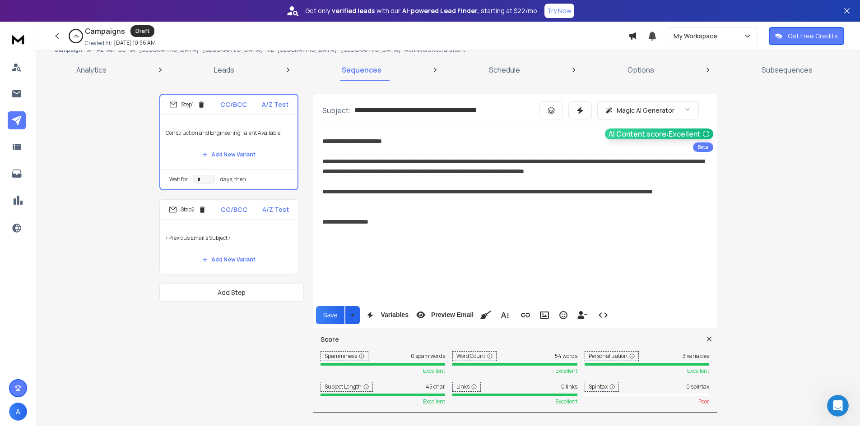
click at [337, 139] on div "**********" at bounding box center [514, 141] width 385 height 10
drag, startPoint x: 339, startPoint y: 142, endPoint x: 312, endPoint y: 143, distance: 27.1
click at [312, 143] on div "**********" at bounding box center [448, 254] width 578 height 320
click at [382, 316] on span "Variables" at bounding box center [395, 315] width 32 height 8
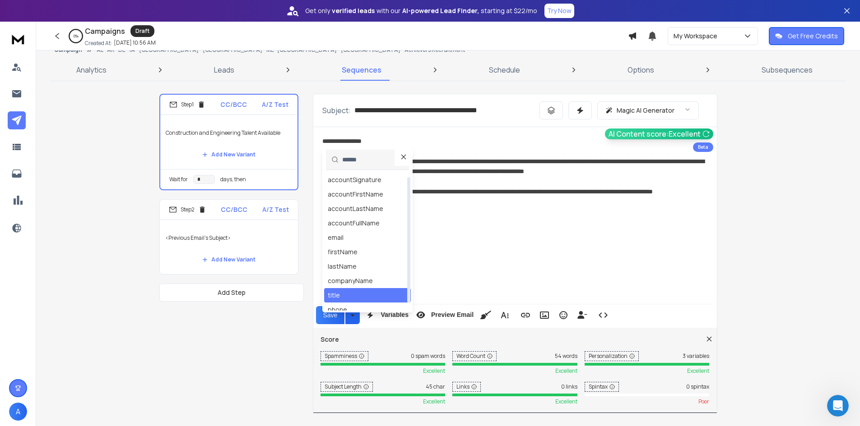
scroll to position [0, 0]
click at [499, 255] on div "**********" at bounding box center [514, 214] width 403 height 175
drag, startPoint x: 489, startPoint y: 245, endPoint x: 482, endPoint y: 237, distance: 9.9
click at [488, 244] on div "**********" at bounding box center [514, 214] width 403 height 175
click at [408, 157] on div at bounding box center [403, 157] width 18 height 18
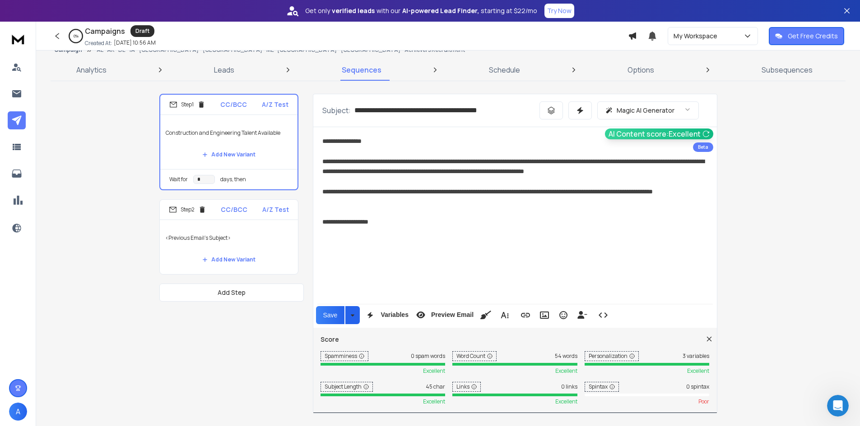
click at [444, 264] on div "**********" at bounding box center [514, 214] width 403 height 175
click at [206, 182] on input "*" at bounding box center [204, 179] width 22 height 9
click at [251, 240] on p "<Previous Email's Subject>" at bounding box center [228, 238] width 127 height 25
type input "*"
type input "**********"
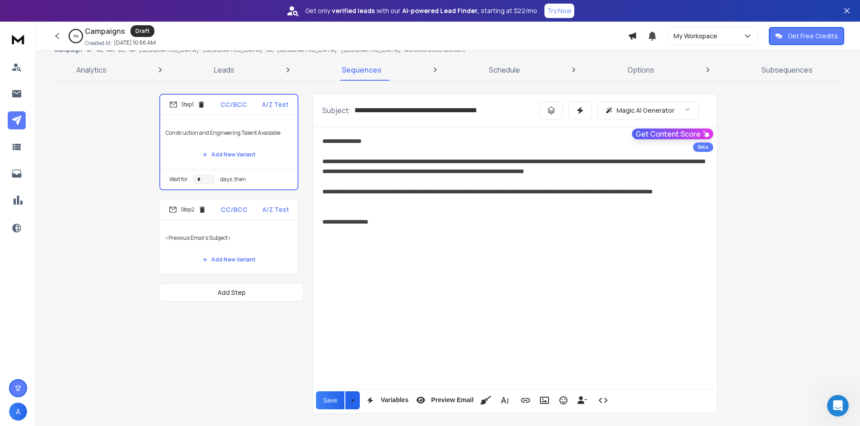
click at [474, 107] on input "**********" at bounding box center [442, 110] width 176 height 11
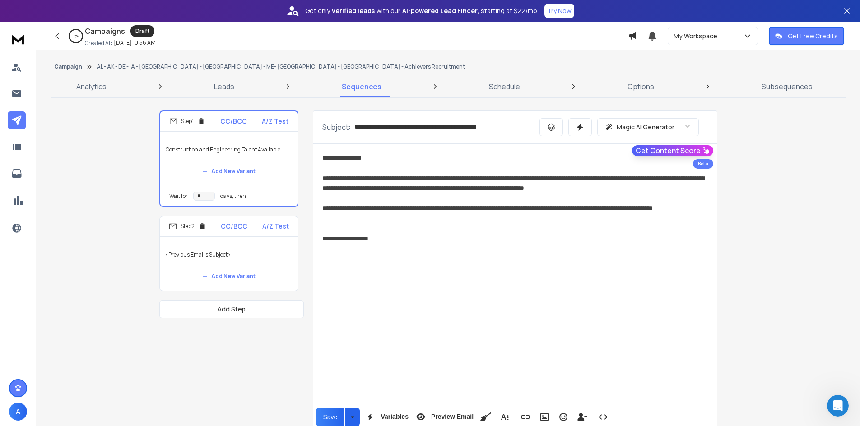
click at [185, 266] on p "<Previous Email's Subject>" at bounding box center [228, 254] width 127 height 25
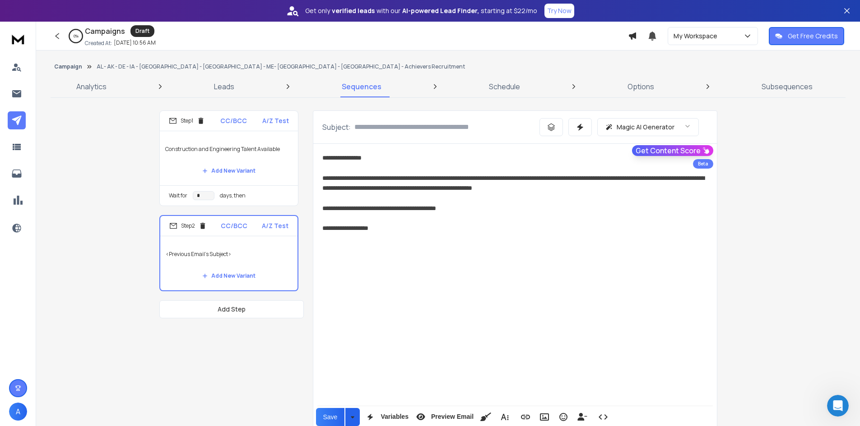
drag, startPoint x: 378, startPoint y: 126, endPoint x: 385, endPoint y: 122, distance: 8.1
click at [379, 126] on input at bounding box center [442, 127] width 176 height 11
click at [232, 153] on p "Construction and Engineering Talent Available" at bounding box center [228, 149] width 127 height 25
type input "**********"
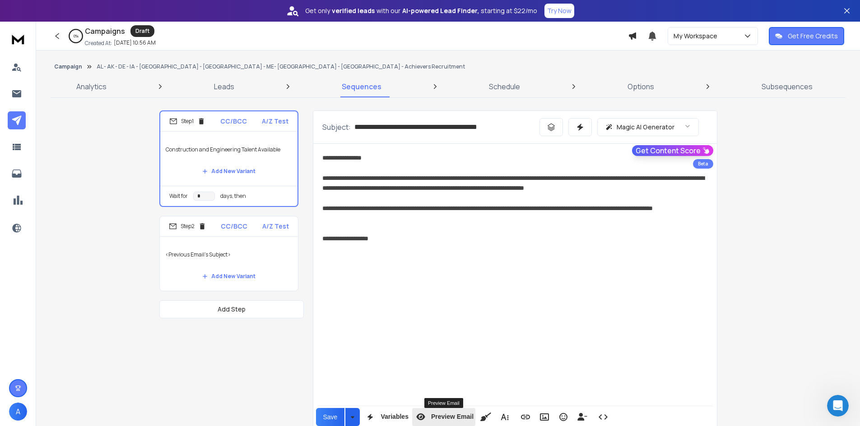
click at [449, 417] on span "Preview Email" at bounding box center [452, 417] width 46 height 8
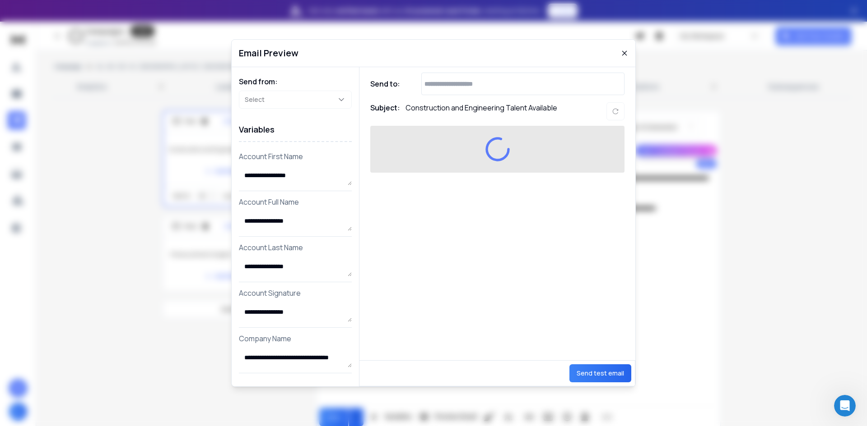
type textarea "**********"
type textarea "*********"
type textarea "**********"
type textarea "*****"
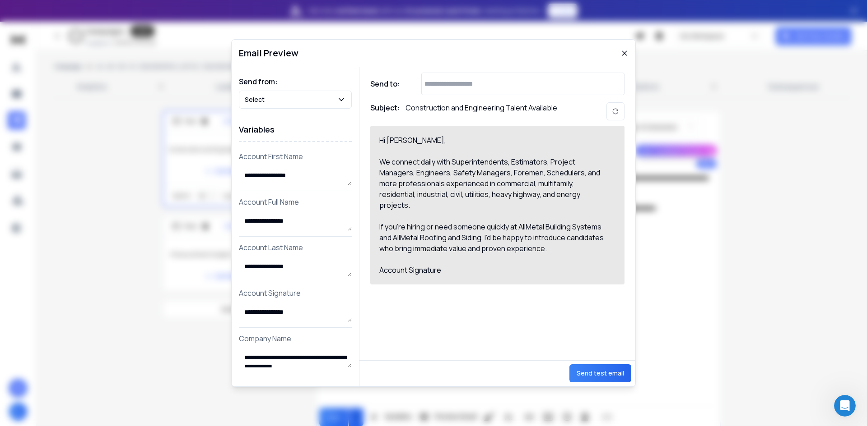
type textarea "*****"
type textarea "**********"
type textarea "*********"
type textarea "**********"
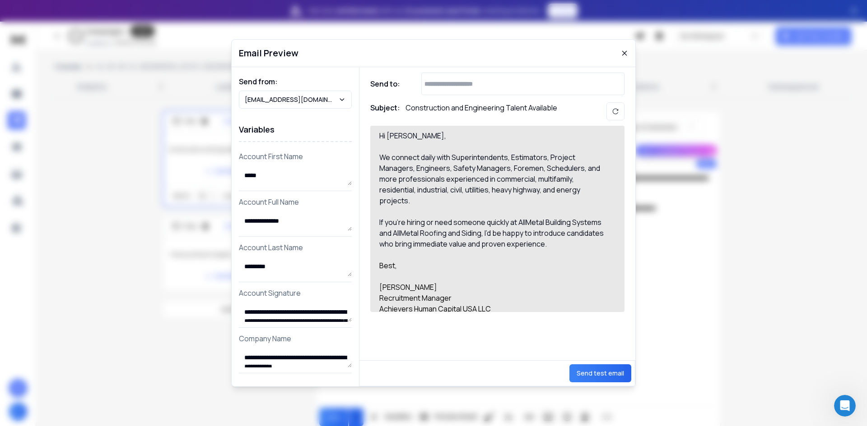
scroll to position [7, 0]
click at [624, 54] on icon at bounding box center [624, 53] width 5 height 5
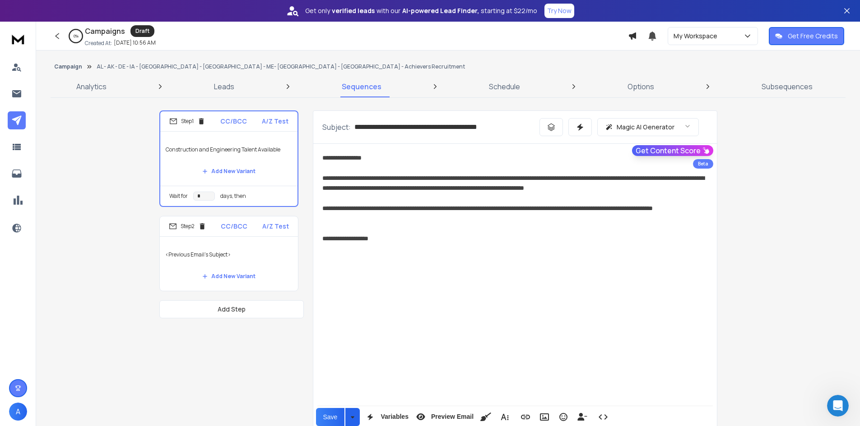
click at [184, 259] on p "<Previous Email's Subject>" at bounding box center [228, 254] width 127 height 25
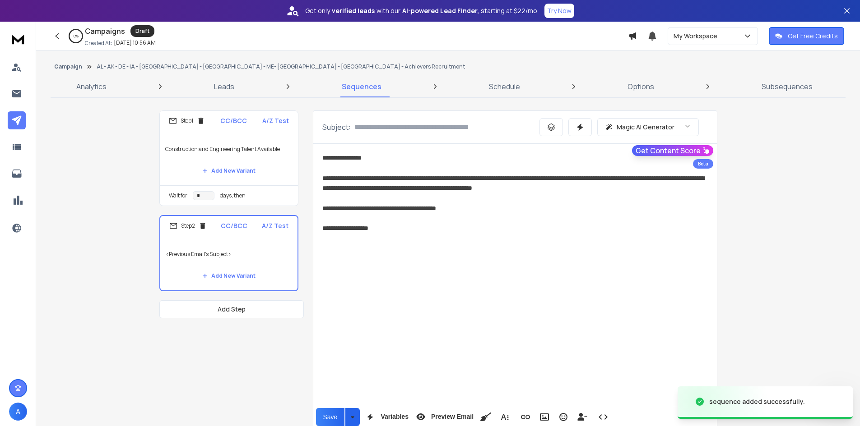
click at [228, 160] on p "Construction and Engineering Talent Available" at bounding box center [228, 149] width 127 height 25
type input "**********"
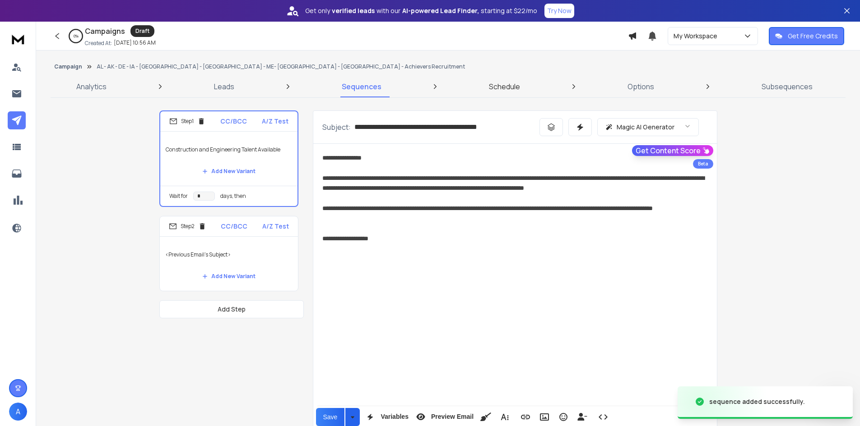
click at [492, 84] on p "Schedule" at bounding box center [504, 86] width 31 height 11
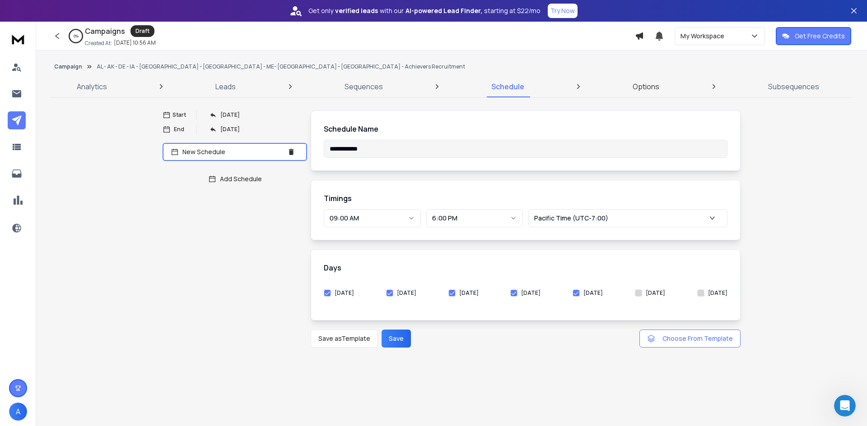
click at [629, 93] on link "Options" at bounding box center [645, 87] width 37 height 22
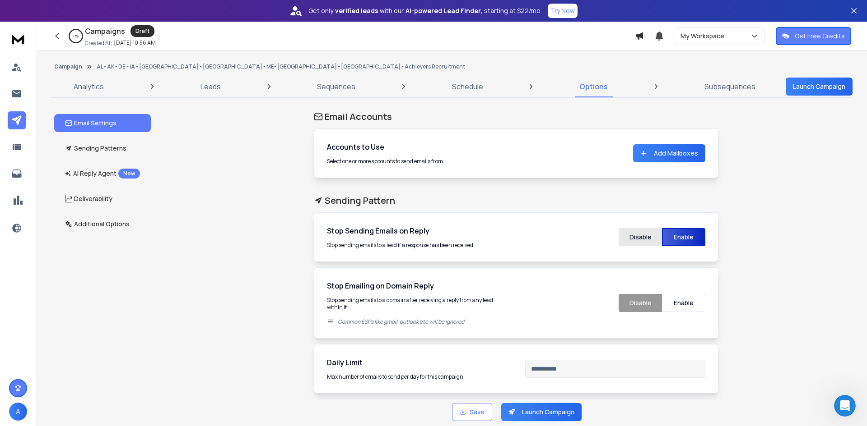
click at [649, 158] on button "Add Mailboxes" at bounding box center [669, 153] width 72 height 18
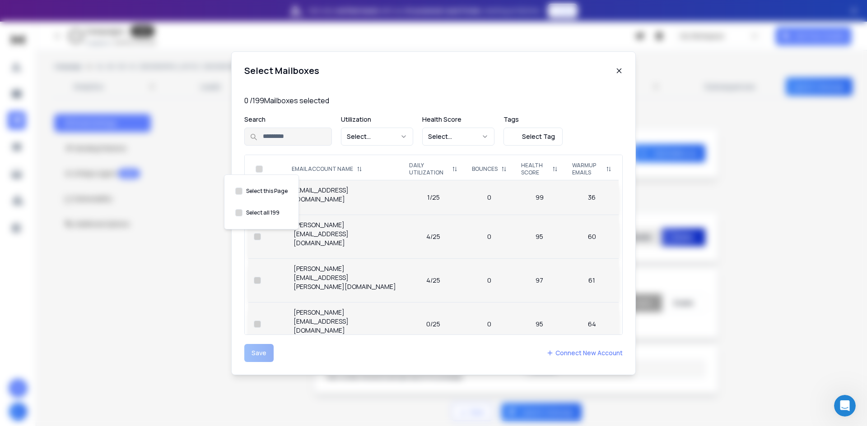
click at [256, 213] on label "Select all 199" at bounding box center [262, 212] width 33 height 7
click at [262, 169] on button "Select this Page" at bounding box center [258, 169] width 7 height 7
click at [240, 214] on button "Select this Page" at bounding box center [238, 212] width 7 height 7
click at [257, 350] on button "Save" at bounding box center [258, 353] width 29 height 18
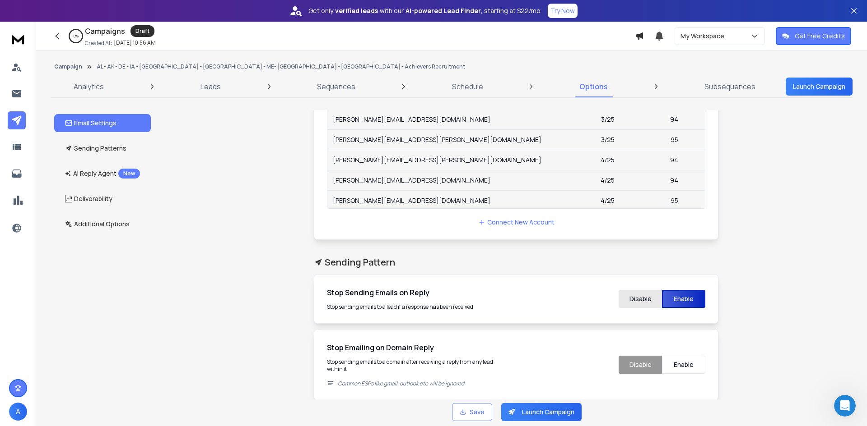
scroll to position [226, 0]
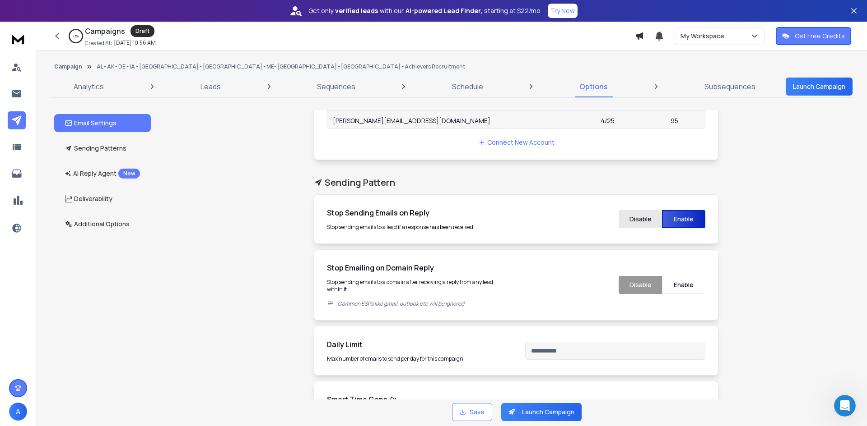
drag, startPoint x: 554, startPoint y: 348, endPoint x: 485, endPoint y: 342, distance: 69.3
click at [485, 342] on div "Daily Limit Max number of emails to send per day for this campaign ***" at bounding box center [516, 350] width 378 height 23
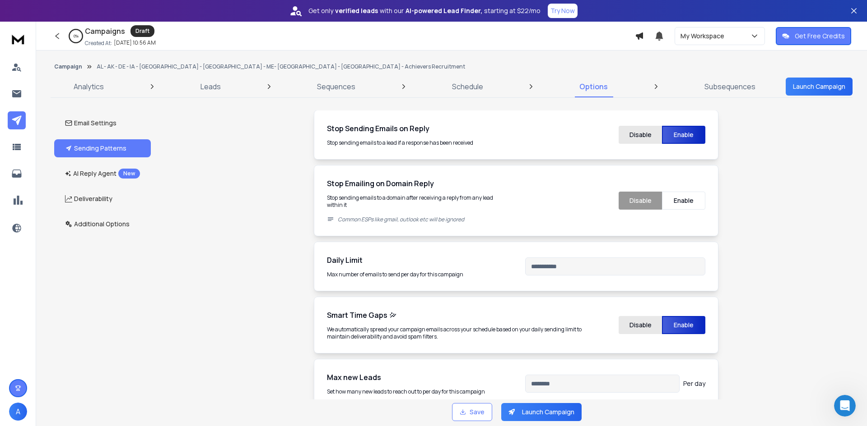
scroll to position [406, 0]
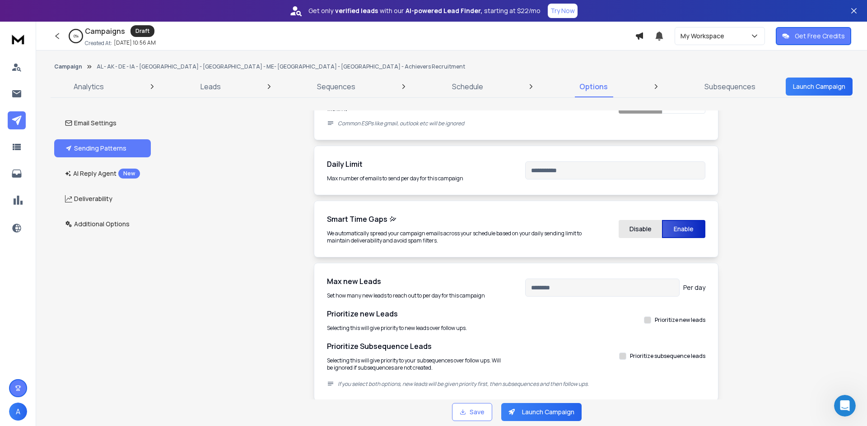
type input "****"
drag, startPoint x: 559, startPoint y: 286, endPoint x: 489, endPoint y: 296, distance: 70.6
click at [489, 297] on div "Max new Leads Set how many new leads to reach out to per day for this campaign …" at bounding box center [516, 287] width 378 height 23
type input "****"
click at [774, 317] on div "Email Accounts Accounts to Use Select one or more accounts to send emails from …" at bounding box center [521, 255] width 712 height 289
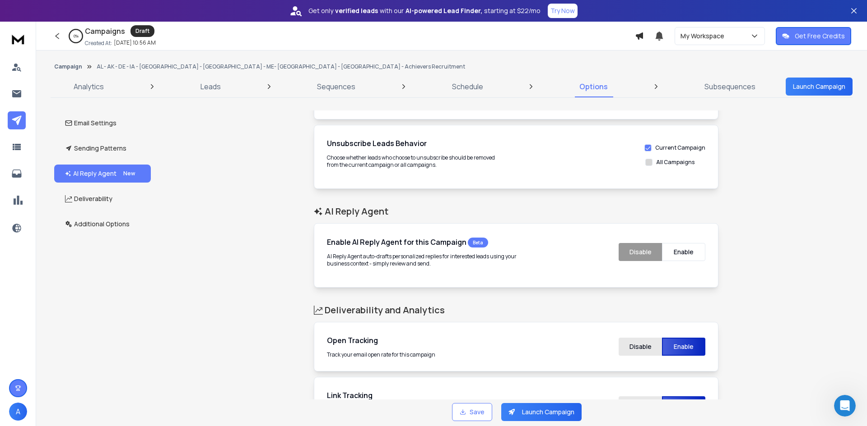
scroll to position [903, 0]
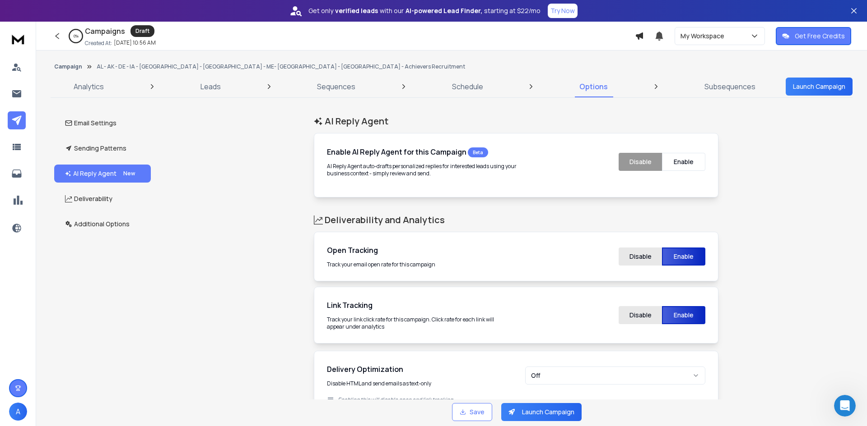
click at [642, 273] on div "Open Tracking Track your email open rate for this campaign Disable Enable" at bounding box center [516, 257] width 404 height 50
click at [642, 260] on button "Disable" at bounding box center [639, 257] width 43 height 18
click at [635, 313] on button "Disable" at bounding box center [639, 315] width 43 height 18
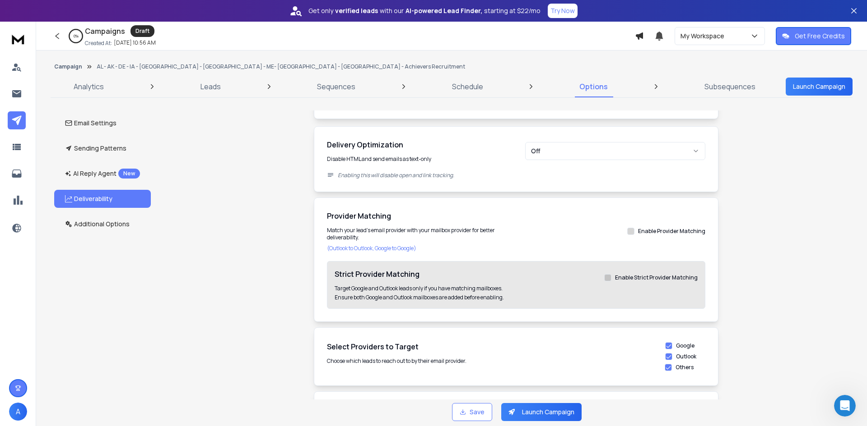
scroll to position [1128, 0]
click at [633, 236] on div "Enable Provider Matching" at bounding box center [615, 231] width 180 height 18
click at [629, 234] on button "Enable Provider Matching" at bounding box center [630, 230] width 7 height 7
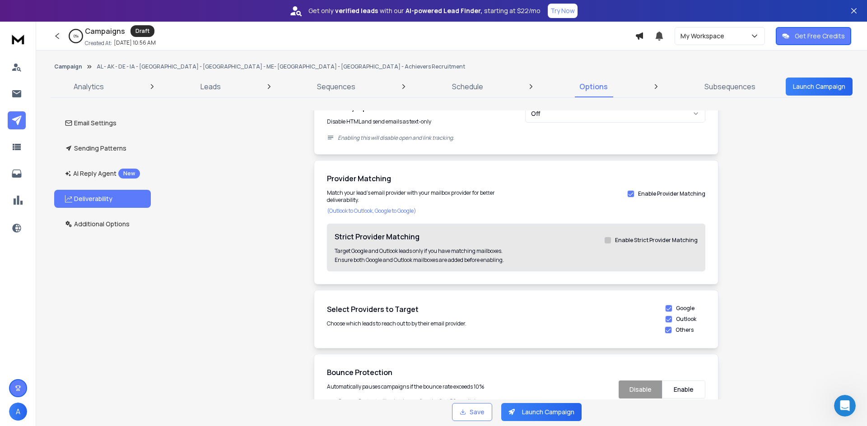
scroll to position [1219, 0]
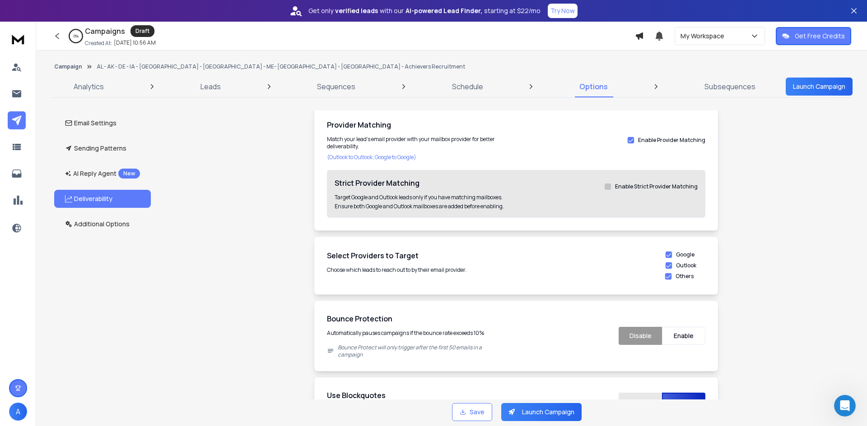
click at [755, 222] on div "Email Accounts Accounts to Use Select one or more accounts to send emails from …" at bounding box center [521, 255] width 712 height 289
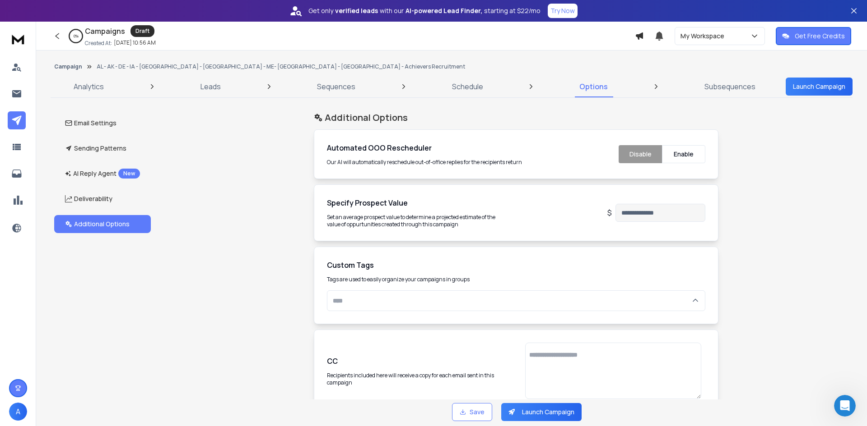
scroll to position [1625, 0]
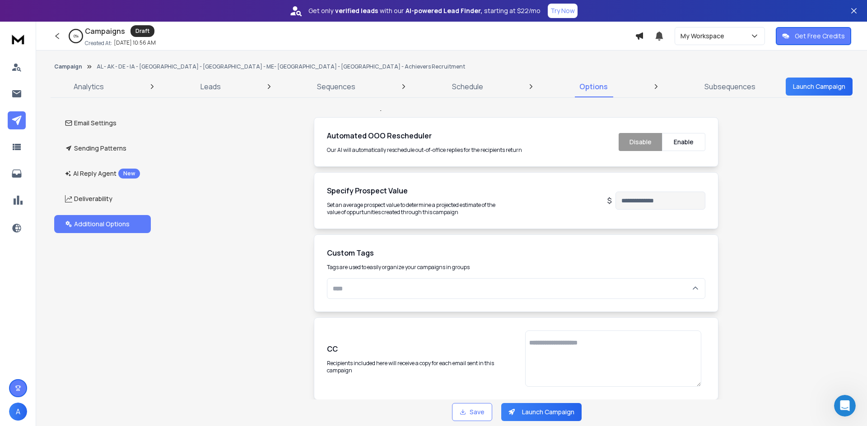
drag, startPoint x: 635, startPoint y: 204, endPoint x: 607, endPoint y: 208, distance: 28.8
click at [607, 208] on div "$ ***" at bounding box center [615, 201] width 180 height 18
type input "*"
click at [750, 241] on div "Email Accounts Accounts to Use Select one or more accounts to send emails from …" at bounding box center [521, 255] width 712 height 289
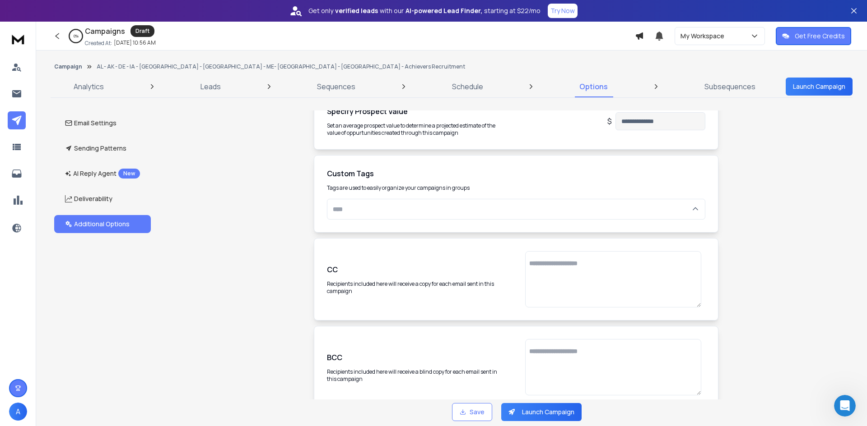
scroll to position [1719, 0]
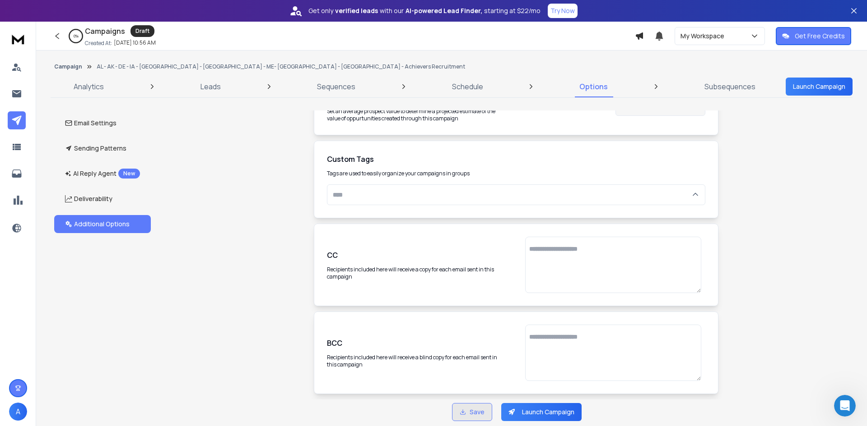
click at [484, 413] on button "Save" at bounding box center [472, 412] width 40 height 18
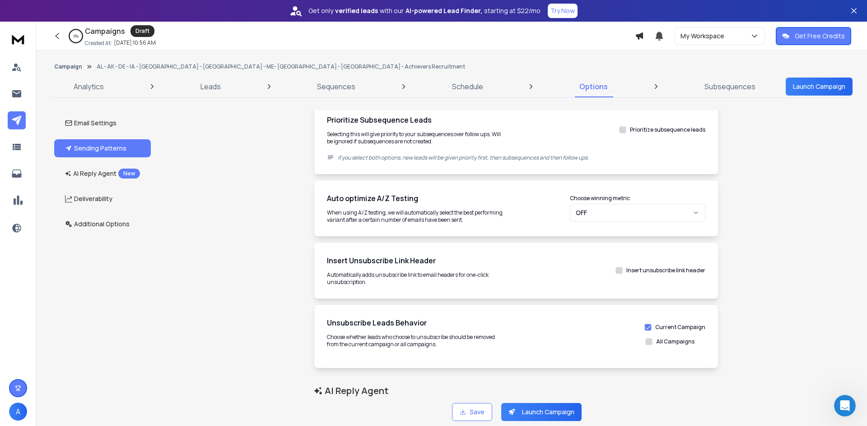
scroll to position [635, 0]
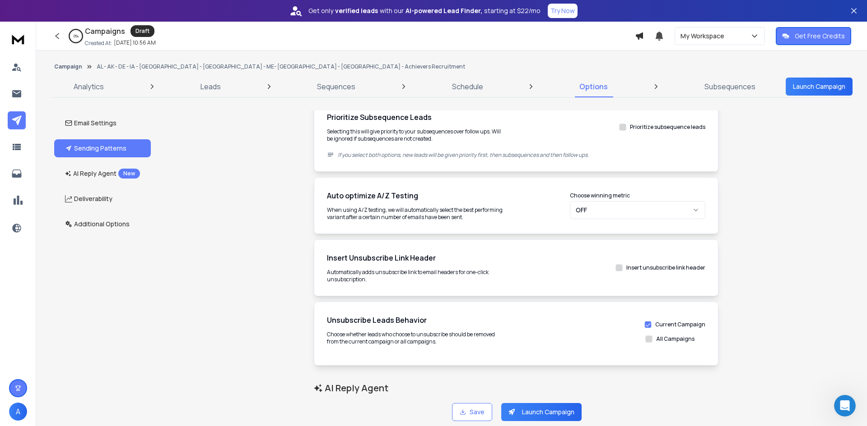
click at [465, 422] on div "Get only verified leads with our AI-powered Lead Finder, starting at $22/mo Try…" at bounding box center [433, 213] width 867 height 426
click at [471, 424] on div "Get only verified leads with our AI-powered Lead Finder, starting at $22/mo Try…" at bounding box center [433, 213] width 867 height 426
click at [471, 419] on button "Save" at bounding box center [472, 412] width 40 height 18
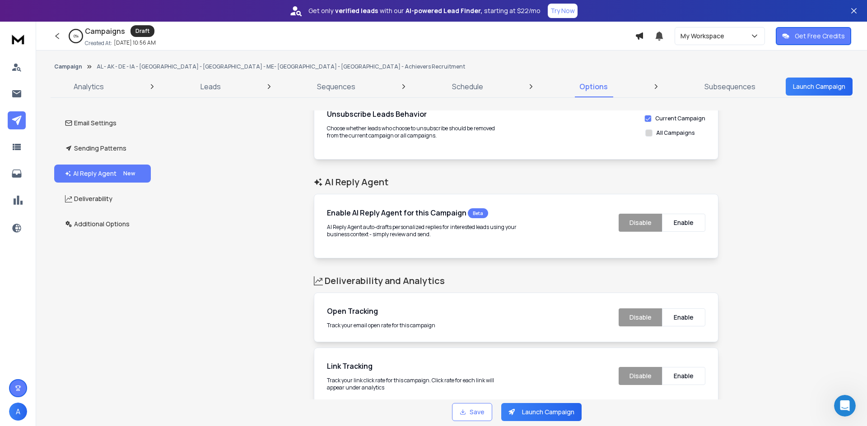
scroll to position [861, 0]
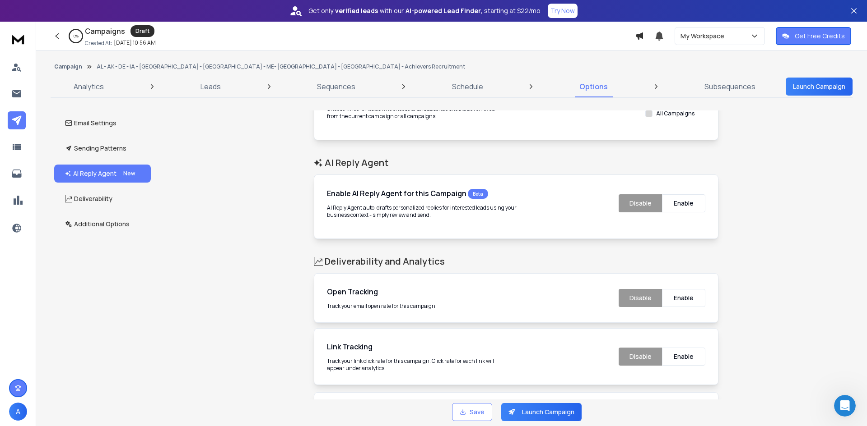
click at [563, 414] on button "Launch Campaign" at bounding box center [541, 412] width 80 height 18
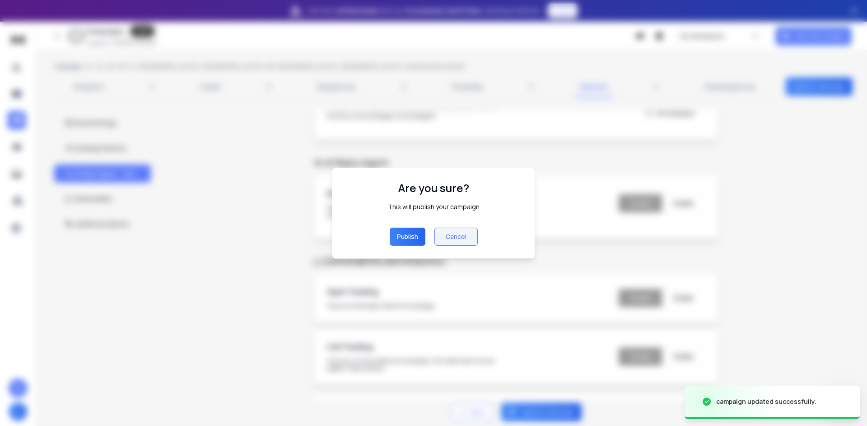
click at [417, 233] on button "Publish" at bounding box center [407, 237] width 36 height 18
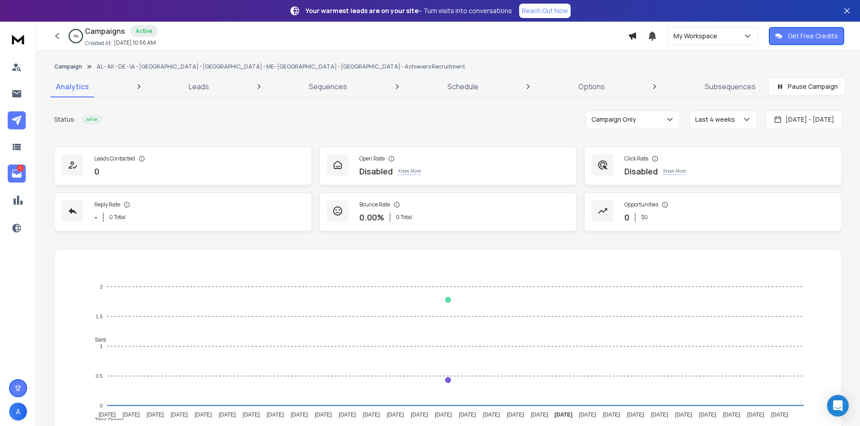
click at [16, 173] on icon at bounding box center [16, 173] width 11 height 11
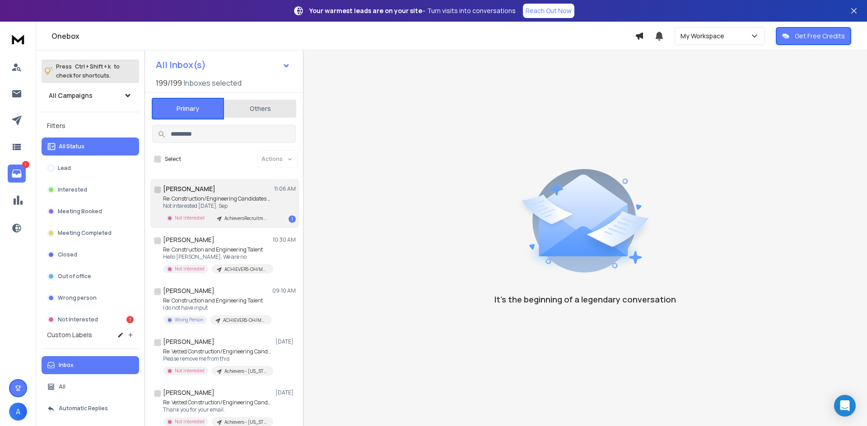
click at [197, 206] on p "Not interested On Thu, Sep" at bounding box center [217, 206] width 108 height 7
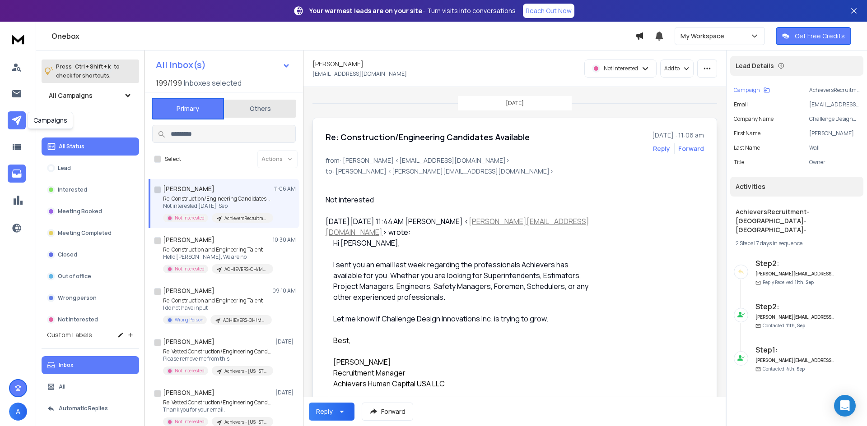
click at [19, 118] on icon at bounding box center [16, 120] width 11 height 11
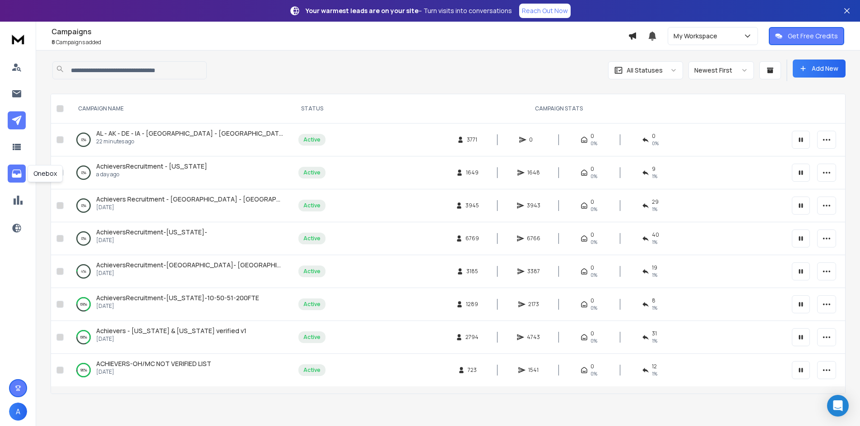
click at [24, 176] on link at bounding box center [17, 174] width 18 height 18
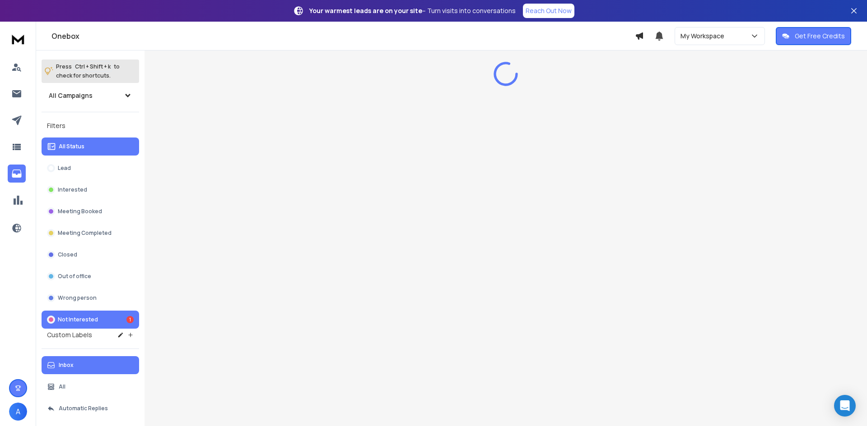
click at [99, 320] on button "Not Interested 1" at bounding box center [90, 320] width 97 height 18
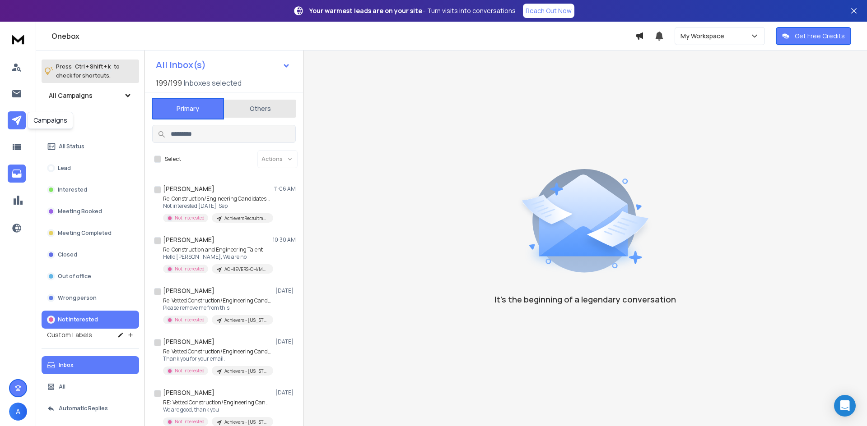
click at [16, 123] on icon at bounding box center [16, 120] width 11 height 11
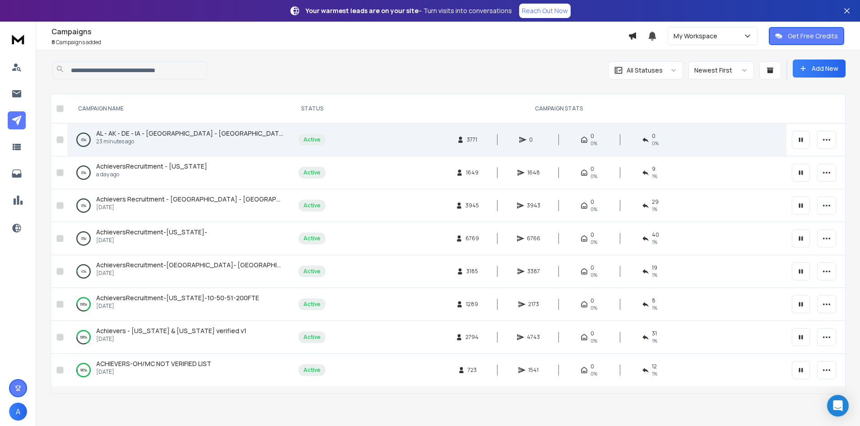
click at [166, 139] on p "23 minutes ago" at bounding box center [190, 141] width 188 height 7
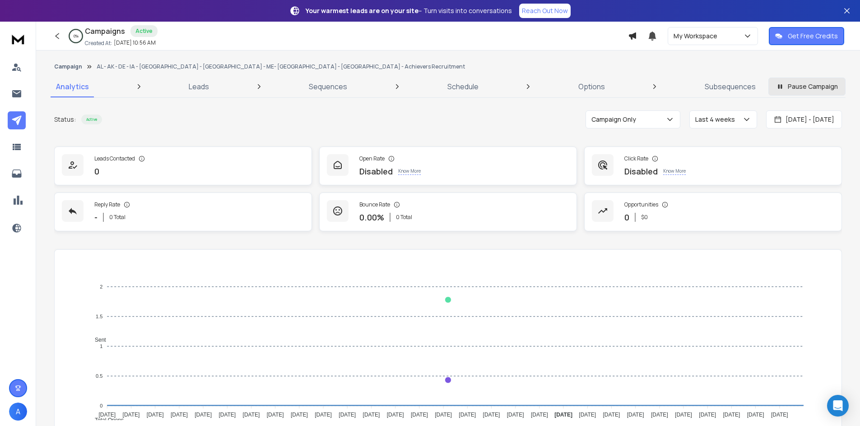
click at [809, 88] on button "Pause Campaign" at bounding box center [806, 87] width 77 height 18
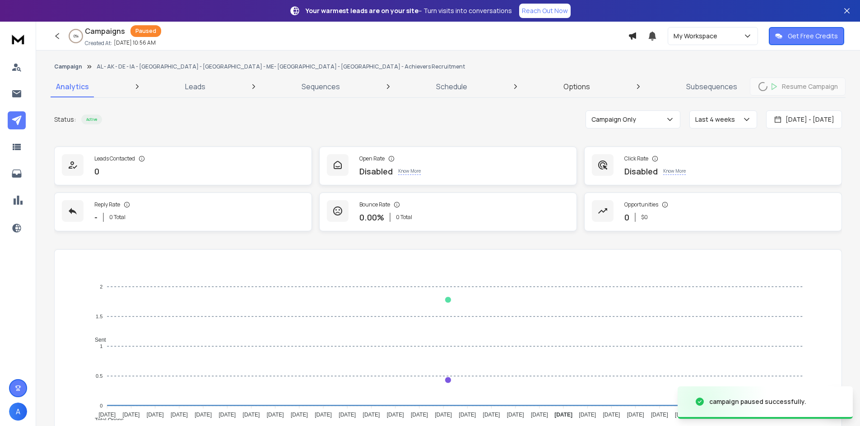
click at [578, 90] on p "Options" at bounding box center [576, 86] width 27 height 11
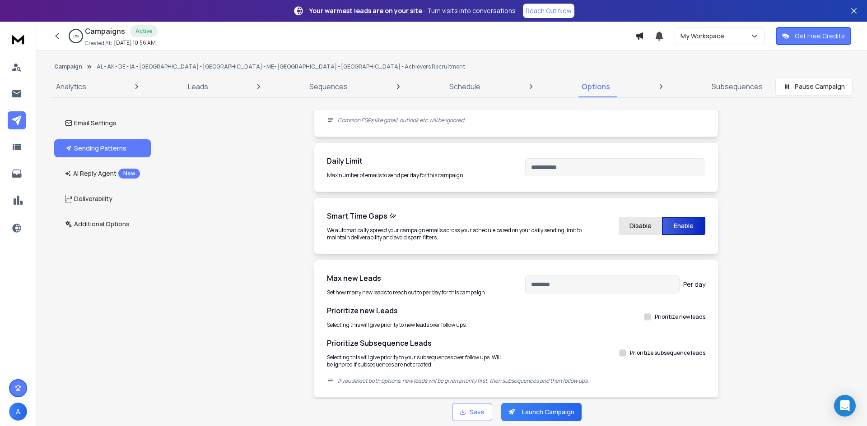
scroll to position [271, 0]
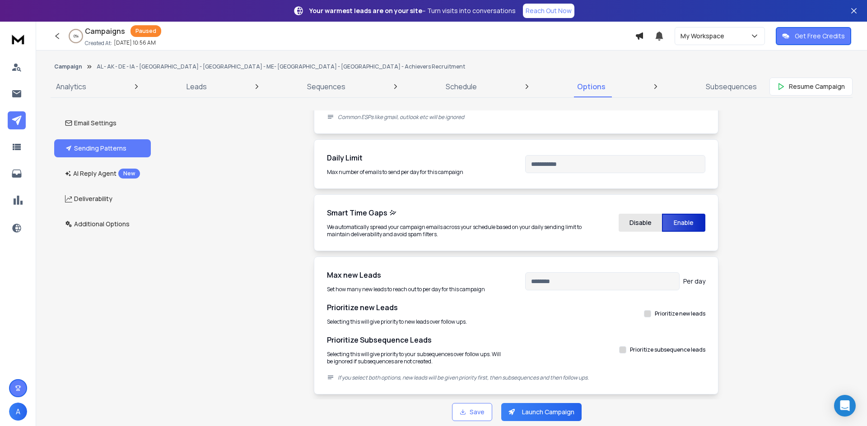
click at [555, 168] on input "****" at bounding box center [615, 164] width 180 height 18
type input "****"
click at [536, 282] on input "****" at bounding box center [602, 282] width 154 height 18
type input "****"
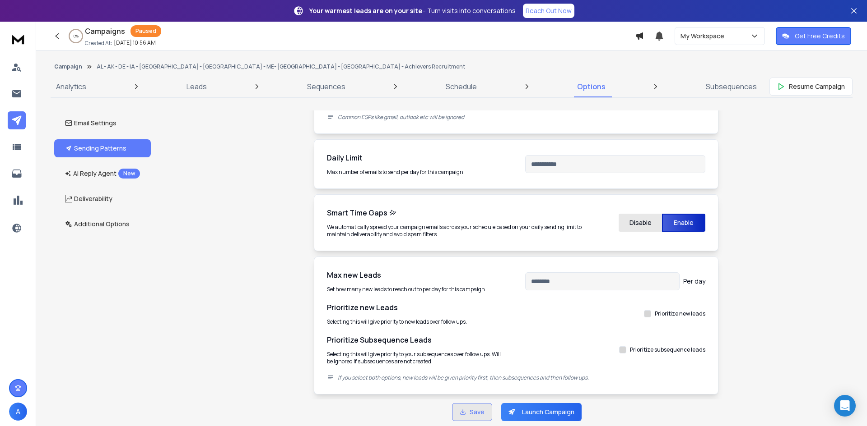
click at [474, 415] on button "Save" at bounding box center [472, 412] width 40 height 18
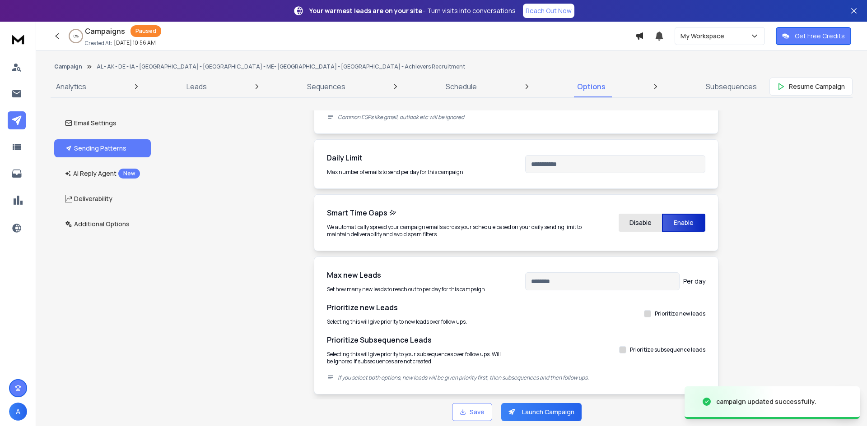
click at [559, 415] on button "Launch Campaign" at bounding box center [541, 412] width 80 height 18
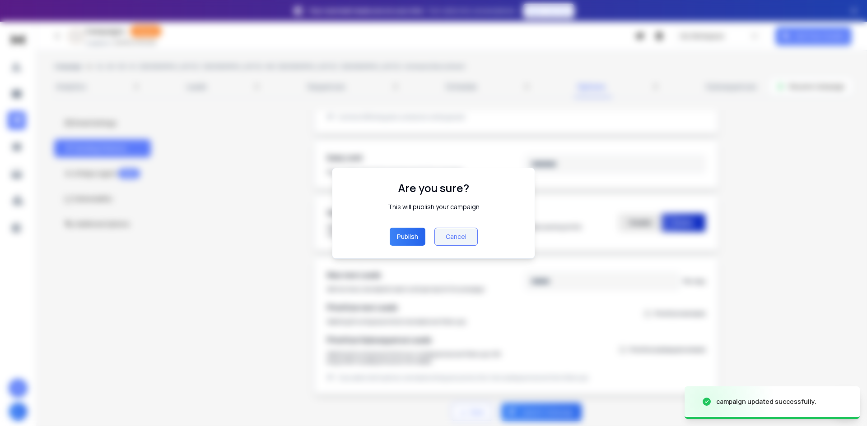
click at [415, 241] on button "Publish" at bounding box center [407, 237] width 36 height 18
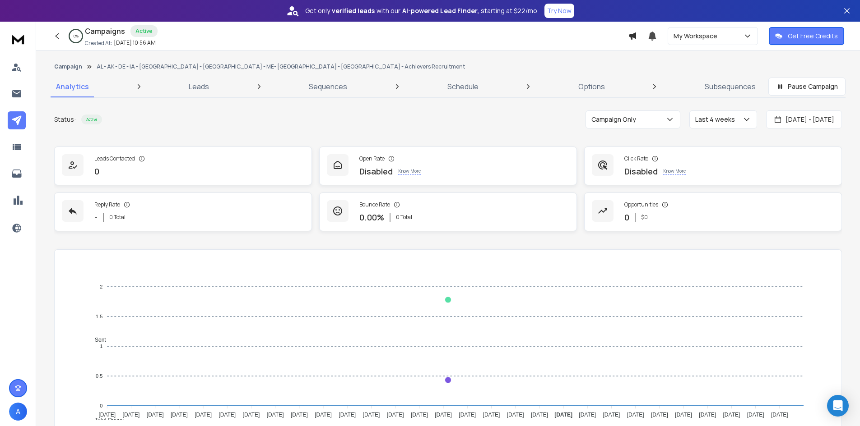
click at [71, 68] on button "Campaign" at bounding box center [68, 66] width 28 height 7
